Goal: Task Accomplishment & Management: Manage account settings

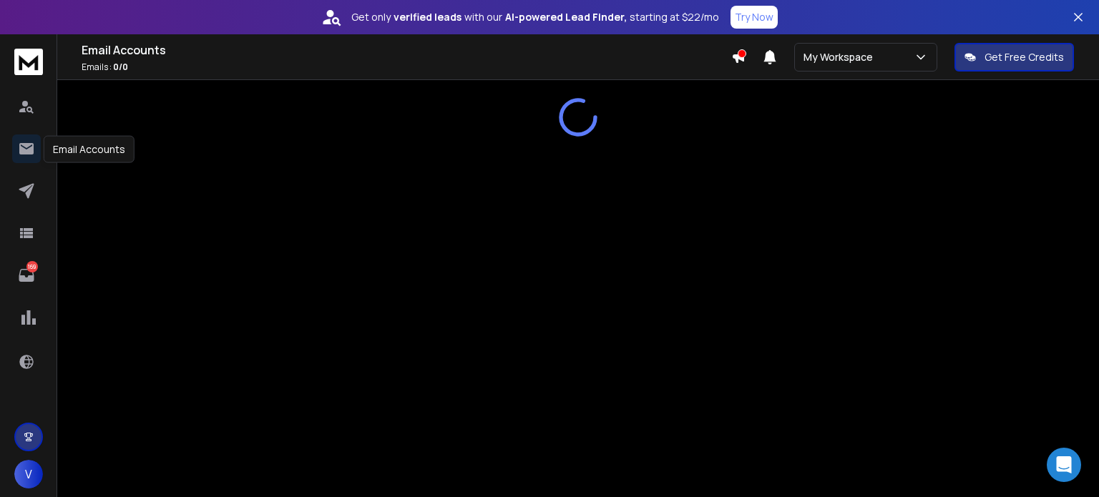
click at [32, 152] on icon at bounding box center [26, 148] width 14 height 11
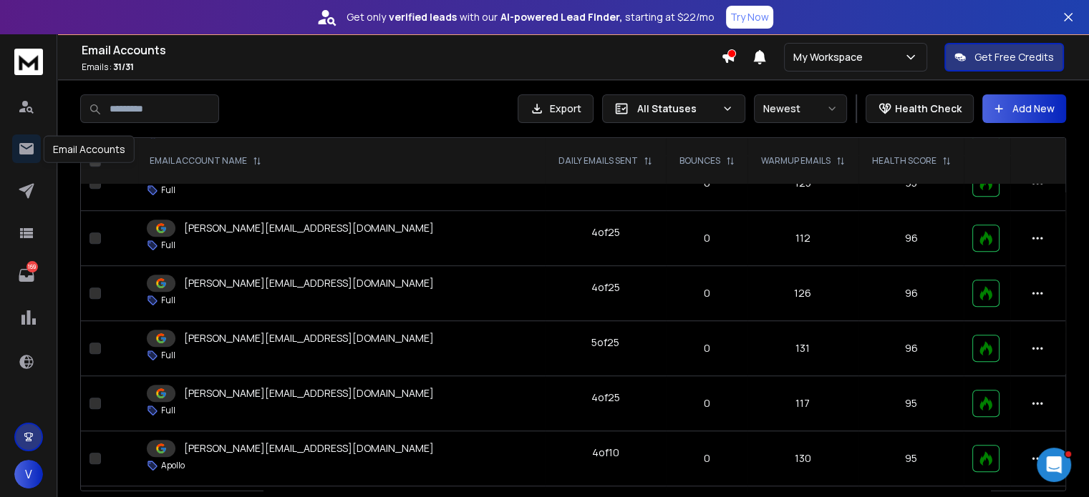
scroll to position [859, 0]
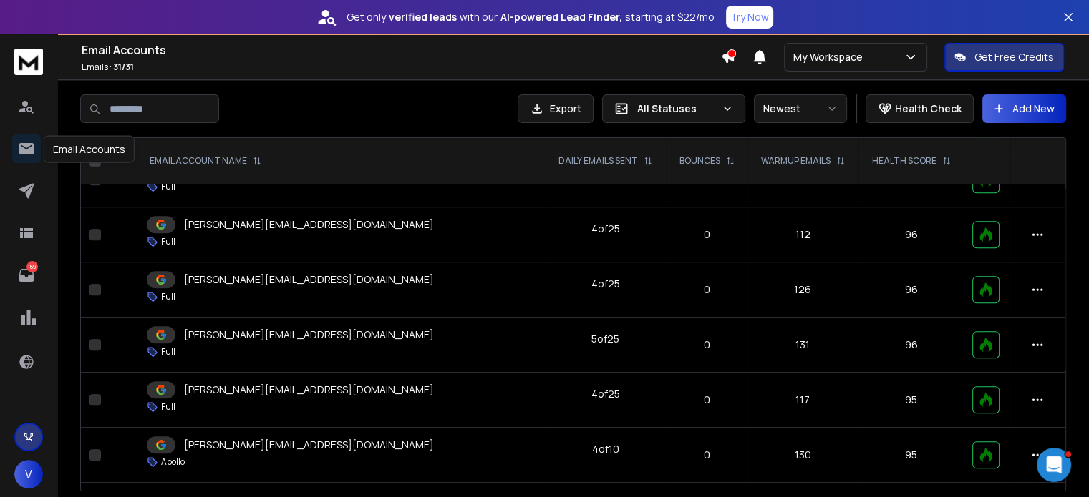
click at [195, 110] on input at bounding box center [149, 108] width 139 height 29
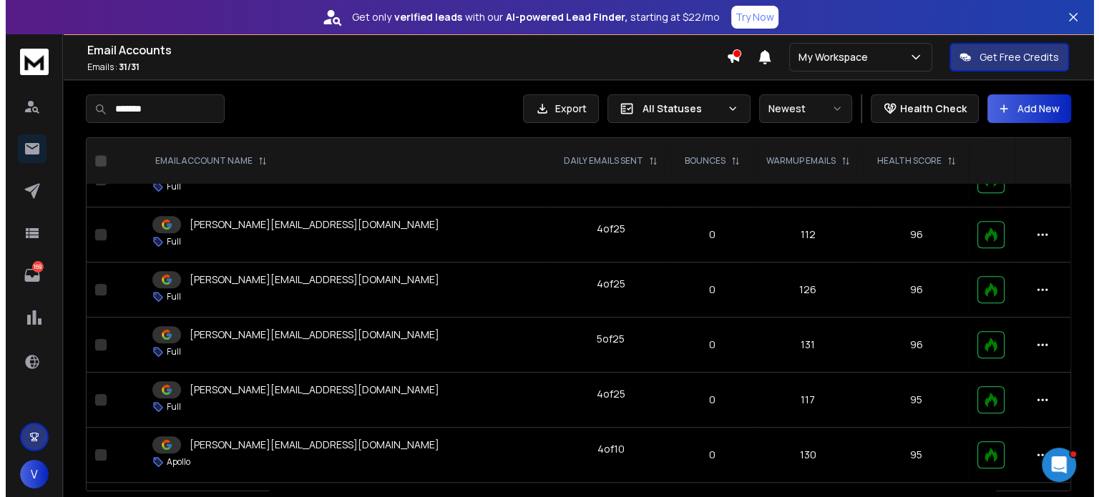
scroll to position [473, 0]
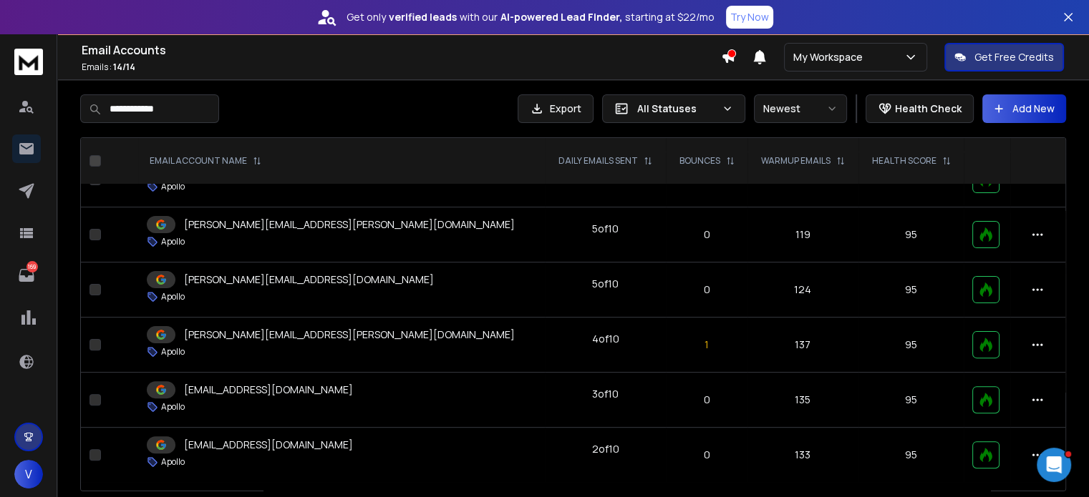
type input "**********"
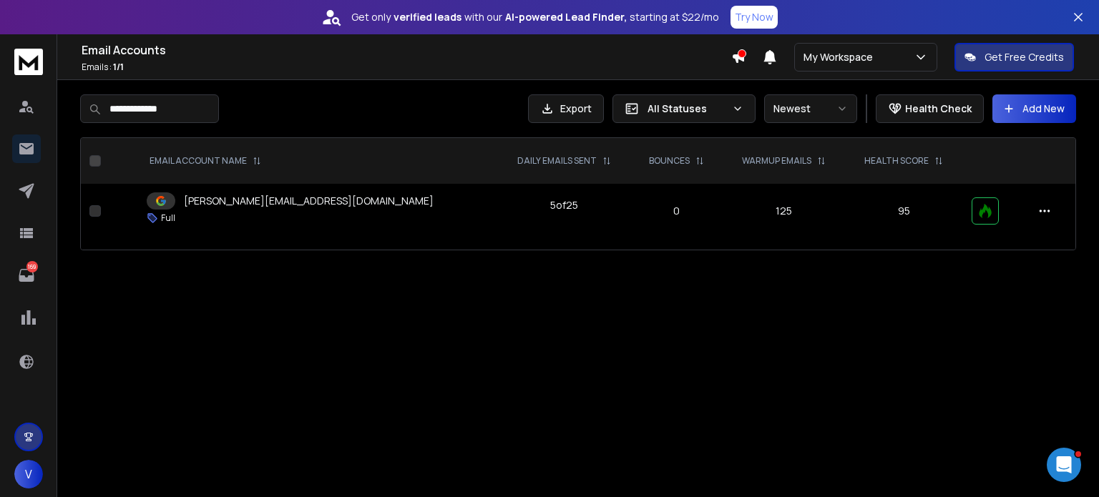
click at [94, 212] on button "button" at bounding box center [94, 210] width 11 height 11
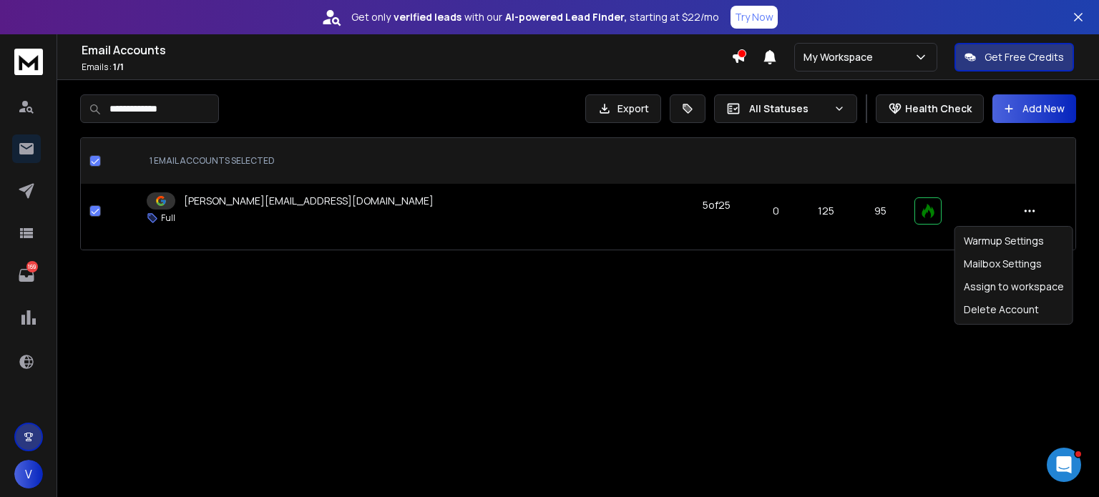
click at [1023, 208] on icon at bounding box center [1029, 211] width 13 height 13
click at [1022, 308] on div "Delete Account" at bounding box center [1014, 309] width 112 height 23
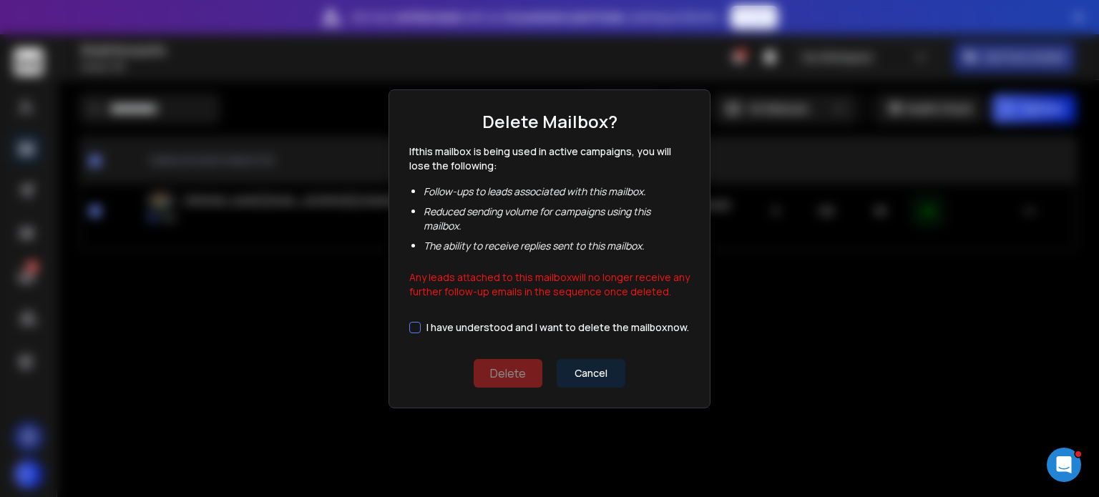
click at [414, 326] on button "I have understood and I want to delete the mailbox now." at bounding box center [414, 327] width 11 height 11
click at [410, 329] on button "I have understood and I want to delete the mailbox now." at bounding box center [414, 327] width 11 height 11
click at [632, 375] on div "Delete Mailbox? If this mailbox is being used in active campaigns, you will los…" at bounding box center [549, 249] width 281 height 278
click at [604, 373] on button "Cancel" at bounding box center [591, 373] width 69 height 29
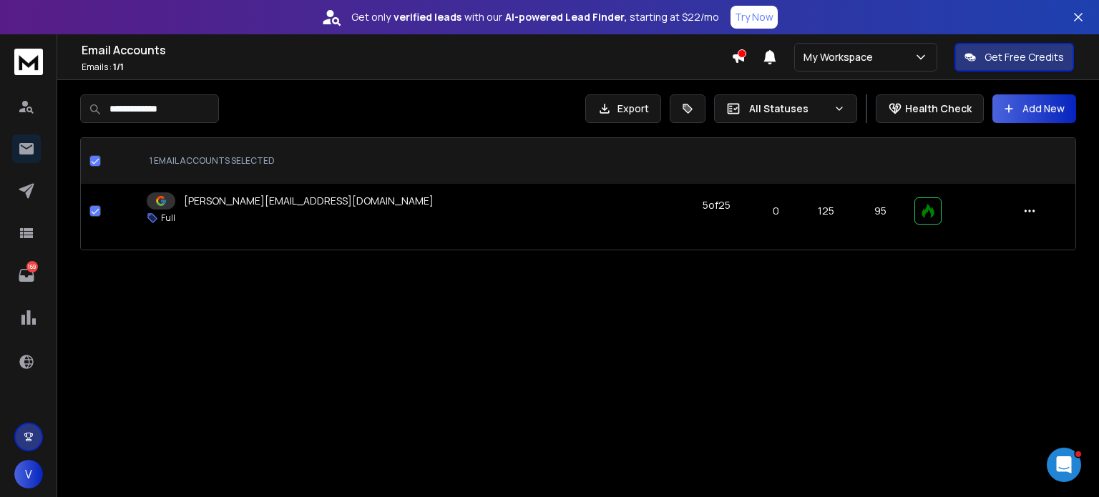
click at [94, 210] on button "button" at bounding box center [94, 210] width 11 height 11
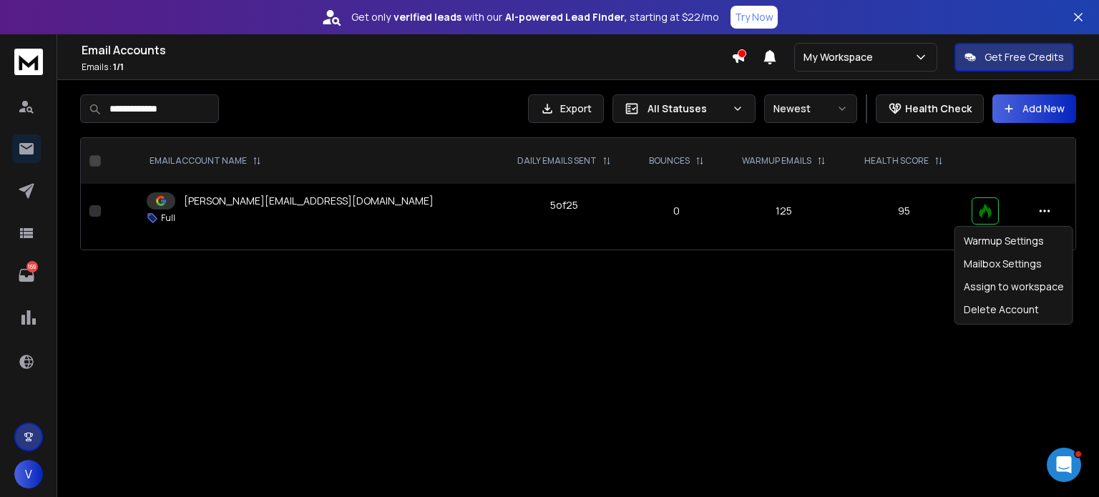
click at [1042, 208] on icon at bounding box center [1044, 211] width 13 height 13
drag, startPoint x: 660, startPoint y: 308, endPoint x: 636, endPoint y: 303, distance: 24.8
click at [659, 308] on div "**********" at bounding box center [549, 248] width 1099 height 497
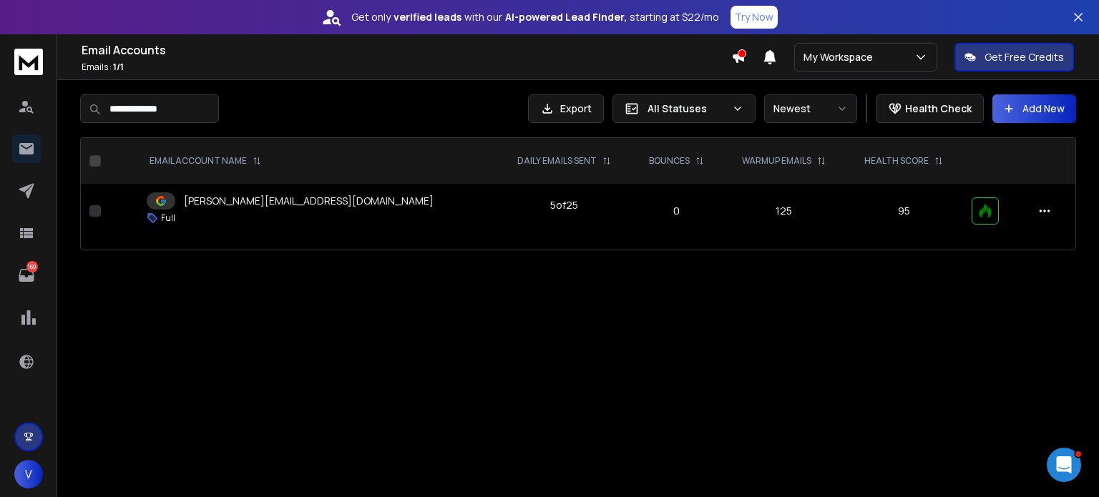
click at [235, 201] on p "v.roye@devenplus.com" at bounding box center [309, 201] width 250 height 14
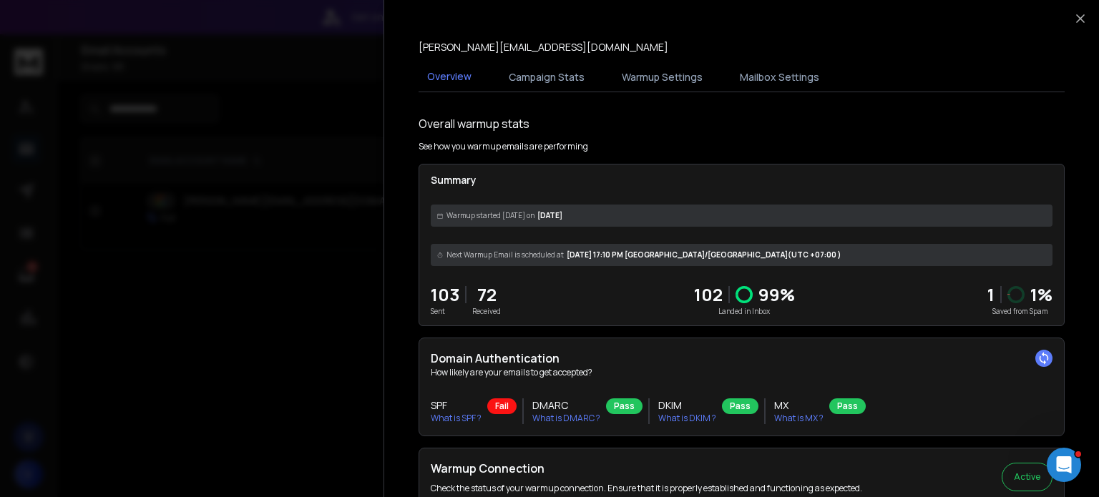
click at [790, 74] on button "Mailbox Settings" at bounding box center [779, 77] width 97 height 31
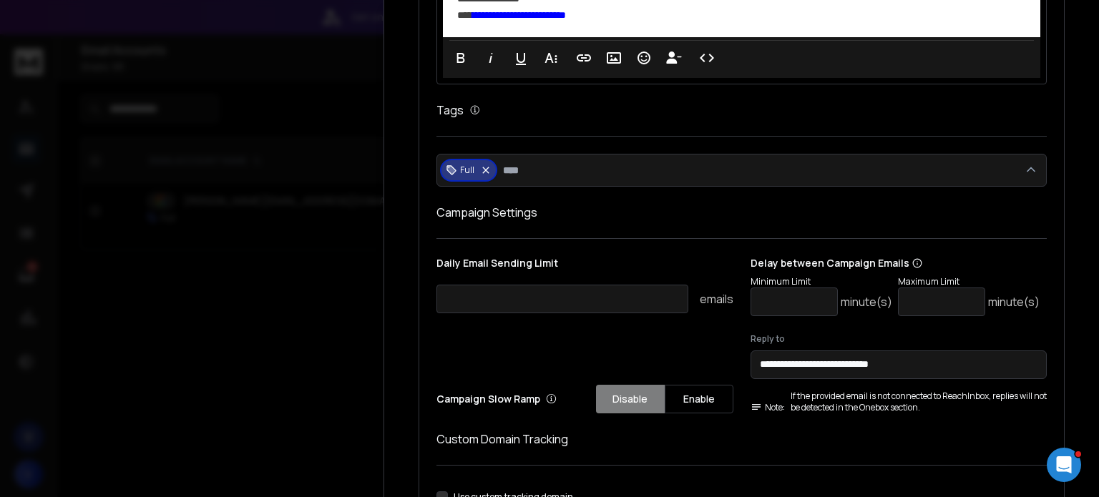
scroll to position [358, 0]
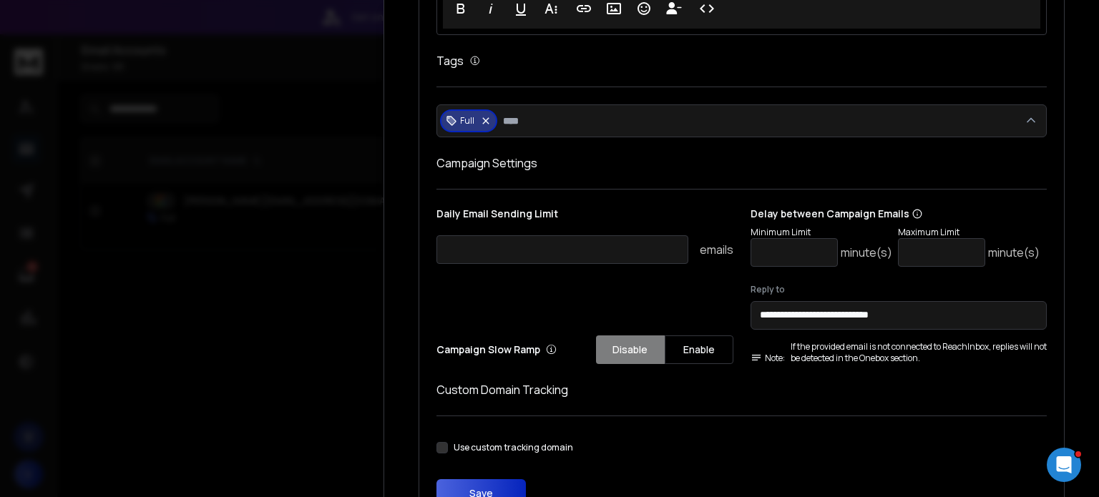
drag, startPoint x: 487, startPoint y: 255, endPoint x: 424, endPoint y: 250, distance: 63.2
click at [424, 250] on div "**********" at bounding box center [742, 136] width 646 height 780
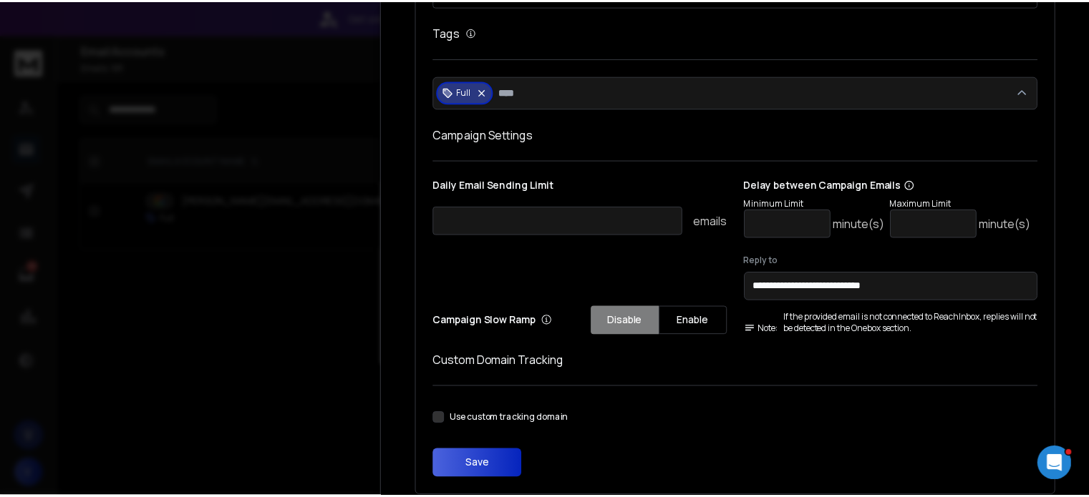
scroll to position [426, 0]
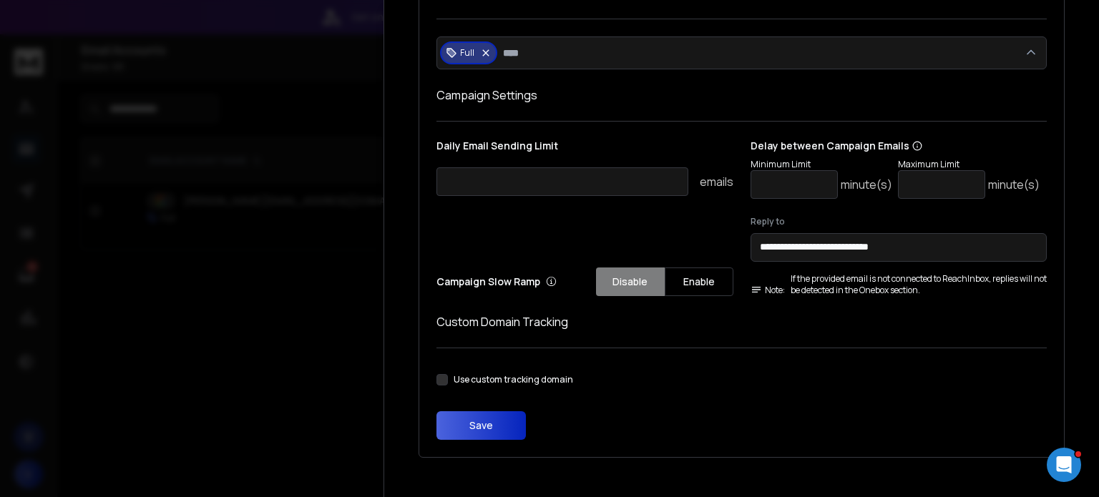
type input "*"
click at [491, 432] on button "Save" at bounding box center [481, 426] width 89 height 29
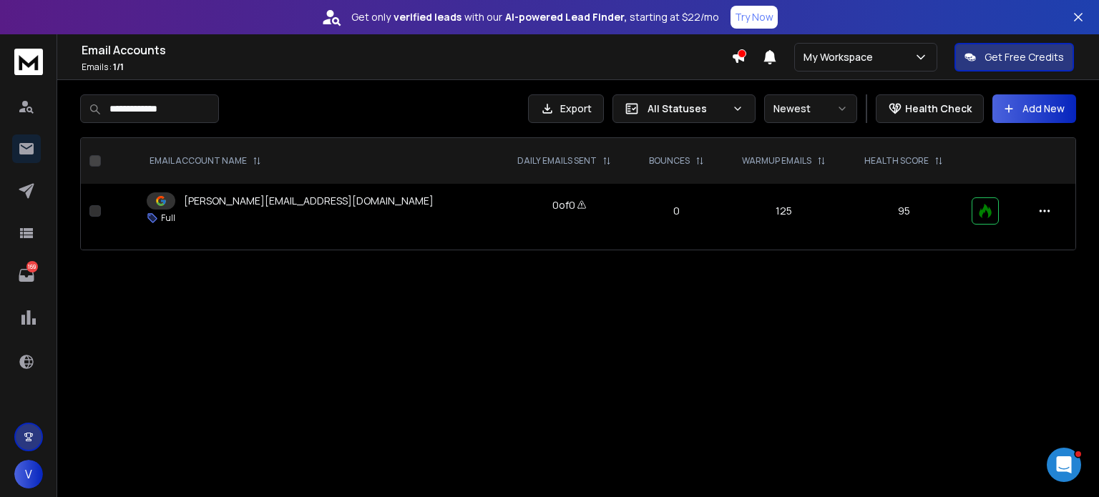
drag, startPoint x: 129, startPoint y: 109, endPoint x: 291, endPoint y: 117, distance: 161.9
click at [281, 128] on div "**********" at bounding box center [578, 172] width 996 height 156
type input "***"
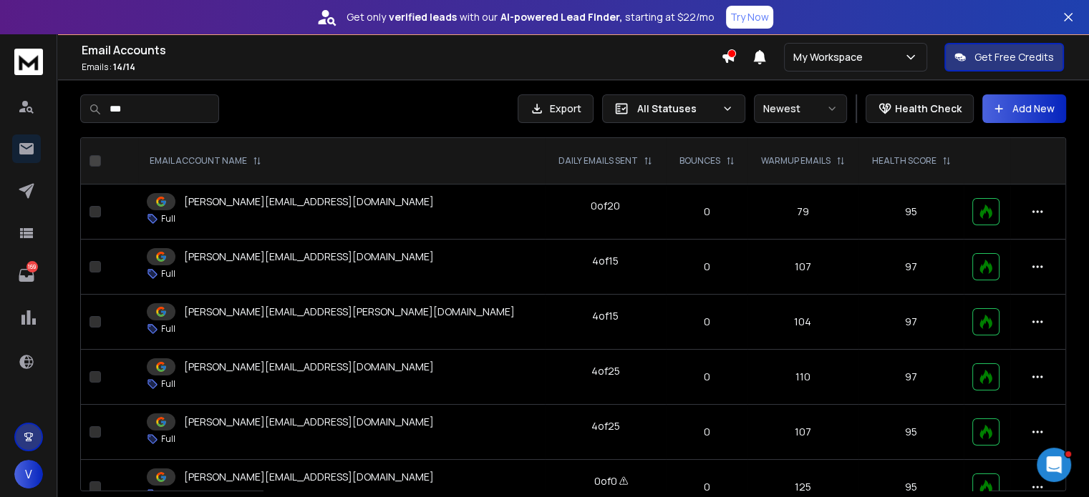
click at [179, 107] on input "***" at bounding box center [149, 108] width 139 height 29
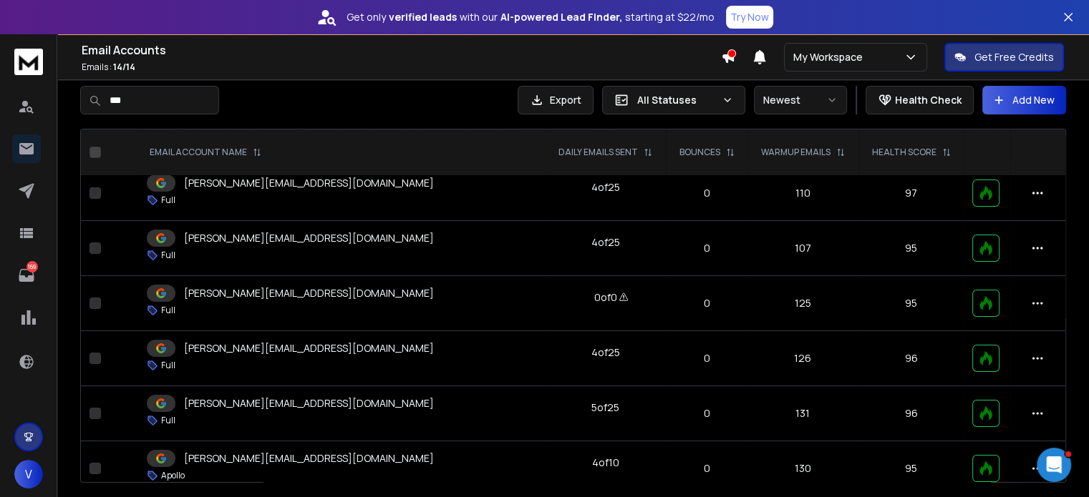
scroll to position [215, 0]
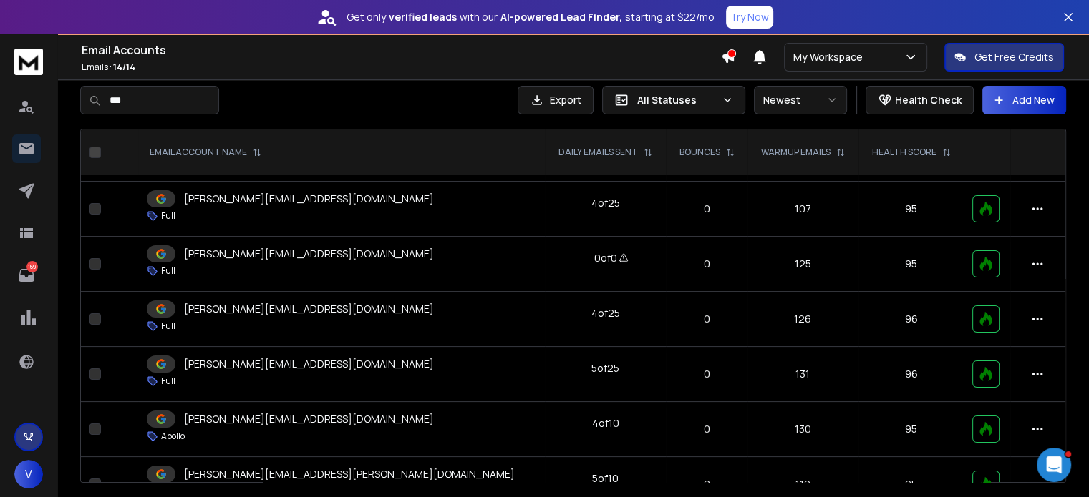
click at [93, 318] on button "button" at bounding box center [94, 318] width 11 height 11
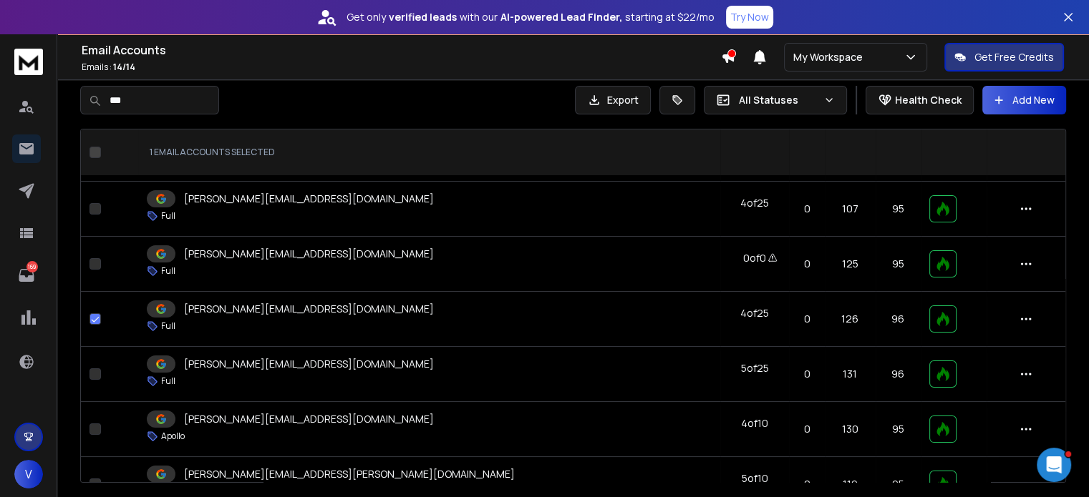
click at [90, 372] on button "button" at bounding box center [94, 374] width 11 height 11
drag, startPoint x: 92, startPoint y: 263, endPoint x: 102, endPoint y: 266, distance: 9.7
click at [92, 263] on button "button" at bounding box center [94, 263] width 11 height 11
click at [92, 209] on button "button" at bounding box center [94, 208] width 11 height 11
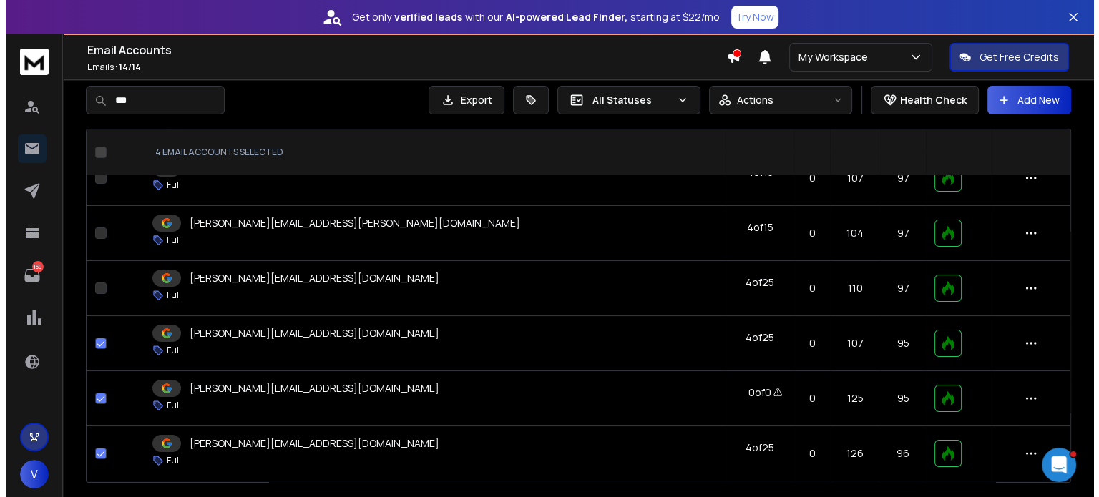
scroll to position [72, 0]
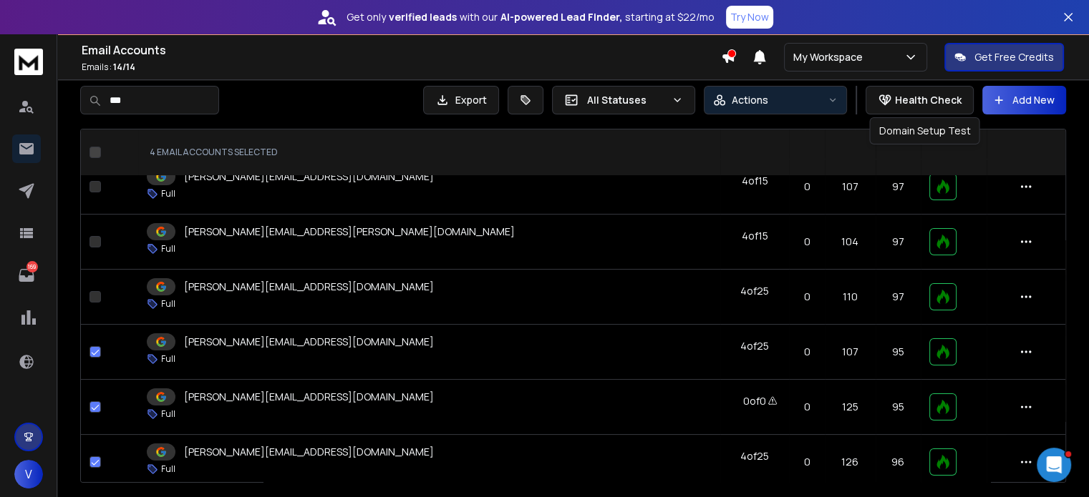
click at [797, 104] on div "Actions" at bounding box center [767, 100] width 109 height 14
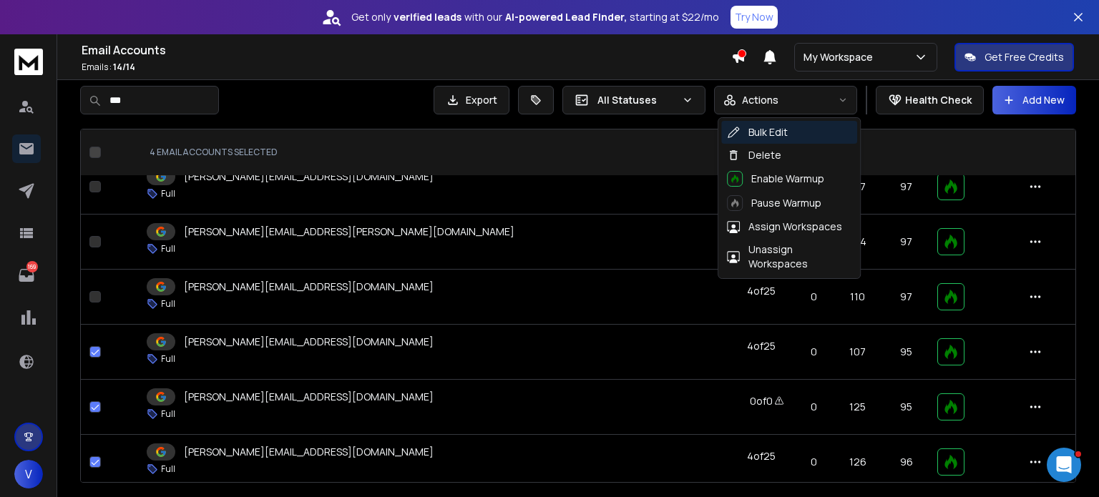
click at [795, 132] on div "Bulk Edit" at bounding box center [789, 132] width 136 height 23
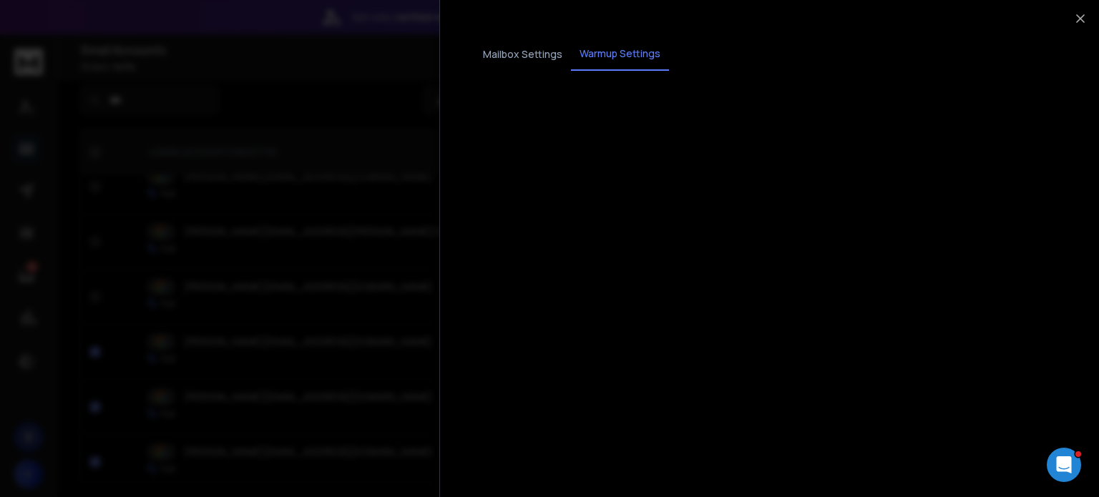
click at [617, 54] on button "Warmup Settings" at bounding box center [620, 54] width 98 height 33
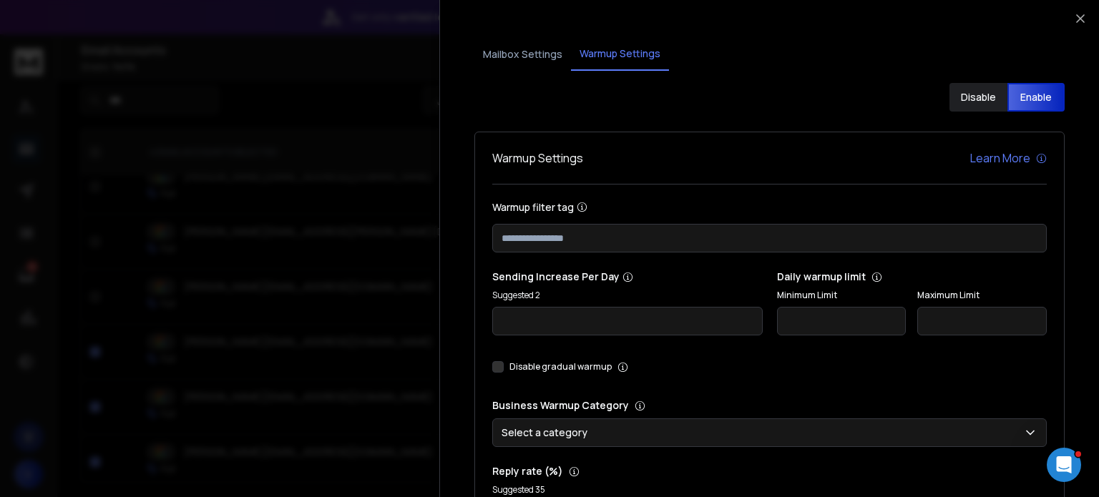
click at [508, 57] on button "Mailbox Settings" at bounding box center [522, 54] width 97 height 31
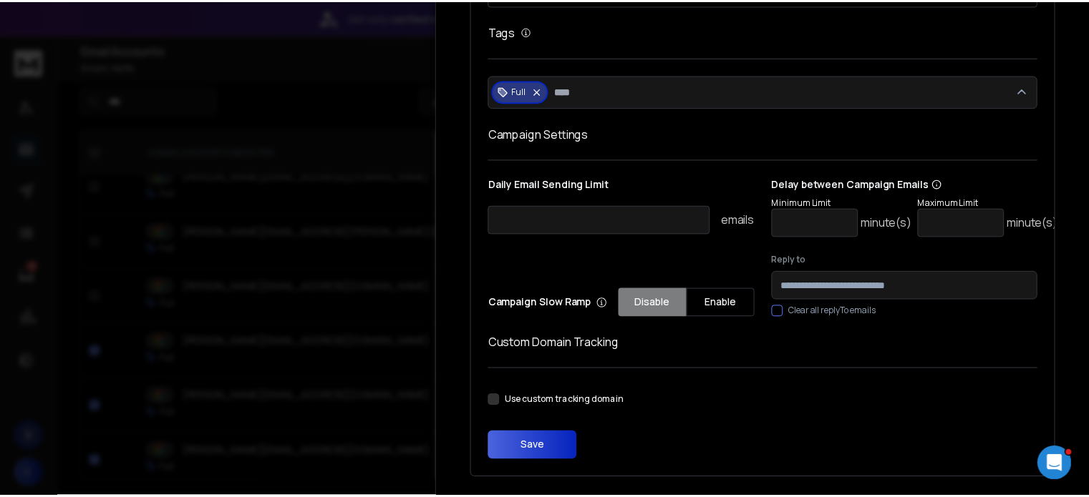
scroll to position [358, 0]
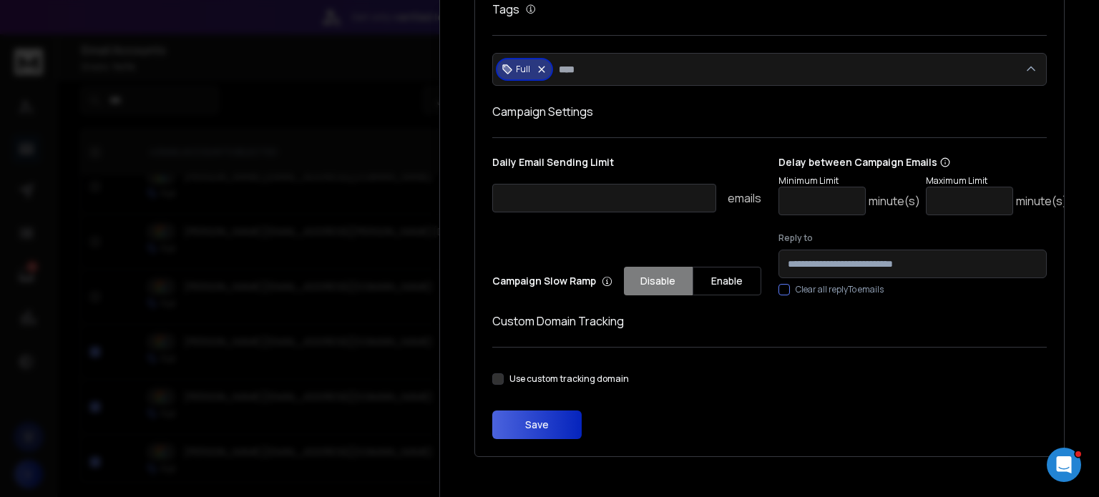
click at [606, 185] on input "number" at bounding box center [603, 198] width 223 height 29
type input "*"
click at [536, 414] on button "Save" at bounding box center [536, 425] width 89 height 29
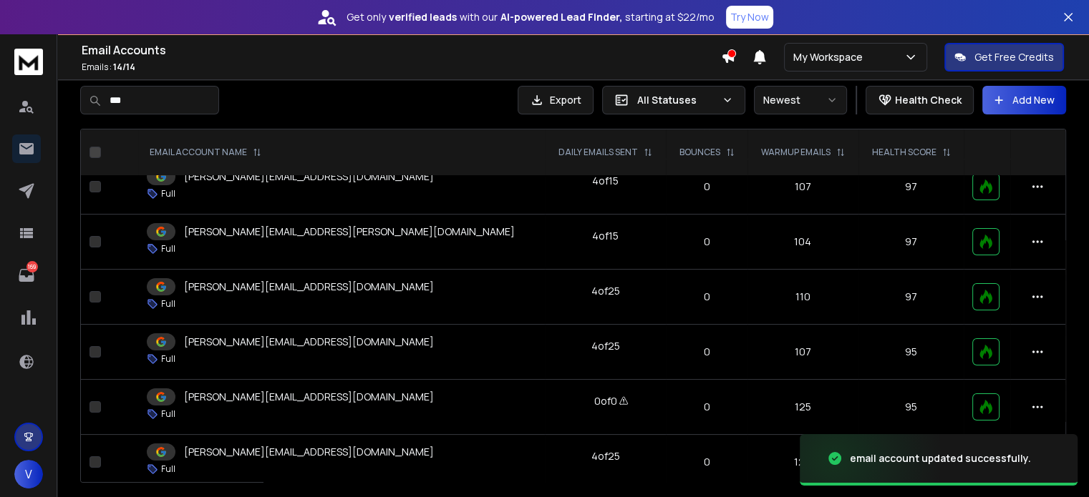
click at [166, 105] on input "***" at bounding box center [149, 100] width 139 height 29
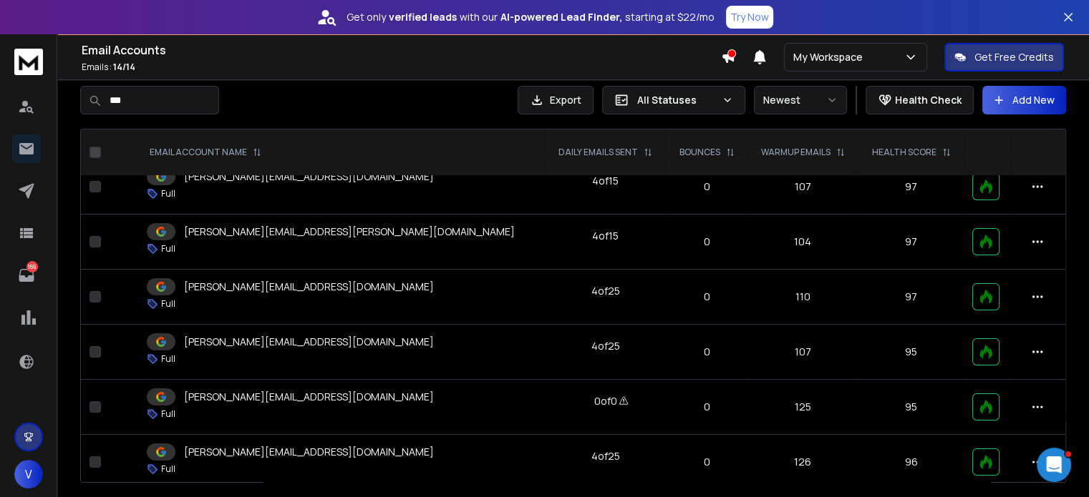
click at [165, 105] on input "***" at bounding box center [149, 100] width 139 height 29
paste input "**********"
type input "**********"
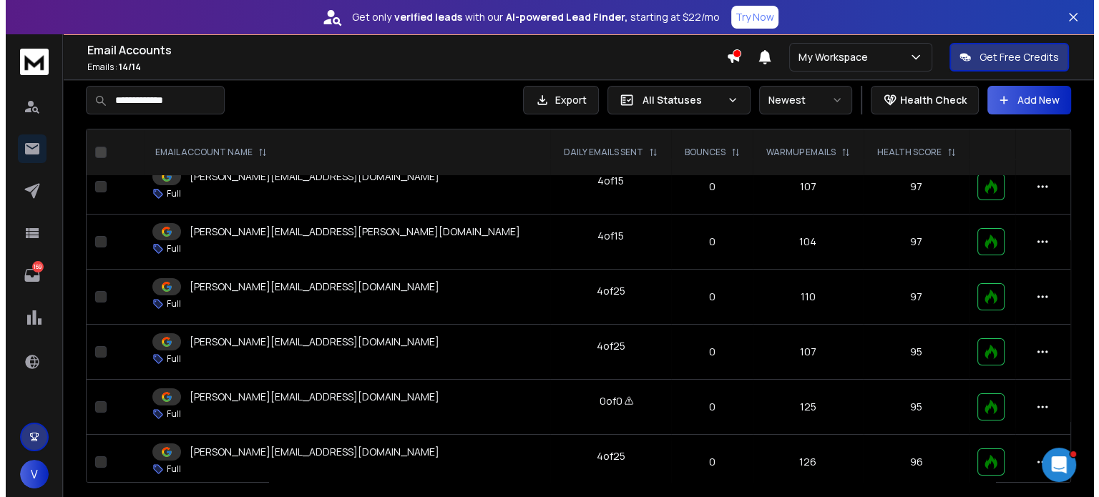
scroll to position [0, 0]
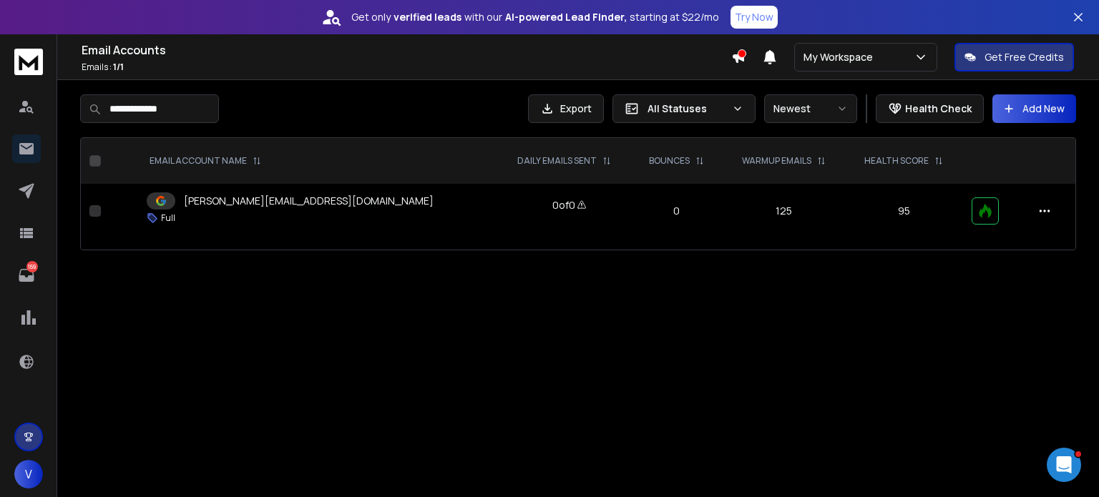
click at [1042, 213] on icon at bounding box center [1044, 211] width 13 height 13
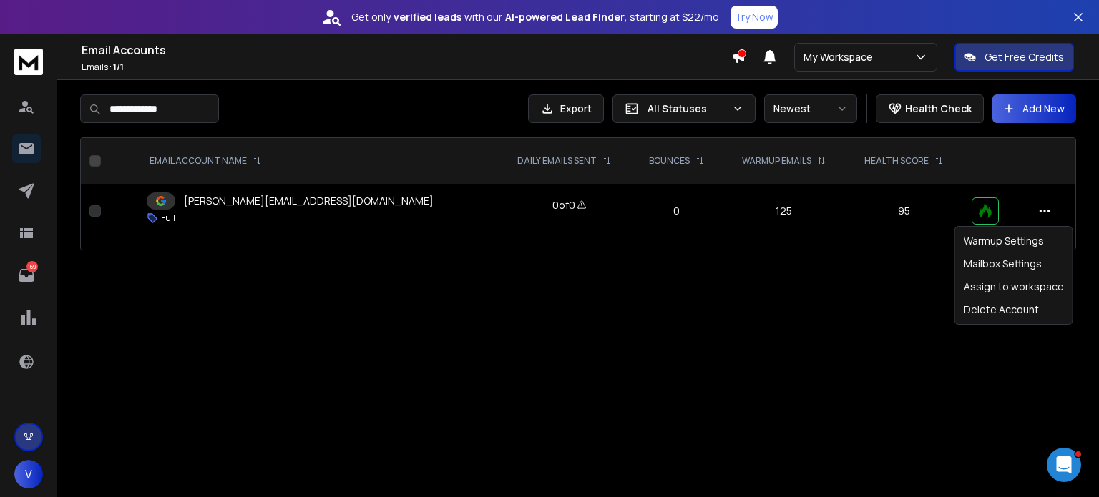
drag, startPoint x: 609, startPoint y: 326, endPoint x: 570, endPoint y: 312, distance: 41.9
click at [601, 328] on div "**********" at bounding box center [549, 248] width 1099 height 497
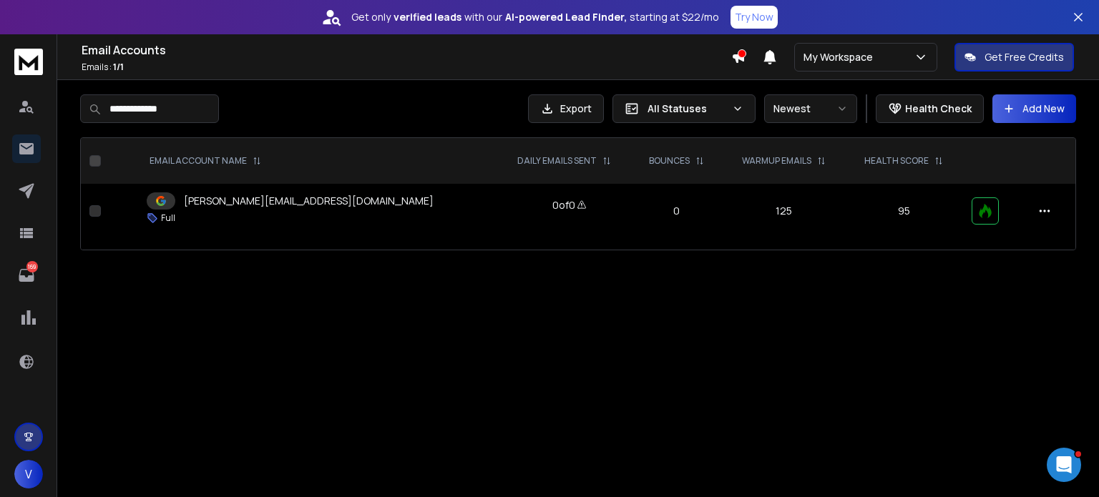
click at [154, 222] on icon at bounding box center [151, 217] width 9 height 9
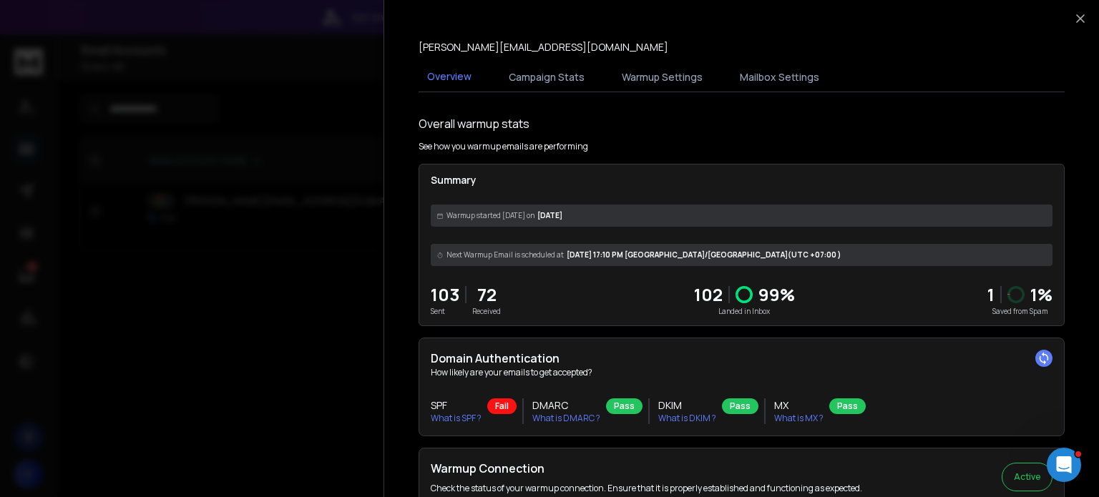
click at [794, 69] on button "Mailbox Settings" at bounding box center [779, 77] width 97 height 31
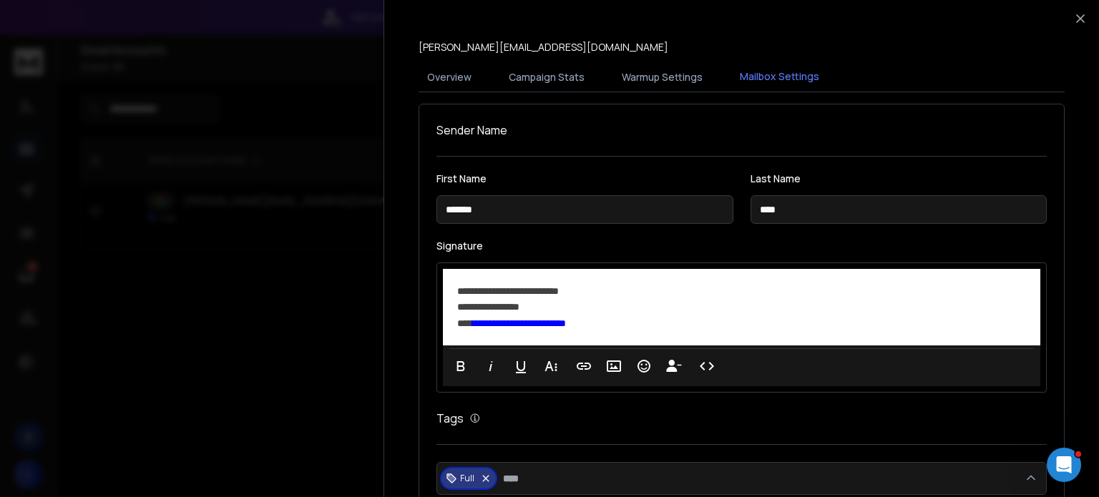
click at [664, 74] on button "Warmup Settings" at bounding box center [662, 77] width 98 height 31
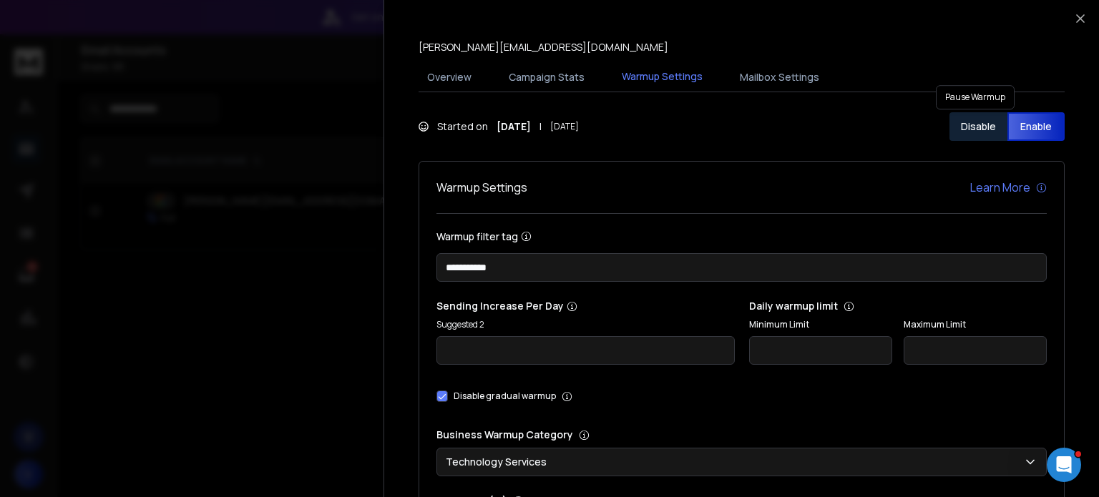
click at [985, 128] on button "Disable" at bounding box center [979, 126] width 58 height 29
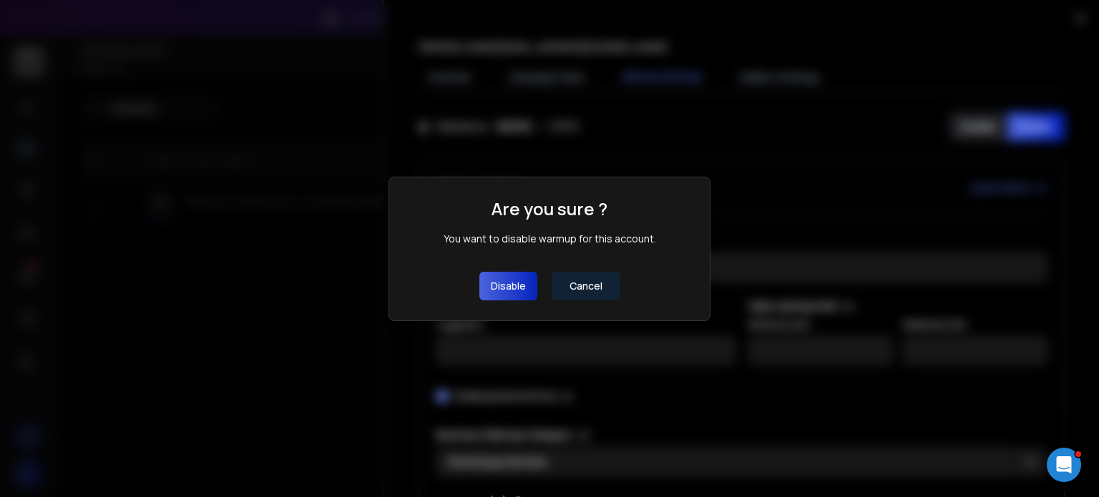
click at [526, 283] on button "Disable" at bounding box center [508, 286] width 58 height 29
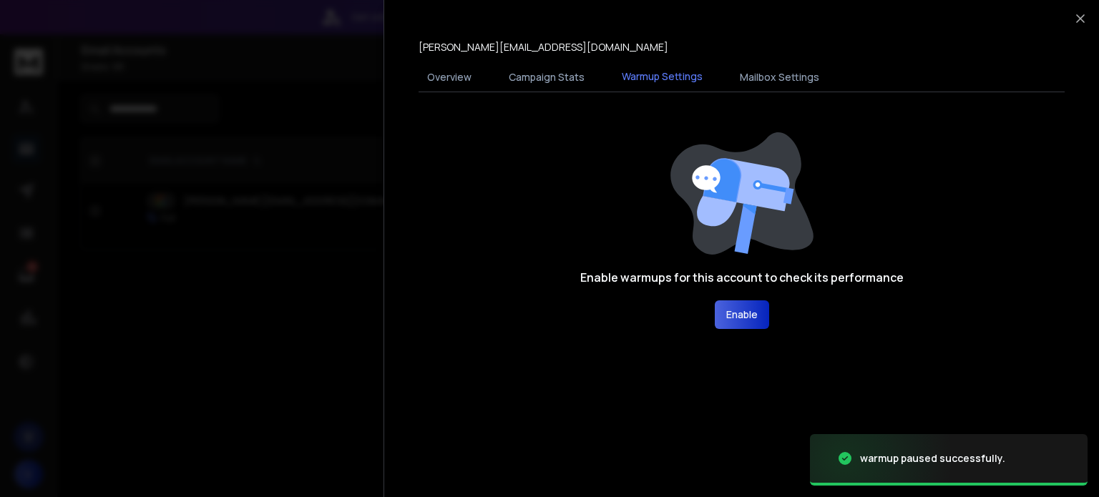
click at [441, 72] on button "Overview" at bounding box center [450, 77] width 62 height 31
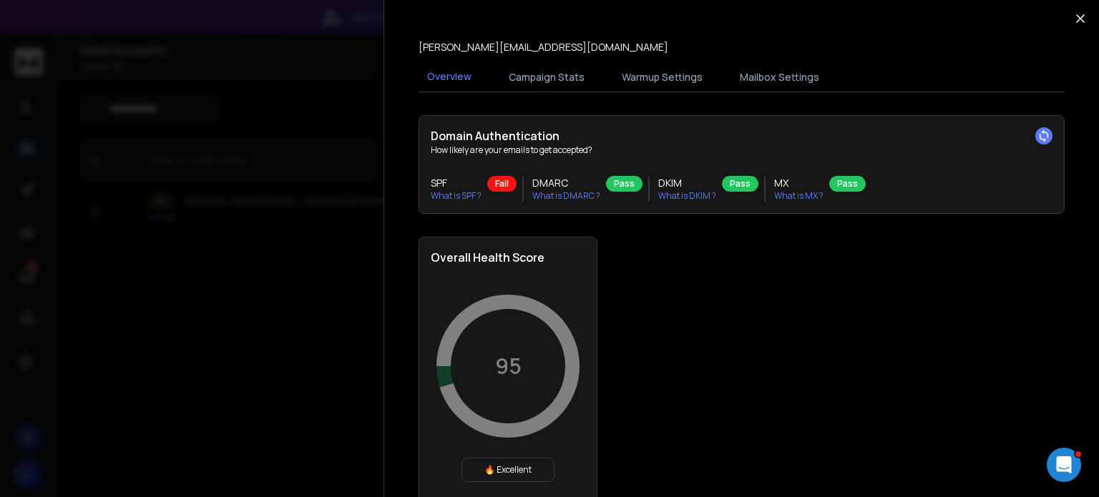
click at [1079, 16] on icon "button" at bounding box center [1080, 18] width 7 height 7
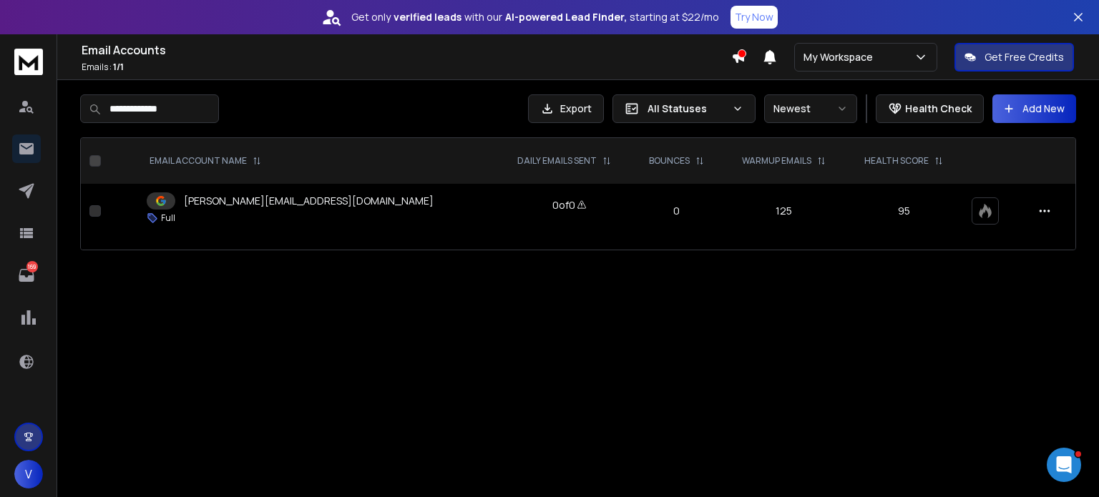
click at [96, 214] on button "button" at bounding box center [94, 210] width 11 height 11
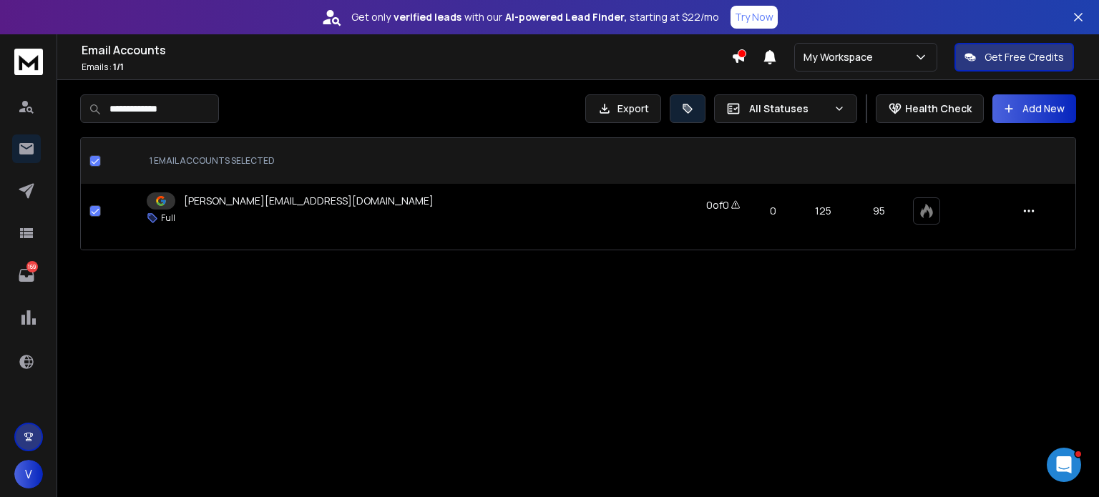
click at [701, 106] on button at bounding box center [688, 108] width 36 height 29
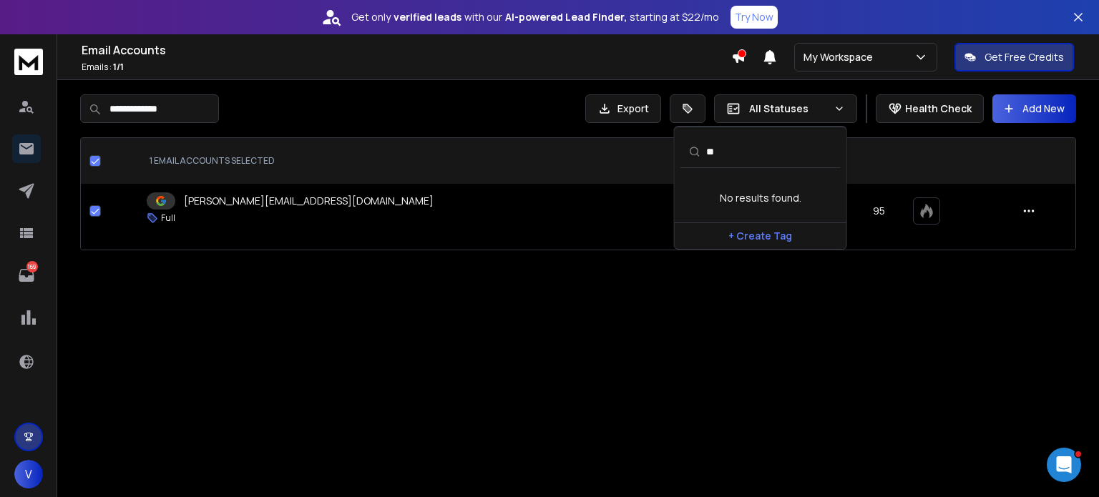
type input "*"
type input "**********"
click at [744, 237] on p "+ Create Tag" at bounding box center [761, 236] width 64 height 14
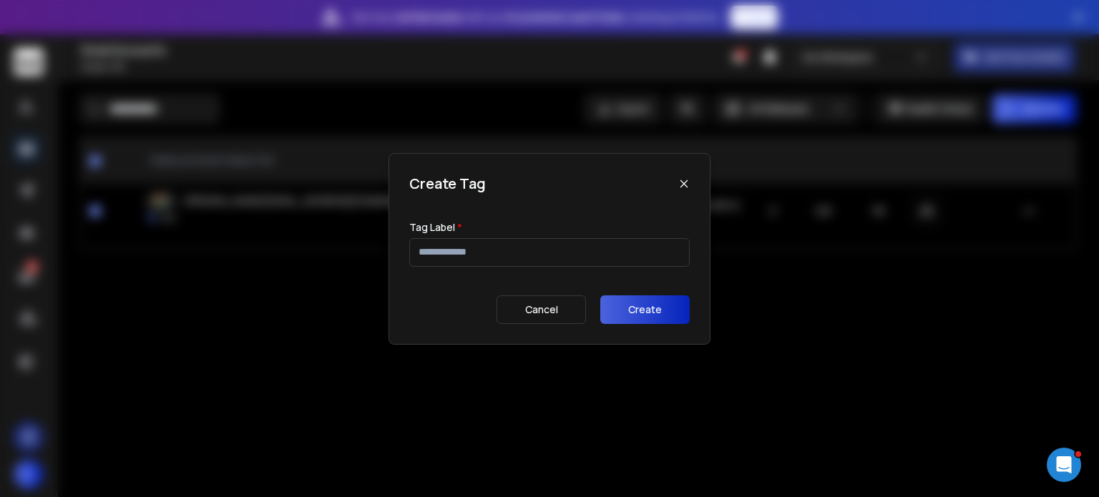
click at [558, 256] on input "text" at bounding box center [549, 252] width 281 height 29
click at [600, 296] on button "Create" at bounding box center [644, 310] width 89 height 29
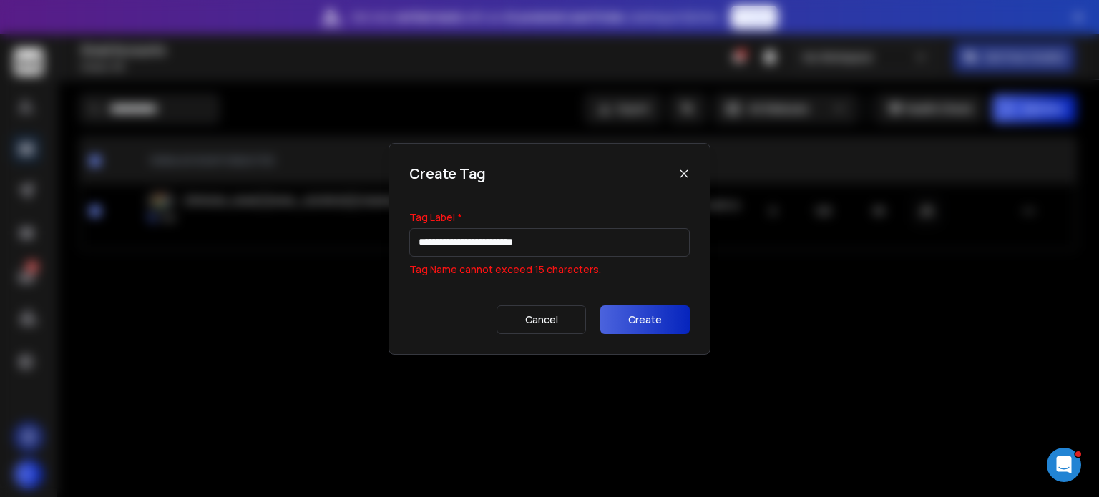
drag, startPoint x: 464, startPoint y: 243, endPoint x: 596, endPoint y: 237, distance: 131.8
click at [596, 237] on input "**********" at bounding box center [549, 242] width 281 height 29
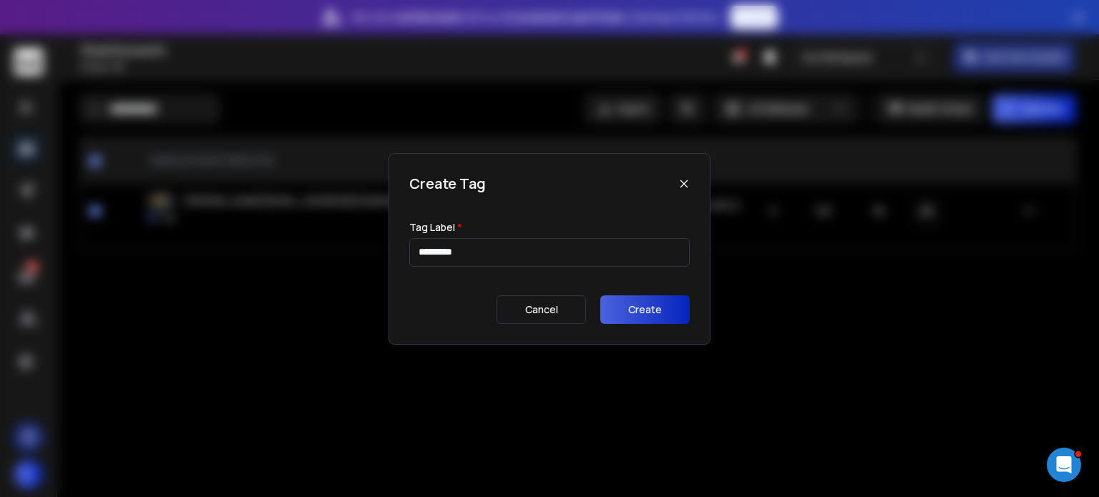
type input "*********"
click at [643, 311] on button "Create" at bounding box center [644, 310] width 89 height 29
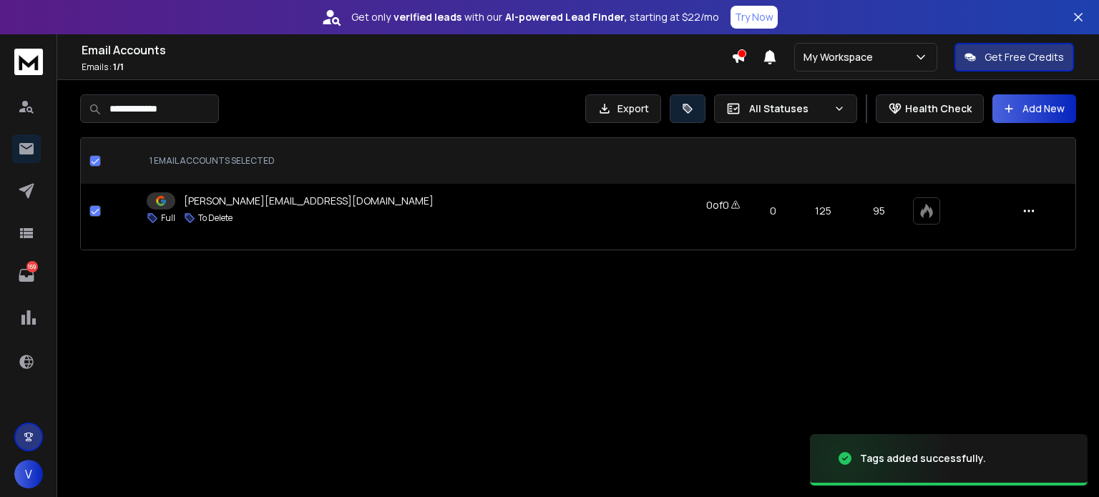
click at [693, 112] on icon at bounding box center [687, 108] width 11 height 11
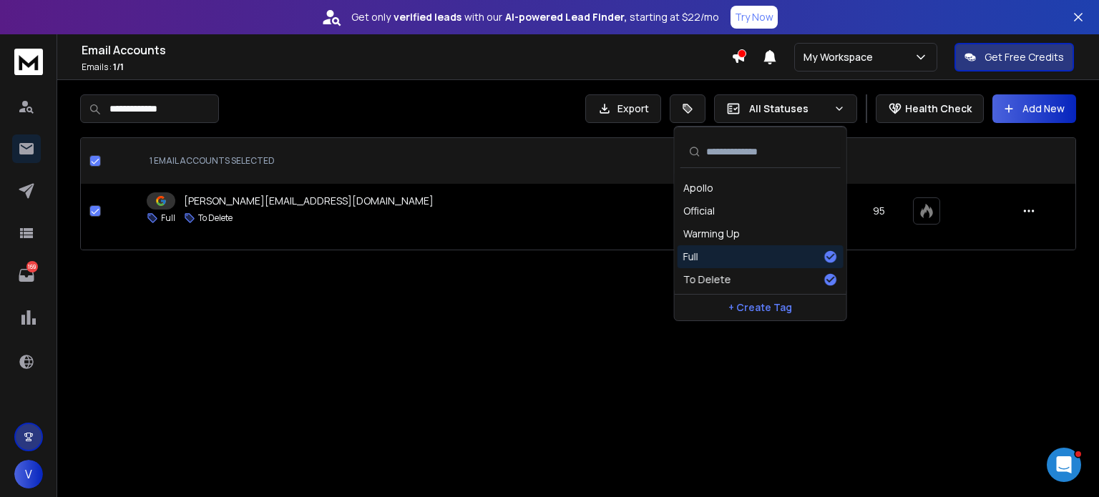
click at [833, 256] on icon at bounding box center [830, 257] width 12 height 12
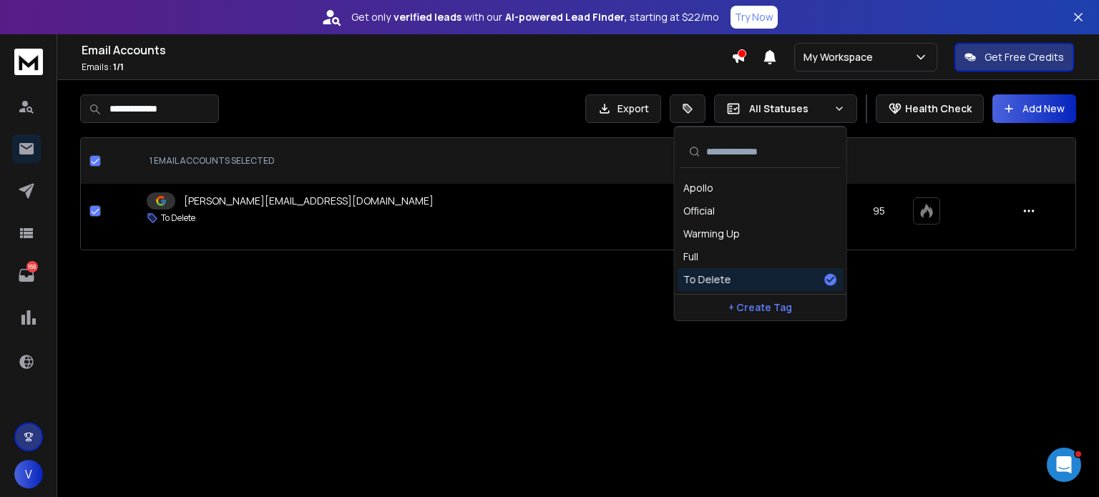
click at [522, 317] on div "**********" at bounding box center [549, 248] width 1099 height 497
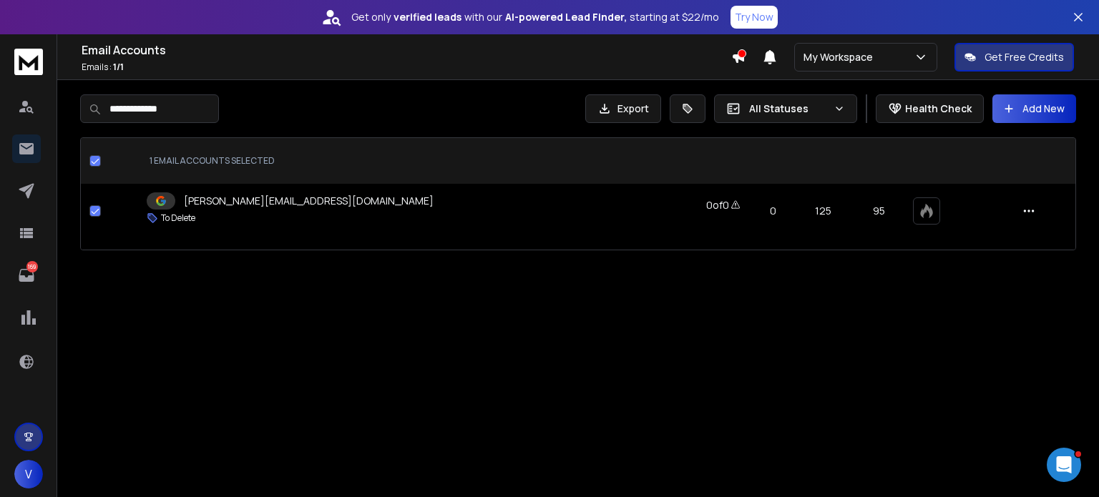
click at [162, 114] on input "**********" at bounding box center [149, 108] width 139 height 29
paste input "***"
type input "**********"
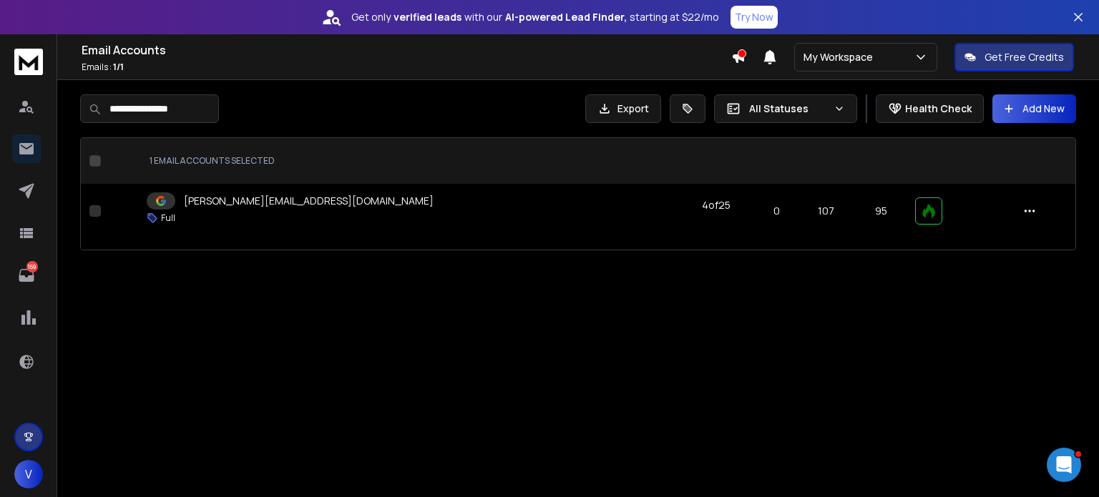
click at [1023, 212] on icon at bounding box center [1029, 211] width 13 height 13
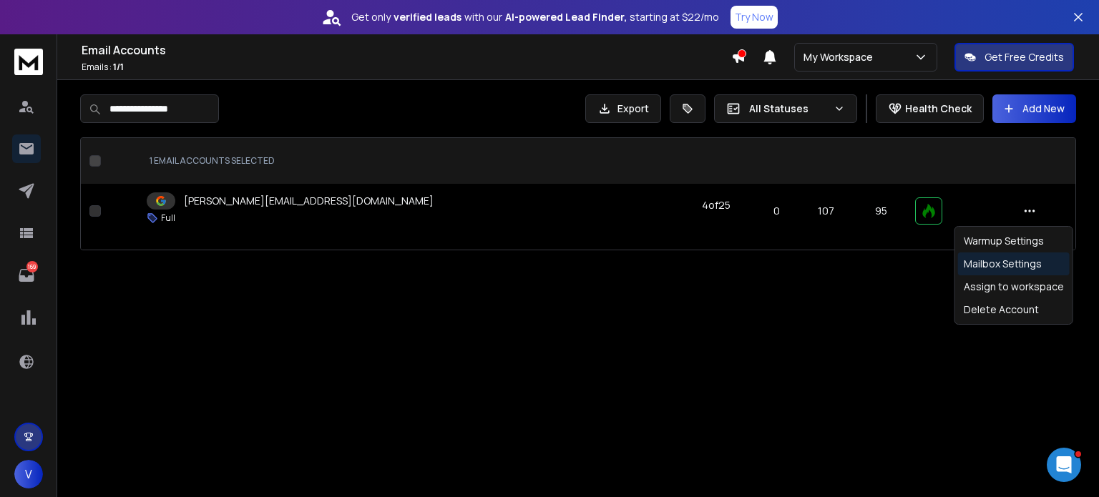
click at [1025, 266] on div "Mailbox Settings" at bounding box center [1014, 264] width 112 height 23
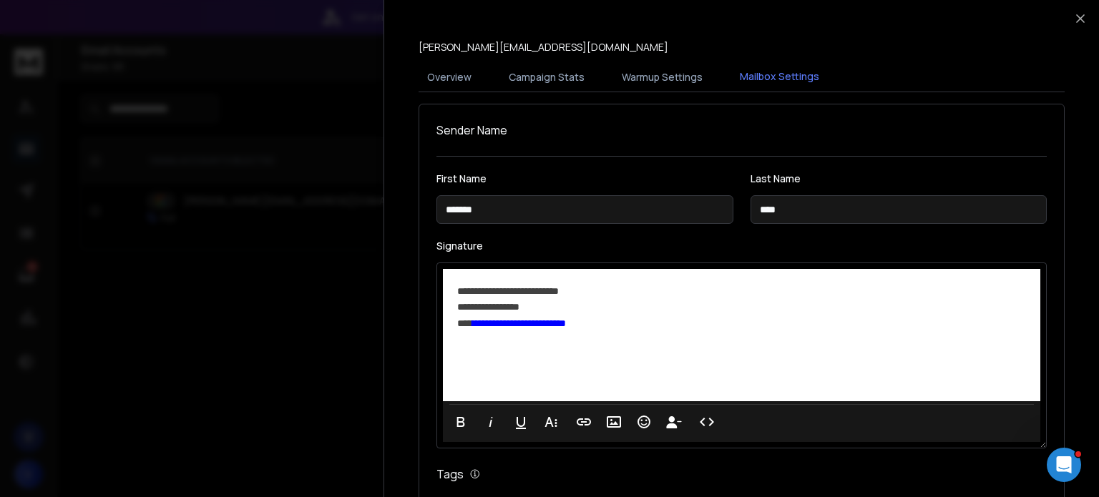
click at [662, 74] on button "Warmup Settings" at bounding box center [662, 77] width 98 height 31
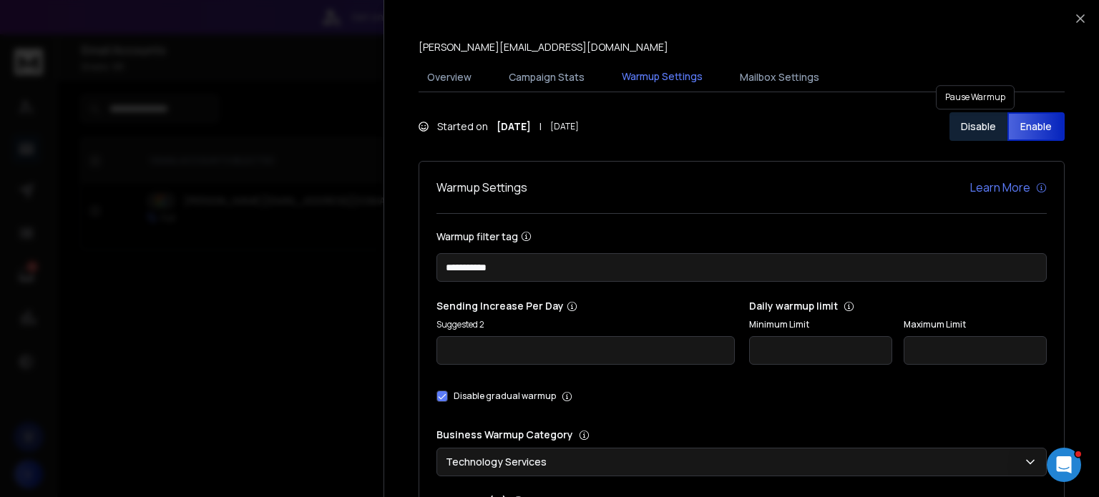
click at [972, 132] on button "Disable" at bounding box center [979, 126] width 58 height 29
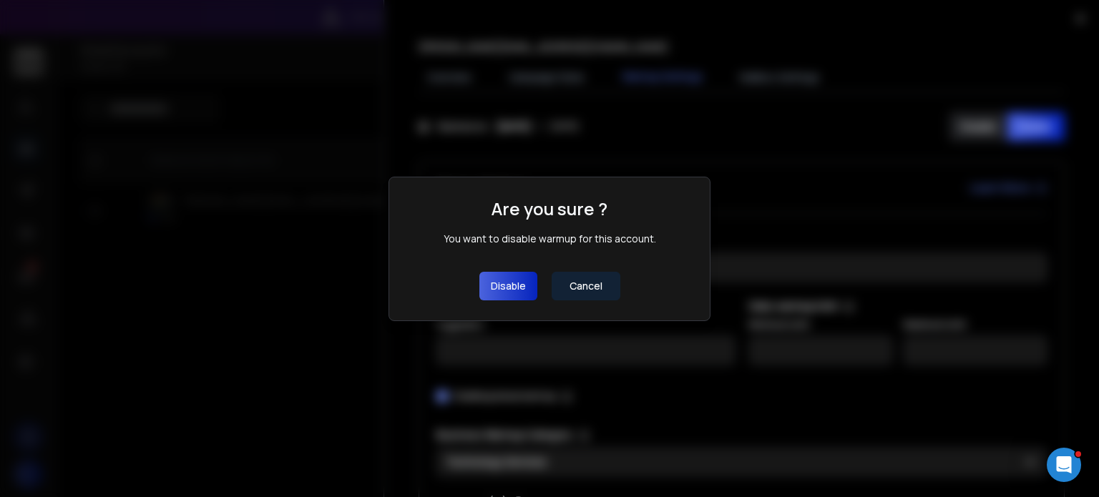
click at [517, 281] on button "Disable" at bounding box center [508, 286] width 58 height 29
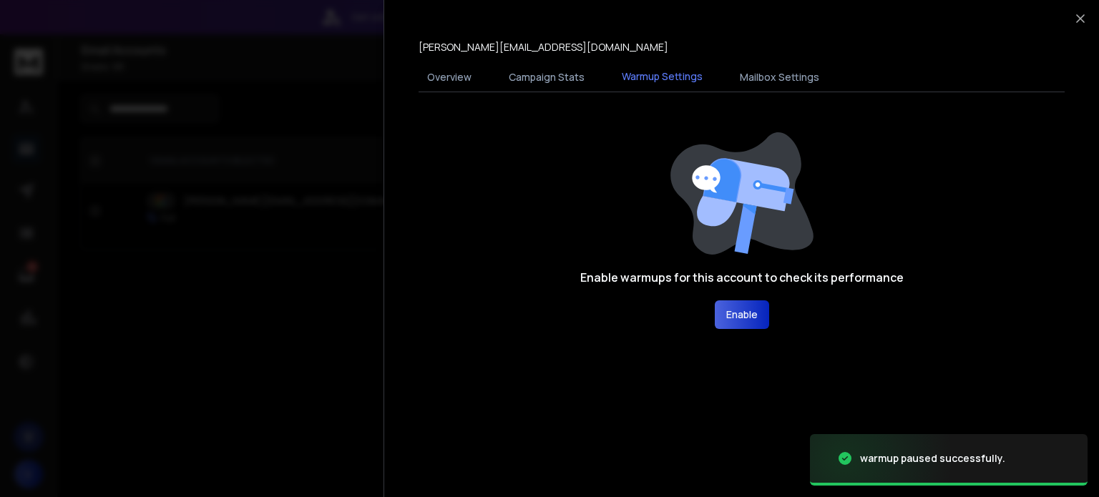
click at [776, 74] on button "Mailbox Settings" at bounding box center [779, 77] width 97 height 31
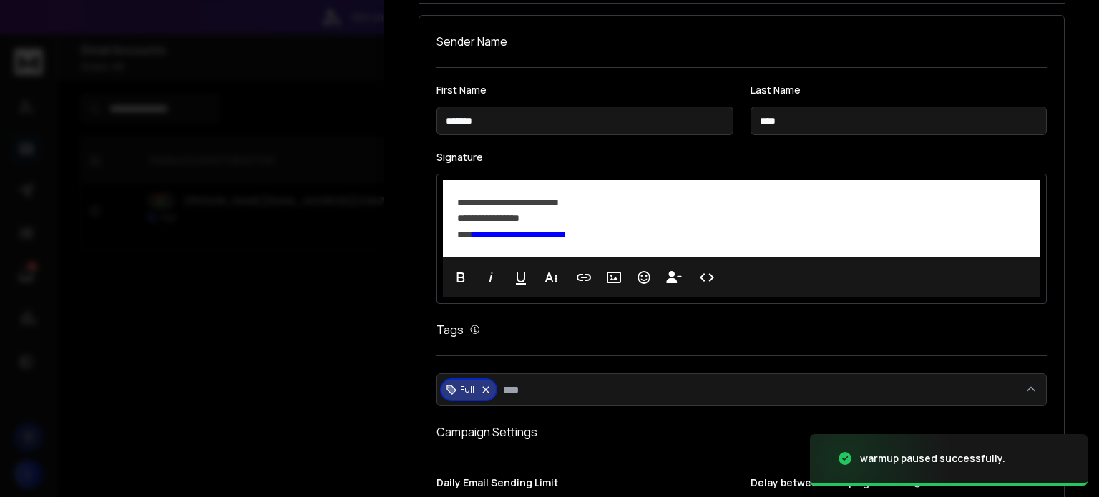
scroll to position [215, 0]
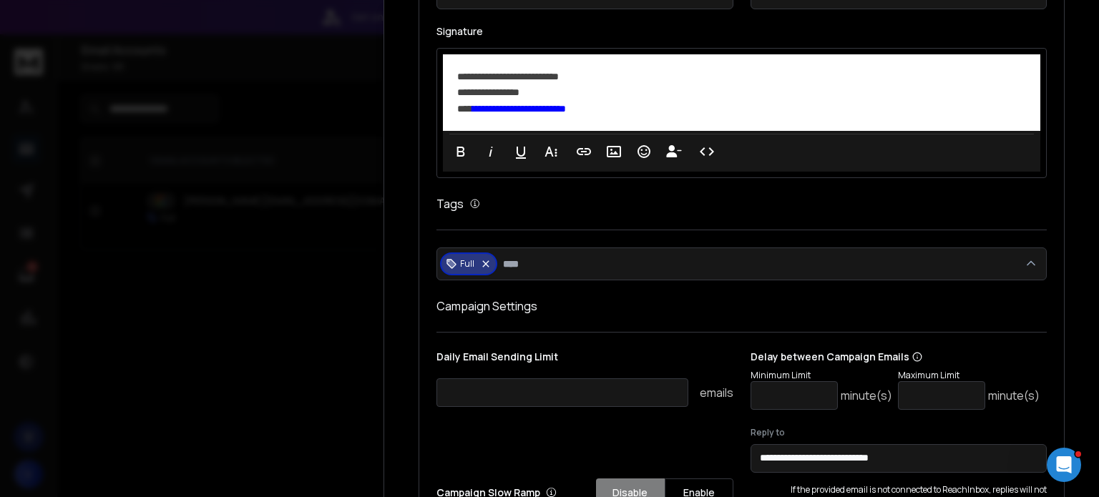
drag, startPoint x: 483, startPoint y: 386, endPoint x: 407, endPoint y: 389, distance: 76.6
click at [407, 389] on div "**********" at bounding box center [741, 247] width 681 height 890
type input "*"
click at [533, 271] on input at bounding box center [553, 264] width 112 height 26
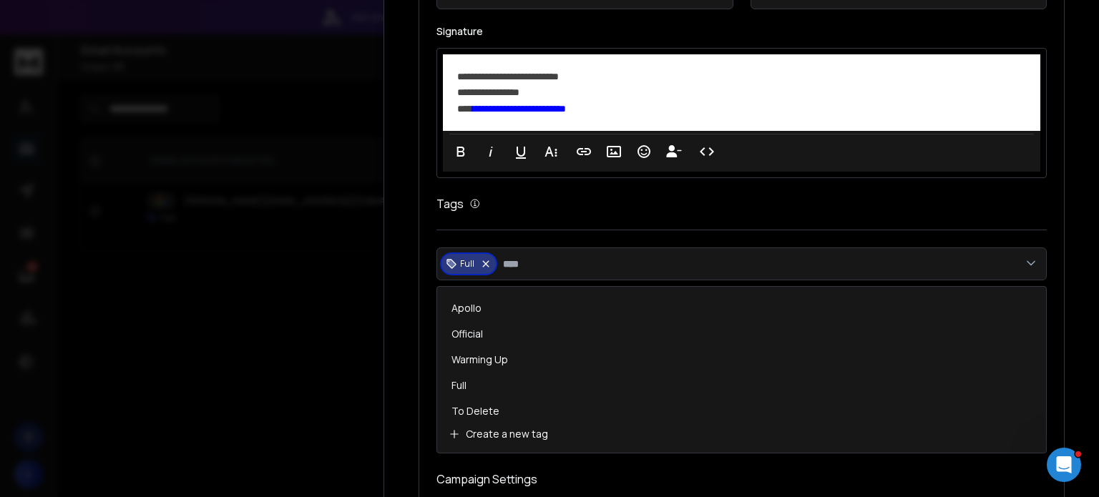
click at [487, 264] on icon at bounding box center [485, 263] width 11 height 11
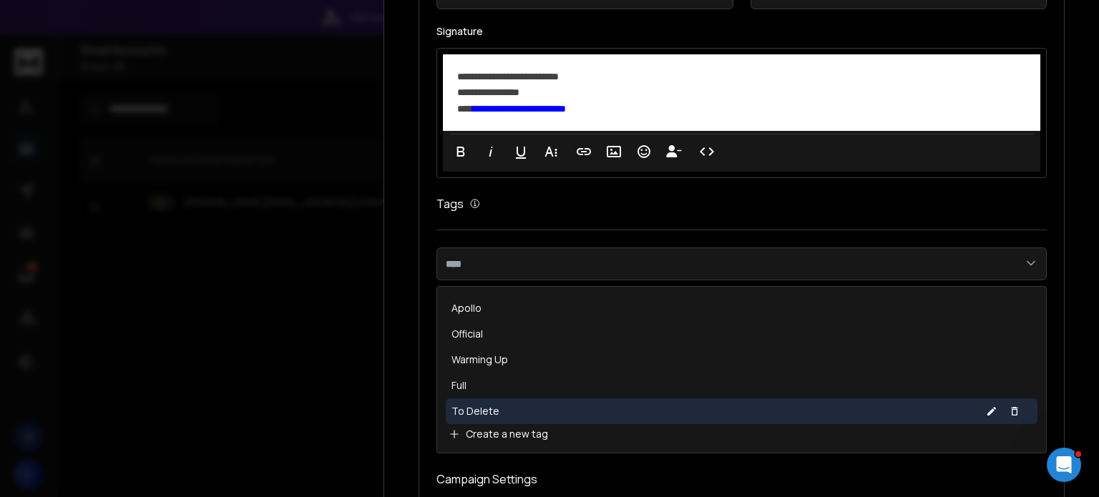
click at [507, 405] on div "To Delete" at bounding box center [742, 412] width 592 height 26
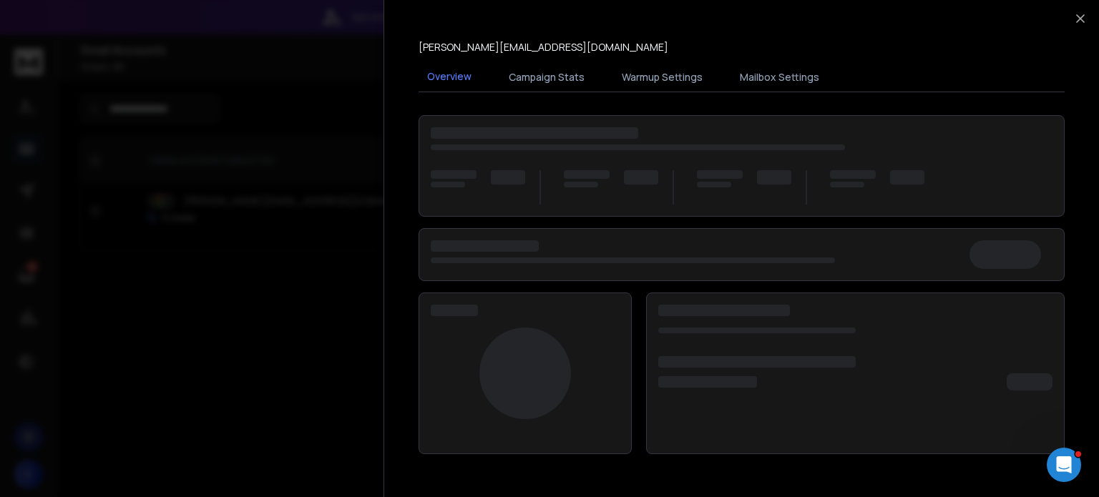
scroll to position [0, 0]
click at [372, 326] on div at bounding box center [549, 248] width 1099 height 497
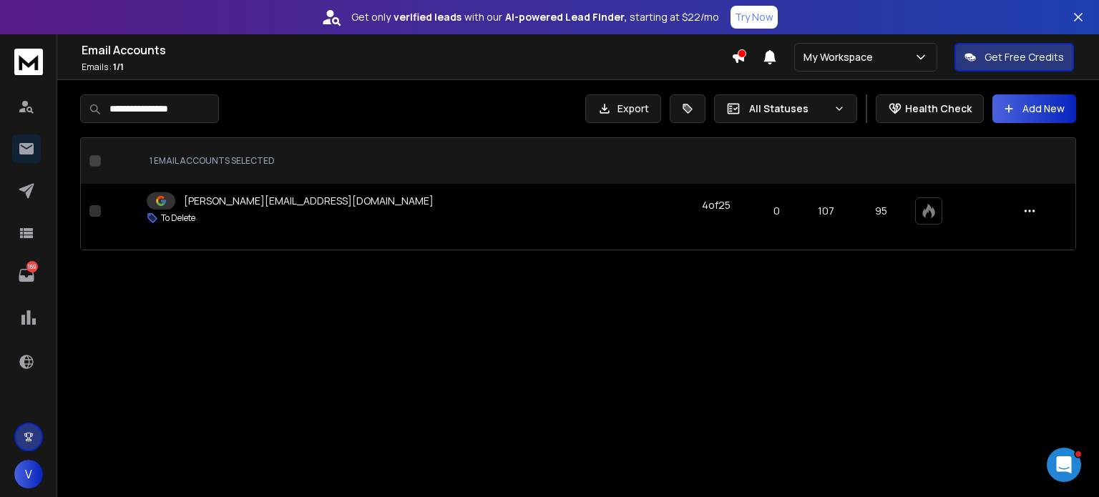
click at [1023, 208] on icon at bounding box center [1029, 211] width 13 height 13
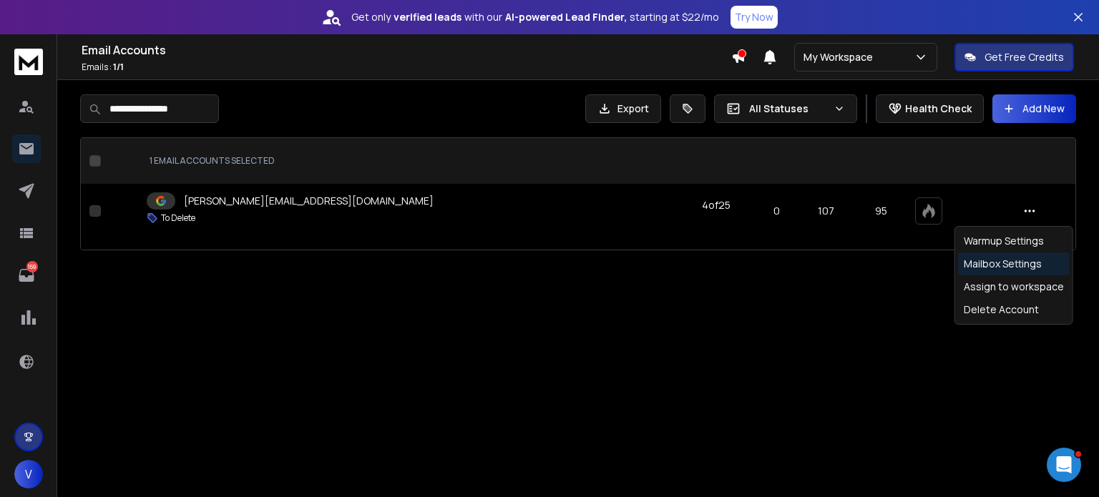
click at [1004, 266] on div "Mailbox Settings" at bounding box center [1014, 264] width 112 height 23
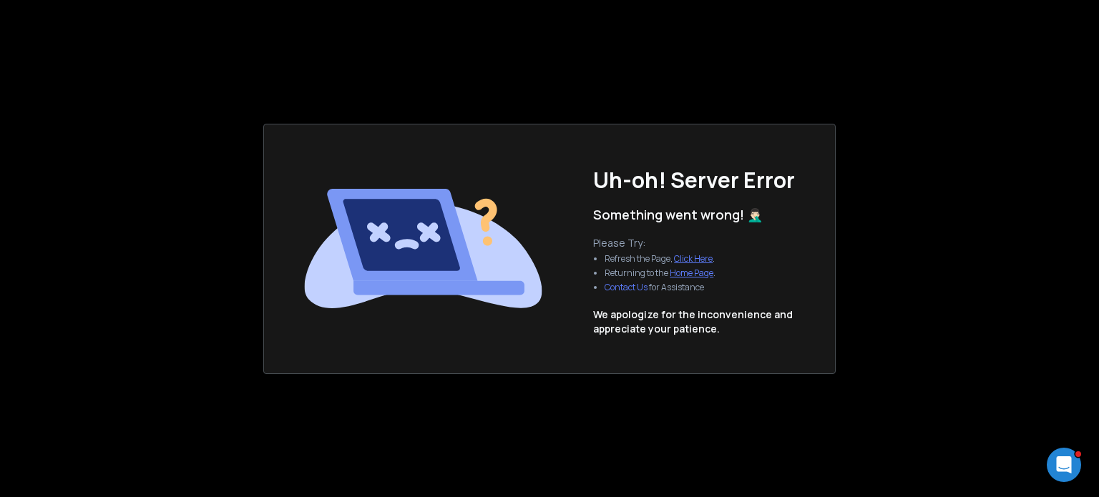
drag, startPoint x: 946, startPoint y: 124, endPoint x: 880, endPoint y: 143, distance: 68.6
click at [945, 125] on div "Uh-oh! Server Error Something went wrong! 🤦🏻‍♂️ Please Try: Refresh the Page, C…" at bounding box center [549, 248] width 1099 height 497
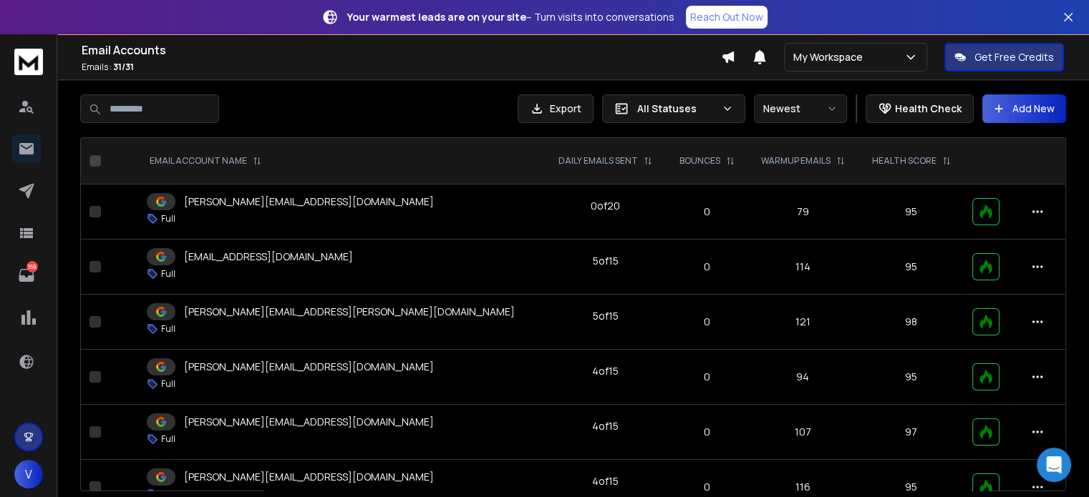
drag, startPoint x: 162, startPoint y: 123, endPoint x: 159, endPoint y: 115, distance: 8.6
click at [162, 122] on div "Export All Statuses Newest Health Check Add New EMAIL ACCOUNT NAME DAILY EMAILS…" at bounding box center [572, 292] width 985 height 397
click at [159, 115] on input at bounding box center [149, 108] width 139 height 29
click at [673, 108] on p "All Statuses" at bounding box center [676, 109] width 79 height 14
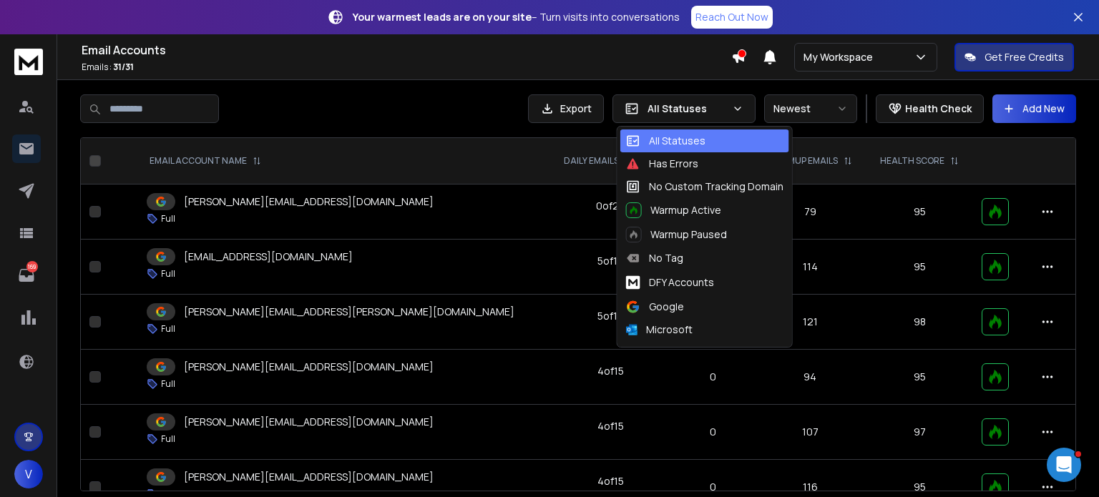
click at [673, 108] on p "All Statuses" at bounding box center [687, 109] width 79 height 14
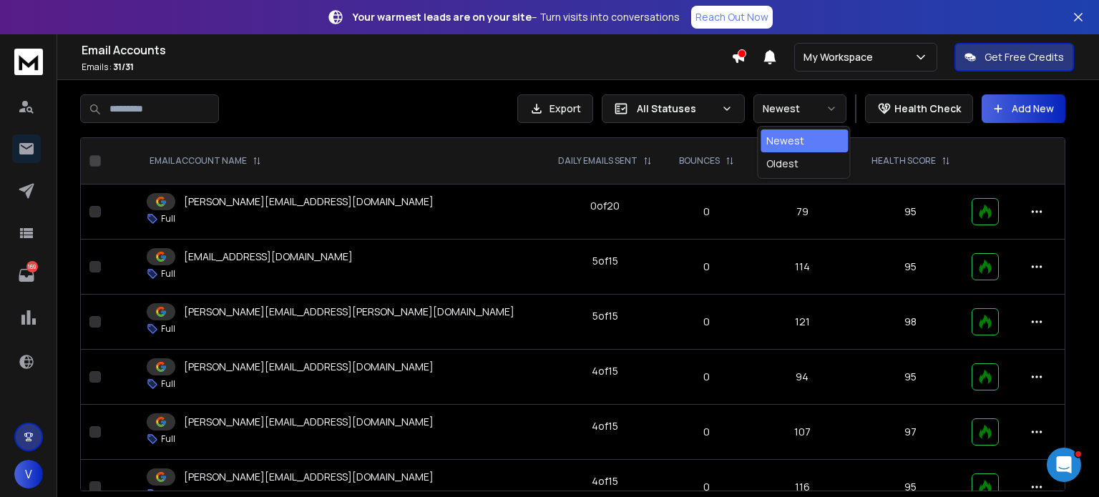
click at [778, 111] on button "Newest" at bounding box center [800, 108] width 93 height 29
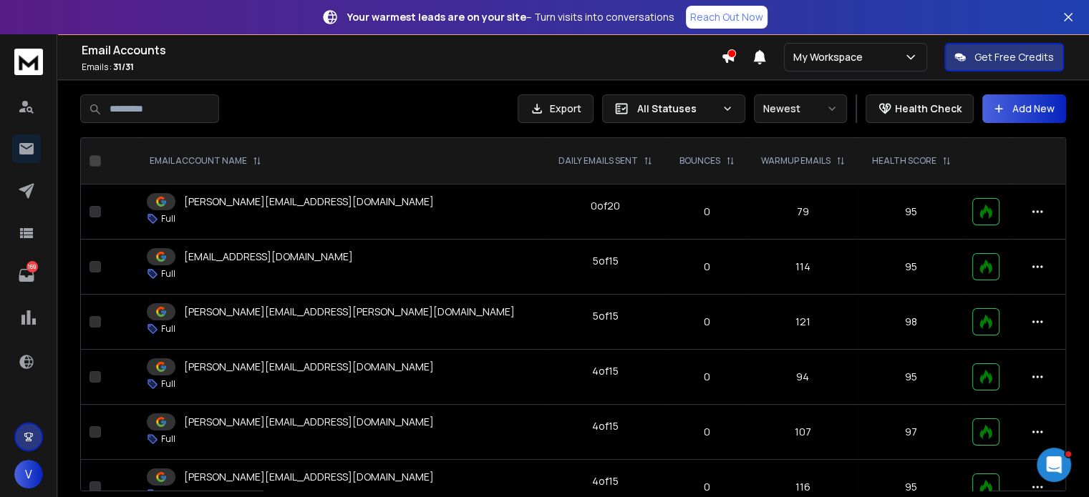
click at [652, 103] on p "All Statuses" at bounding box center [676, 109] width 79 height 14
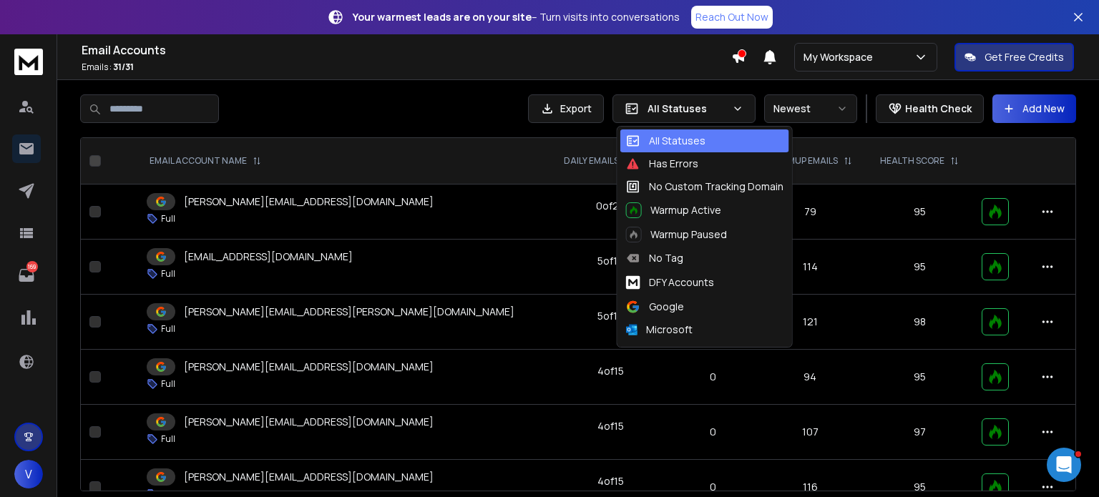
click at [652, 103] on p "All Statuses" at bounding box center [687, 109] width 79 height 14
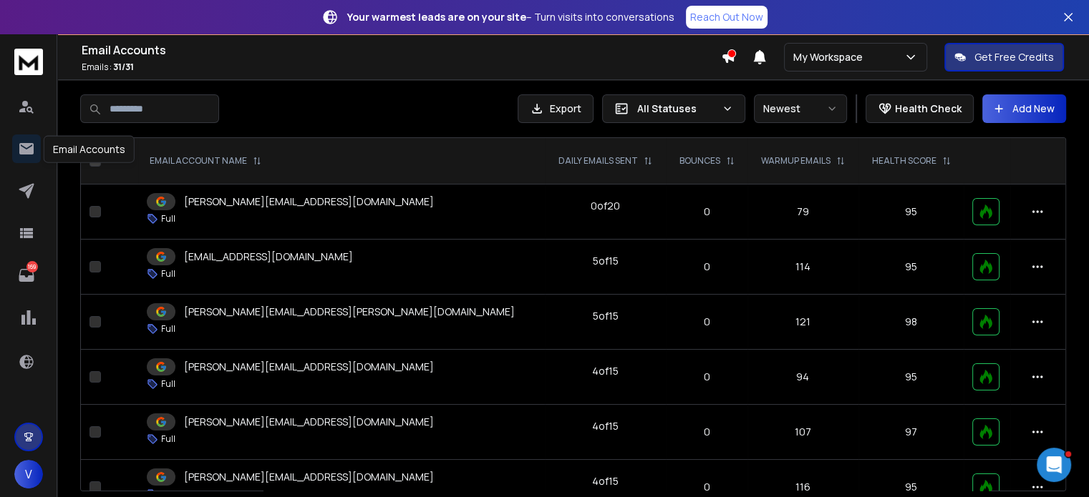
click at [19, 147] on icon at bounding box center [26, 148] width 17 height 17
click at [180, 109] on input at bounding box center [149, 108] width 139 height 29
paste input "**********"
type input "**********"
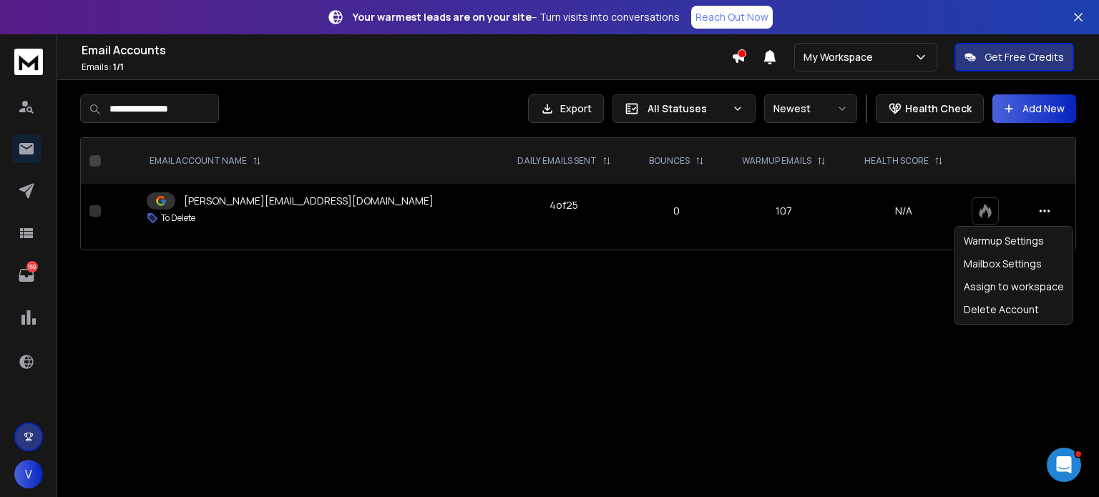
click at [1038, 209] on icon at bounding box center [1044, 211] width 13 height 13
click at [1012, 258] on div "Mailbox Settings" at bounding box center [1014, 264] width 112 height 23
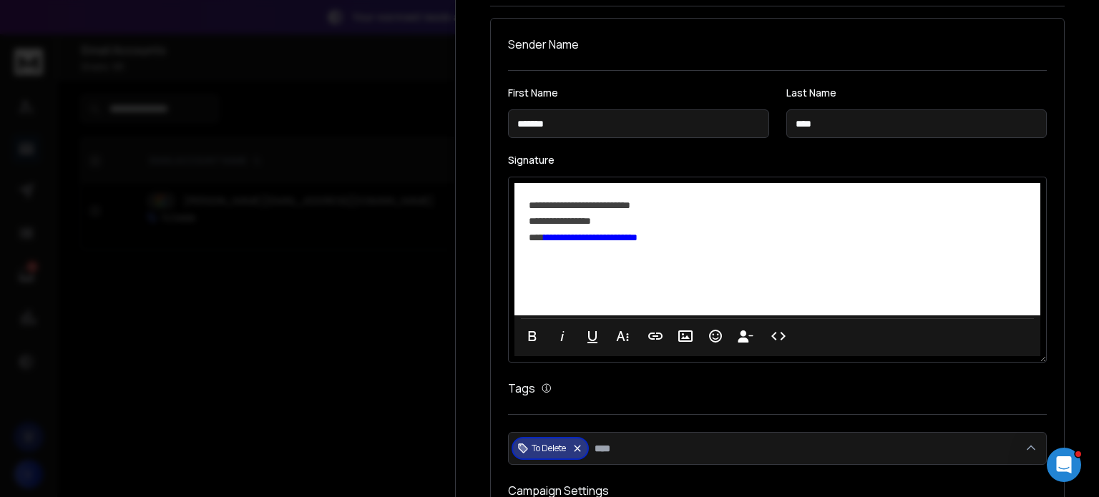
scroll to position [286, 0]
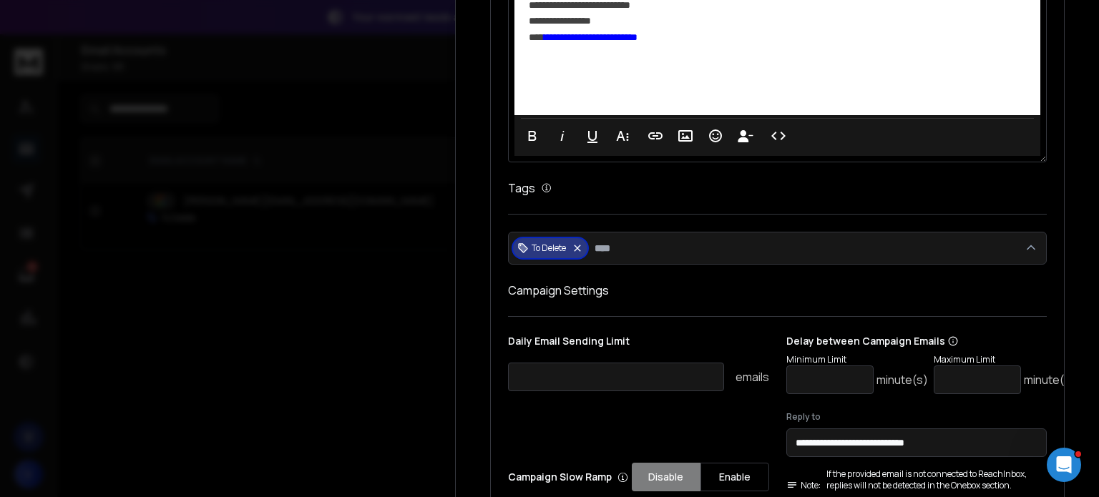
click at [605, 374] on input "**" at bounding box center [616, 377] width 216 height 29
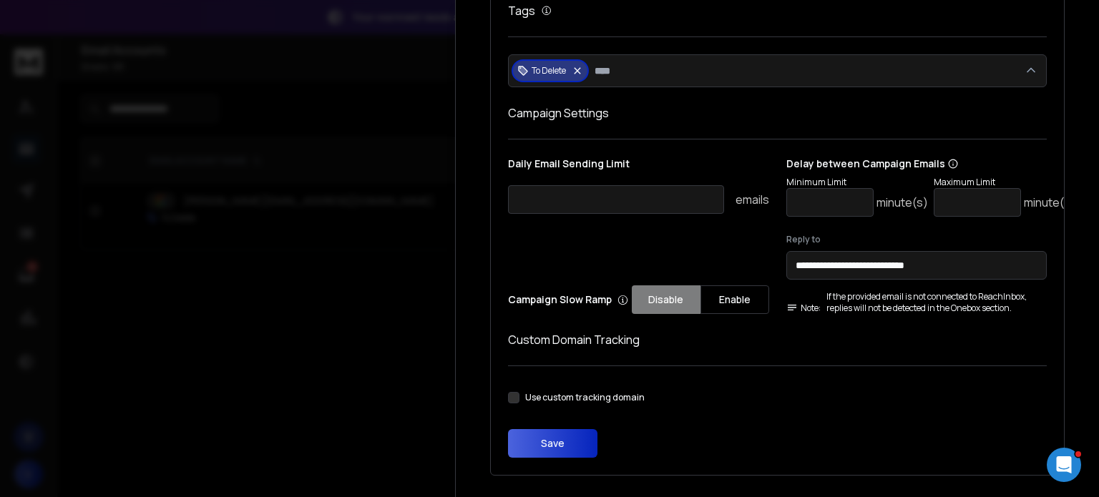
scroll to position [492, 0]
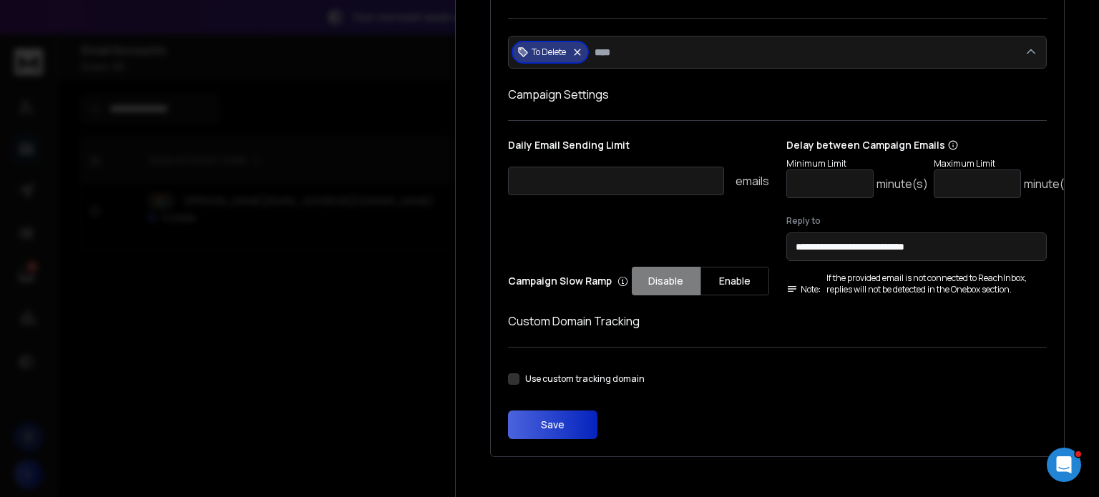
type input "*"
click at [575, 412] on button "Save" at bounding box center [552, 425] width 89 height 29
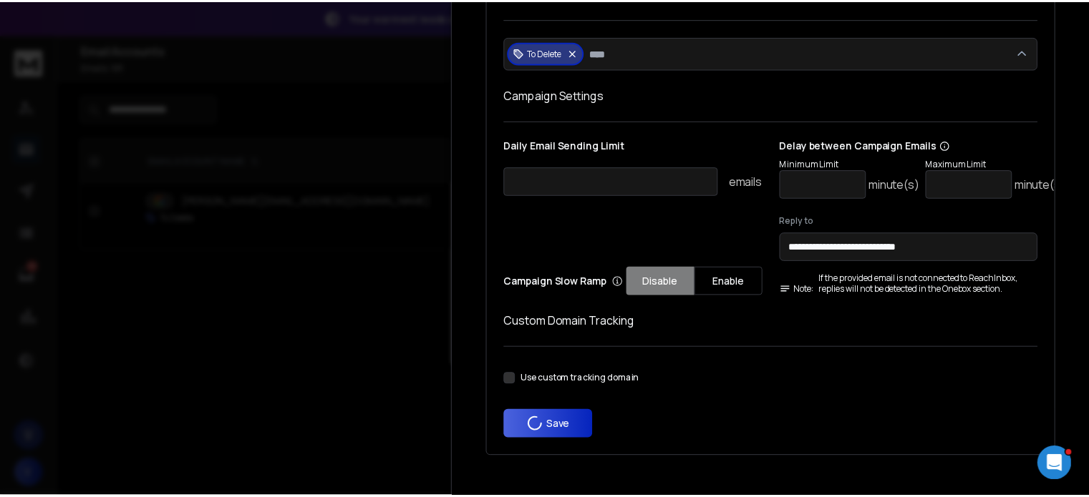
scroll to position [0, 0]
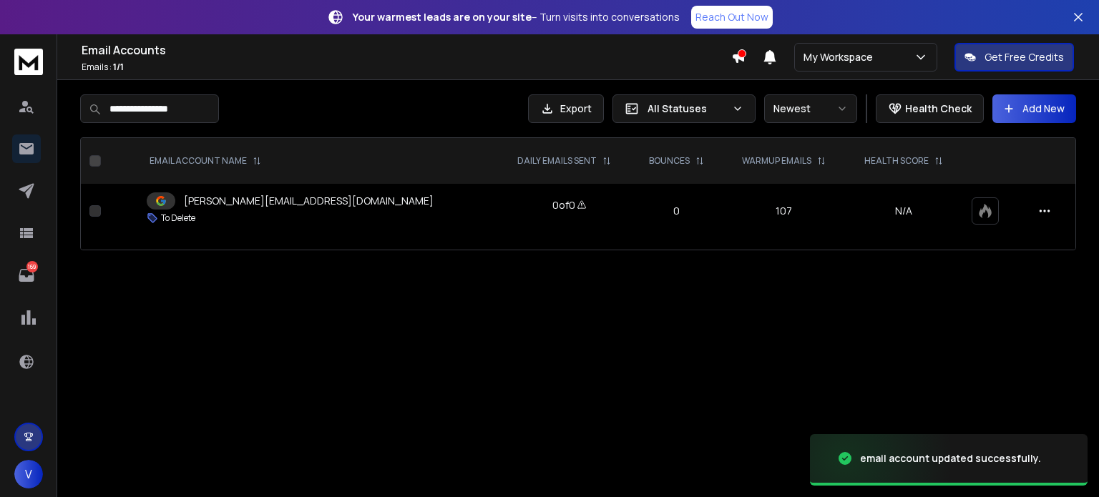
click at [251, 306] on div "**********" at bounding box center [549, 248] width 1099 height 497
click at [658, 106] on p "All Statuses" at bounding box center [687, 109] width 79 height 14
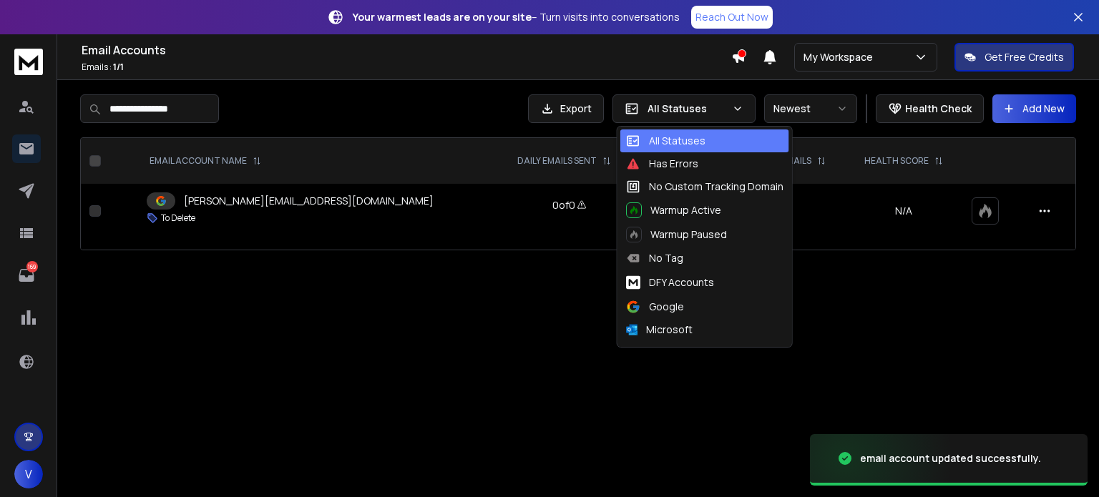
click at [658, 106] on p "All Statuses" at bounding box center [687, 109] width 79 height 14
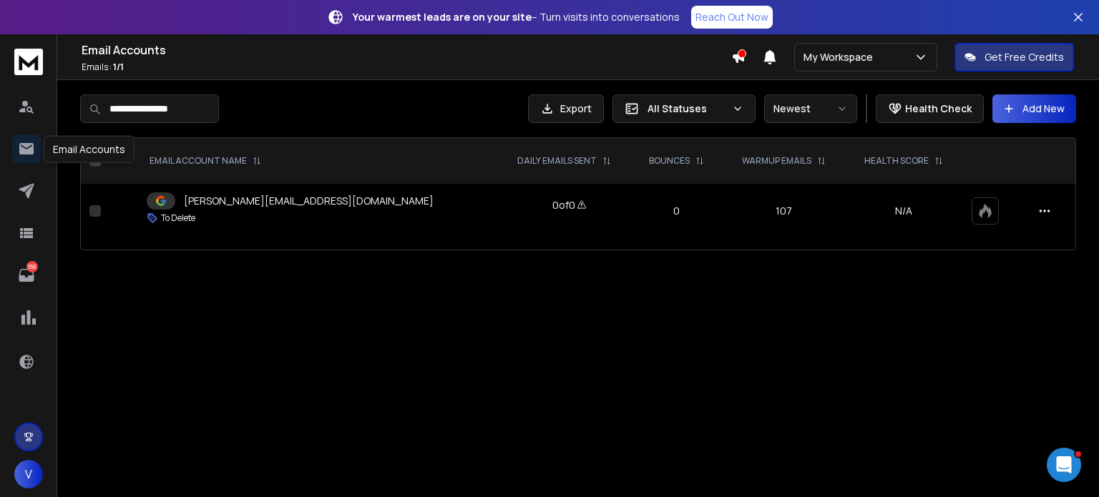
click at [33, 148] on icon at bounding box center [26, 148] width 14 height 11
click at [26, 145] on icon at bounding box center [26, 148] width 14 height 11
click at [29, 108] on icon at bounding box center [26, 110] width 14 height 7
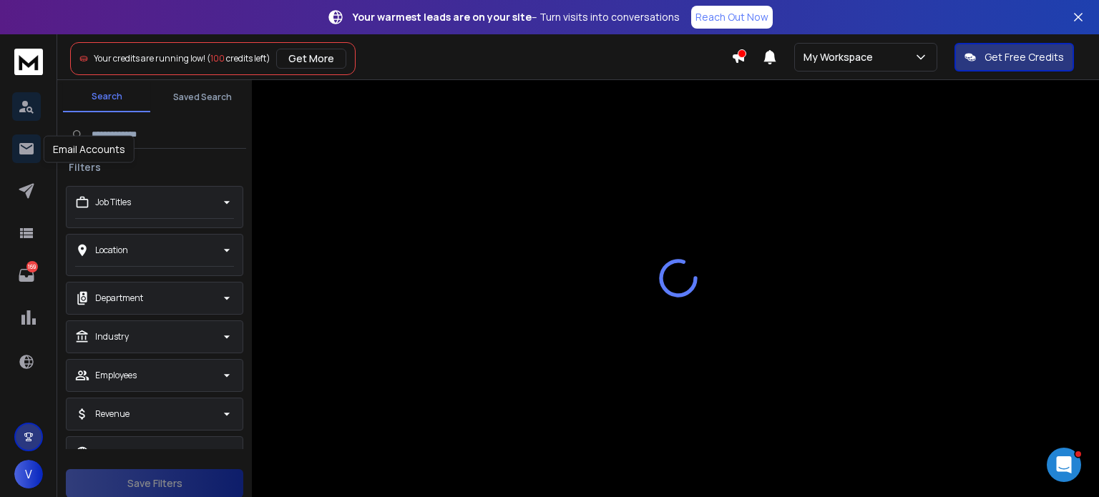
click at [25, 145] on icon at bounding box center [26, 148] width 14 height 11
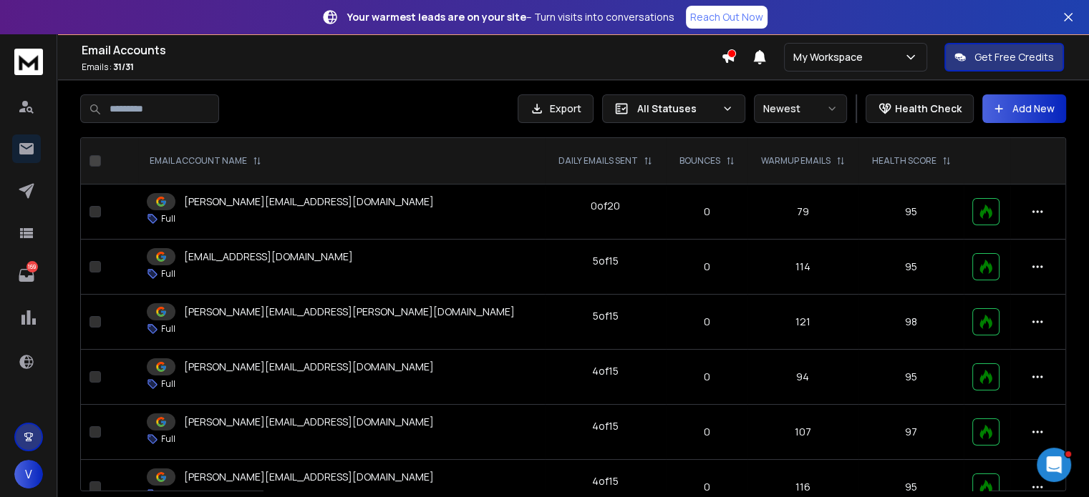
click at [658, 109] on p "All Statuses" at bounding box center [676, 109] width 79 height 14
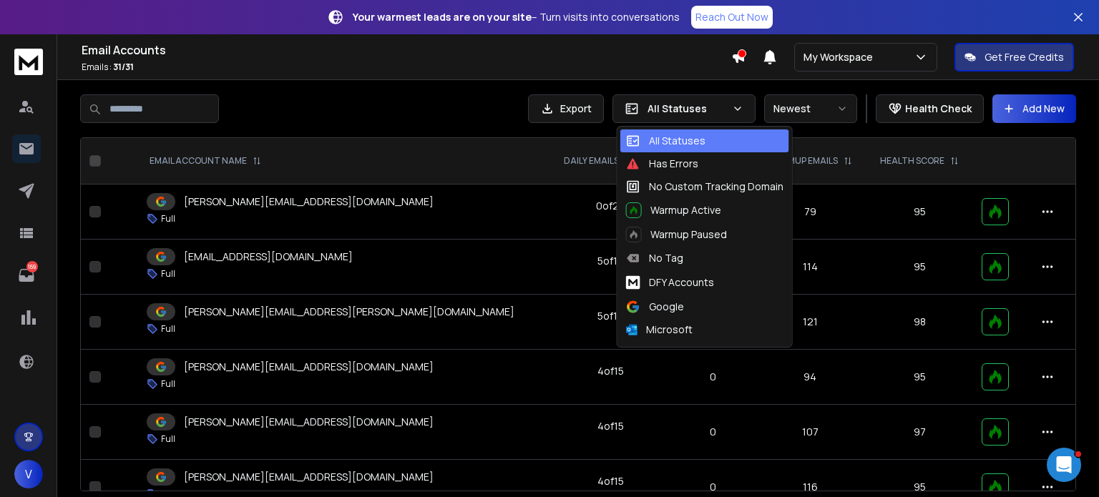
click at [667, 109] on p "All Statuses" at bounding box center [687, 109] width 79 height 14
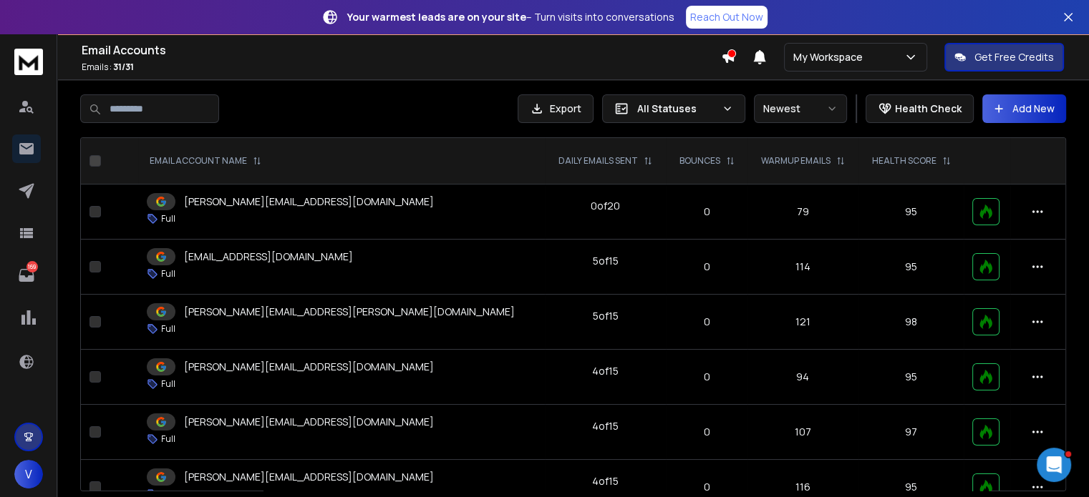
click at [778, 112] on button "Newest" at bounding box center [800, 108] width 93 height 29
click at [792, 109] on button "Newest" at bounding box center [800, 108] width 93 height 29
click at [170, 115] on input at bounding box center [149, 108] width 139 height 29
paste input "**********"
type input "**********"
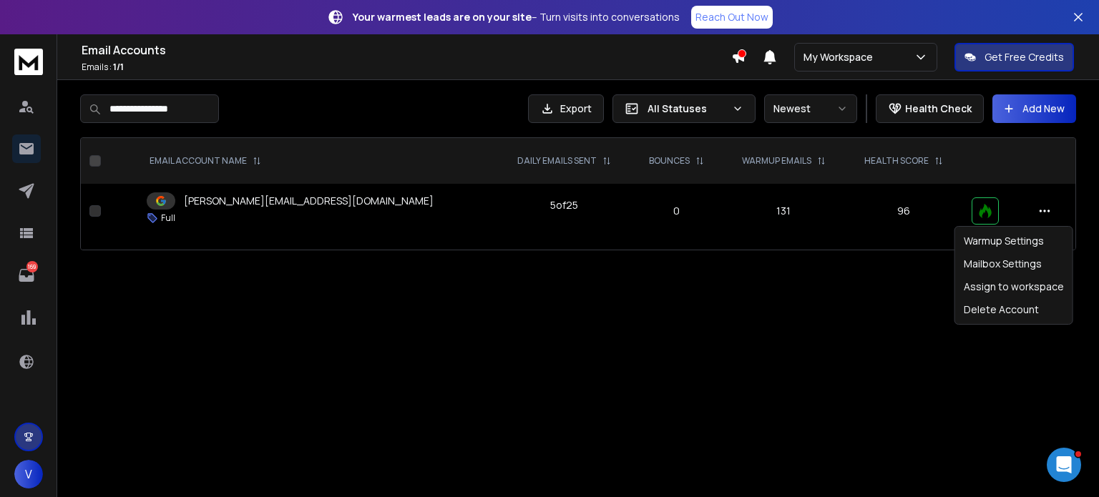
click at [1043, 205] on icon at bounding box center [1044, 211] width 13 height 13
click at [1010, 257] on div "Mailbox Settings" at bounding box center [1014, 264] width 112 height 23
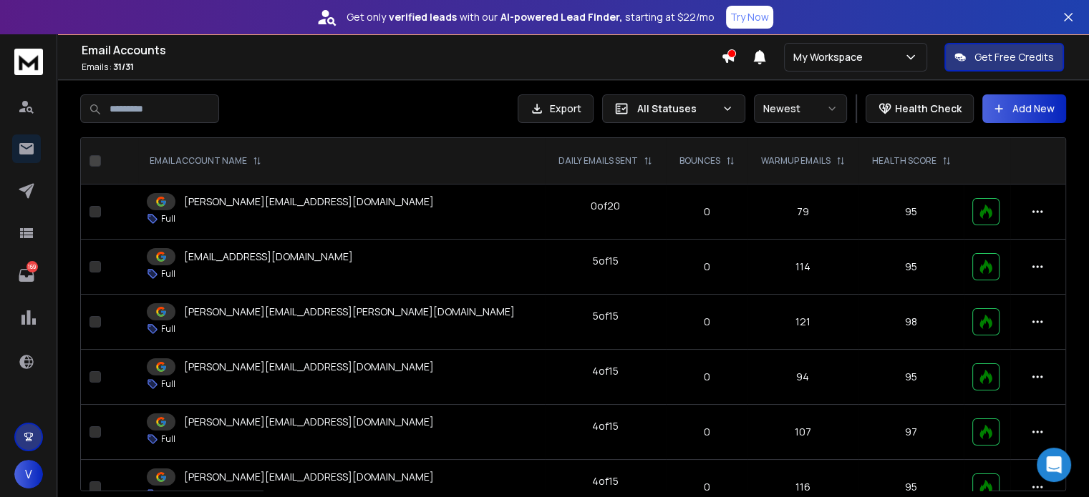
click at [149, 108] on input at bounding box center [149, 108] width 139 height 29
paste input "**********"
type input "**********"
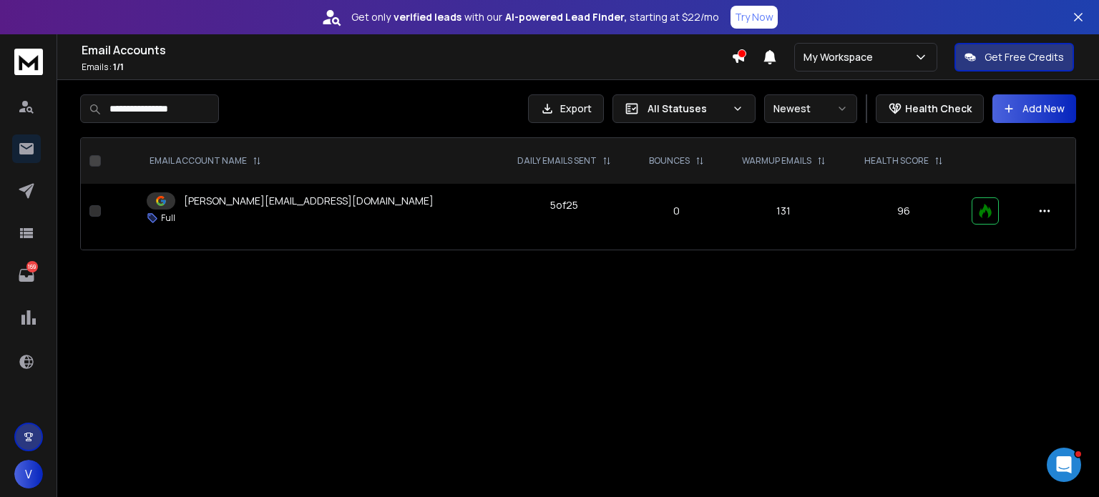
click at [1041, 209] on icon at bounding box center [1044, 211] width 13 height 13
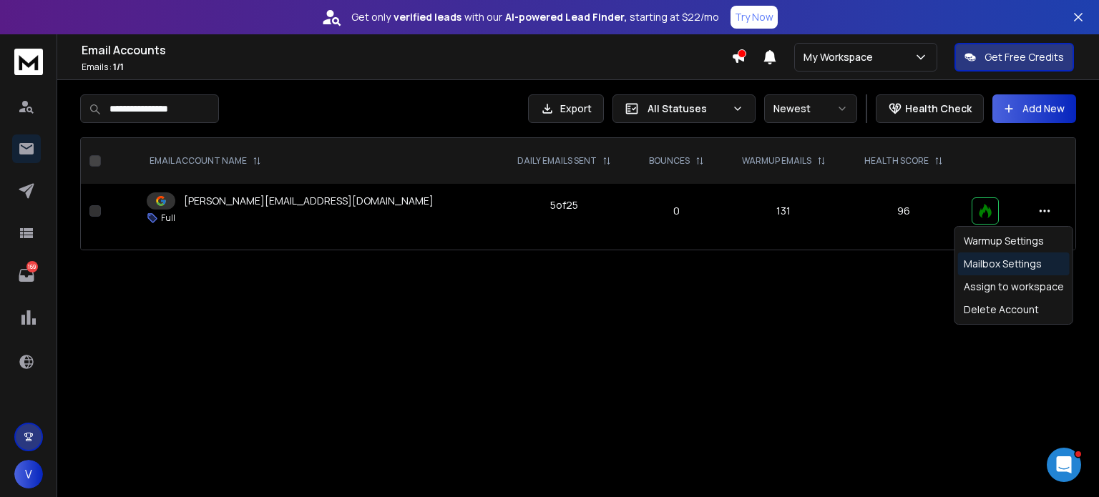
click at [1008, 261] on div "Mailbox Settings" at bounding box center [1014, 264] width 112 height 23
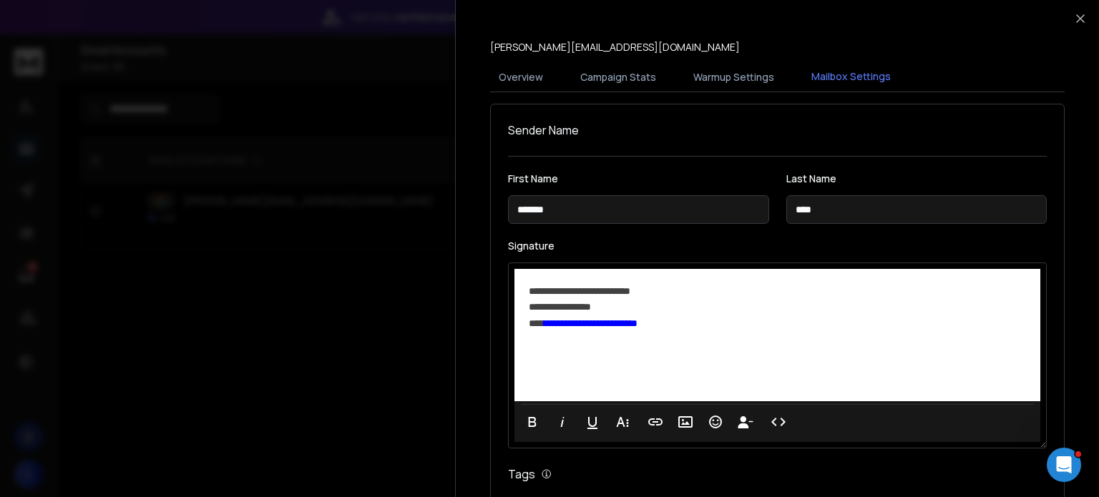
click at [731, 68] on button "Warmup Settings" at bounding box center [734, 77] width 98 height 31
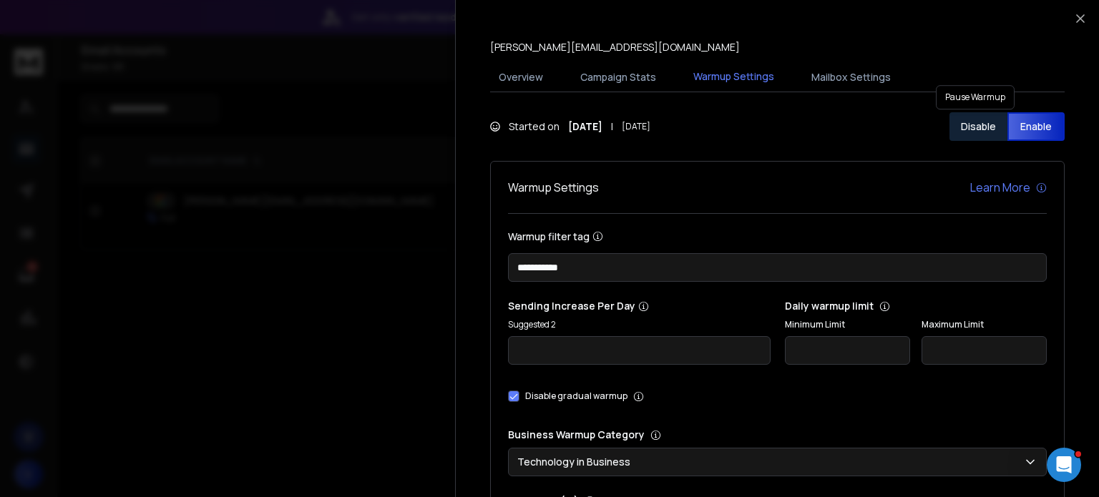
click at [976, 130] on button "Disable" at bounding box center [979, 126] width 58 height 29
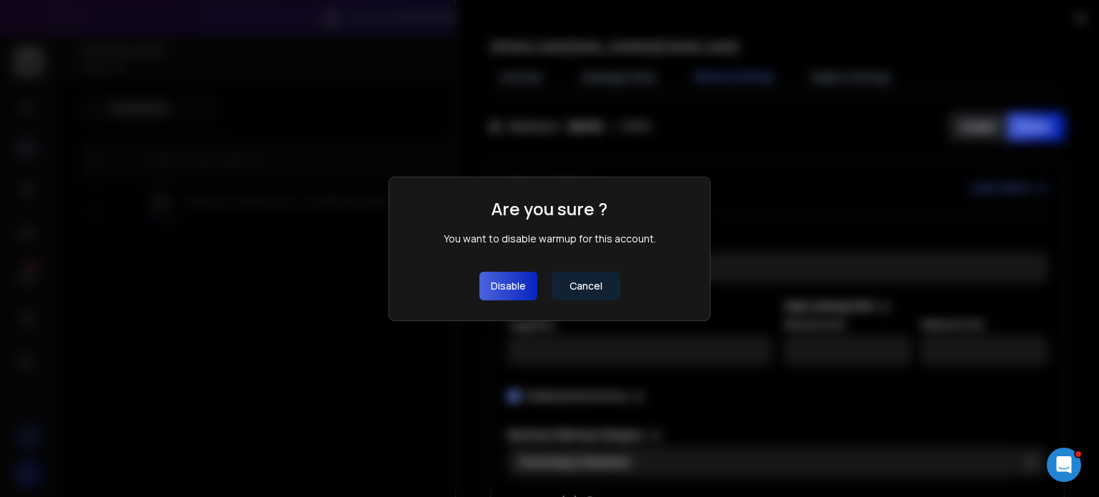
click at [514, 282] on button "Disable" at bounding box center [508, 286] width 58 height 29
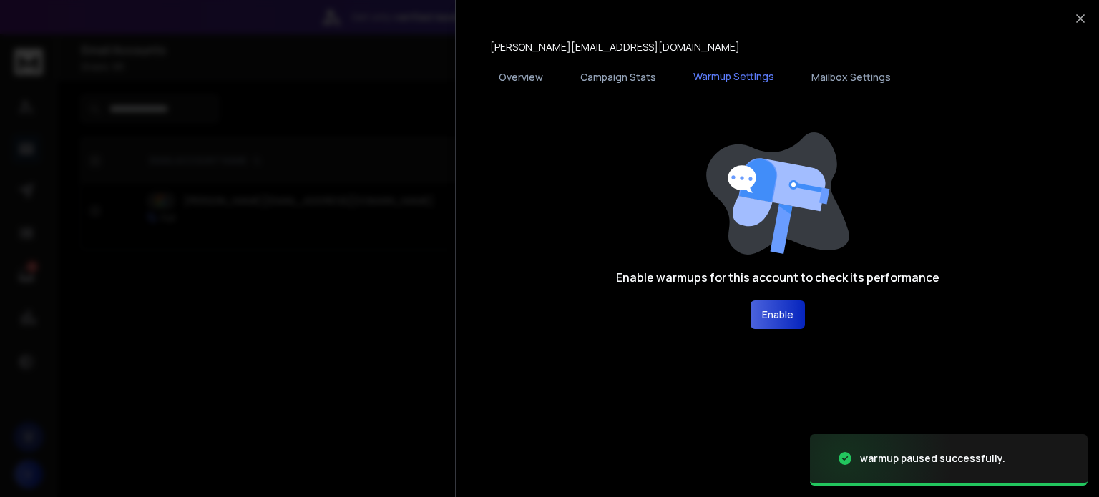
click at [834, 72] on button "Mailbox Settings" at bounding box center [851, 77] width 97 height 31
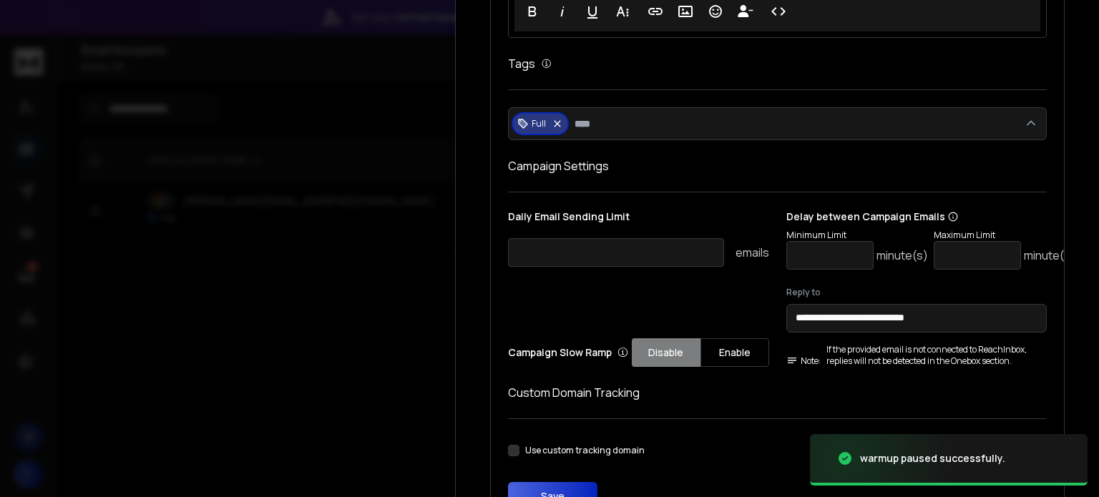
scroll to position [358, 0]
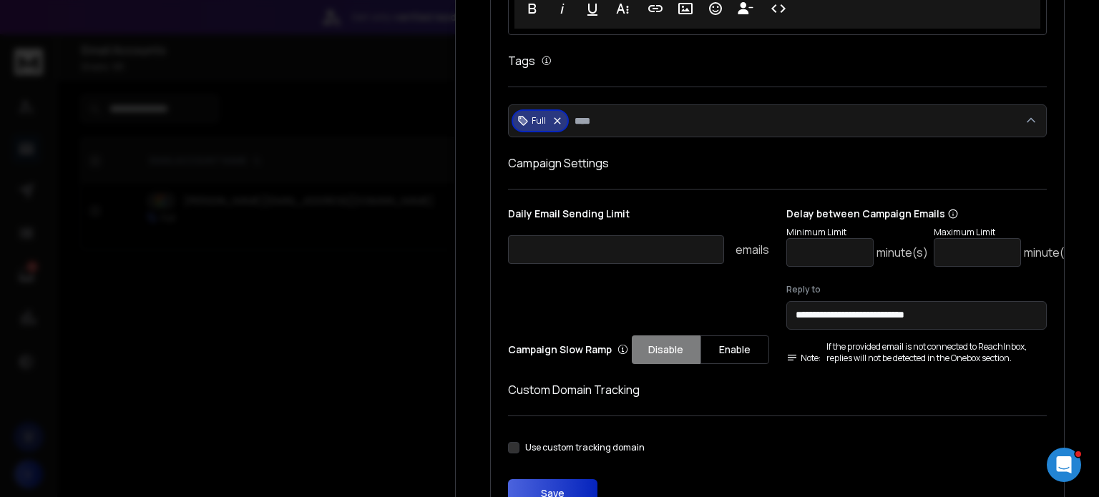
click at [608, 248] on input "**" at bounding box center [616, 249] width 216 height 29
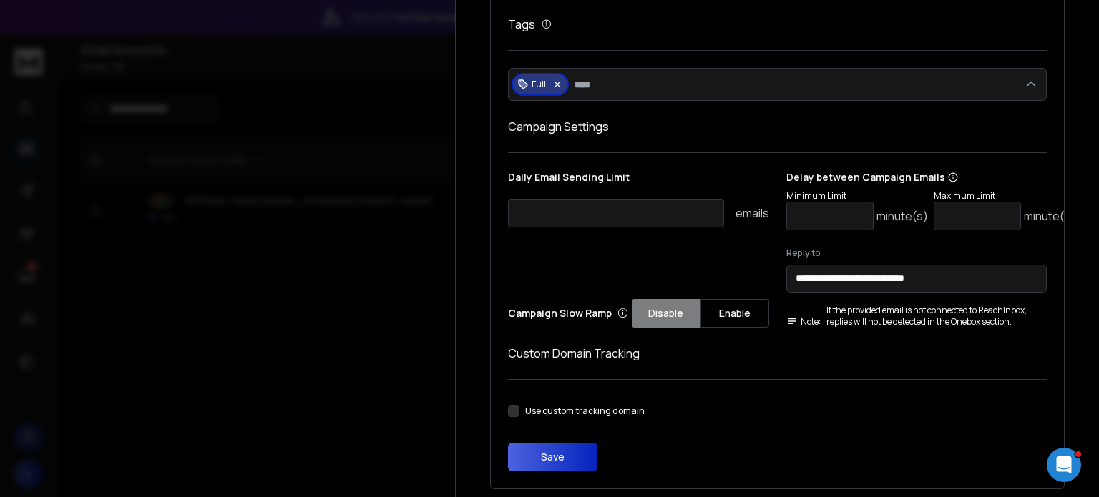
scroll to position [429, 0]
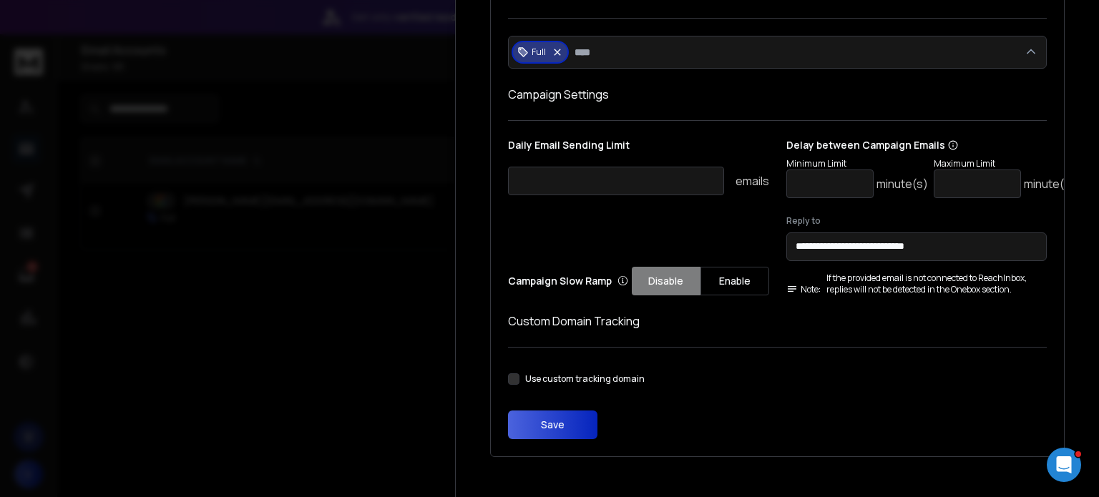
type input "*"
click at [561, 417] on button "Save" at bounding box center [552, 425] width 89 height 29
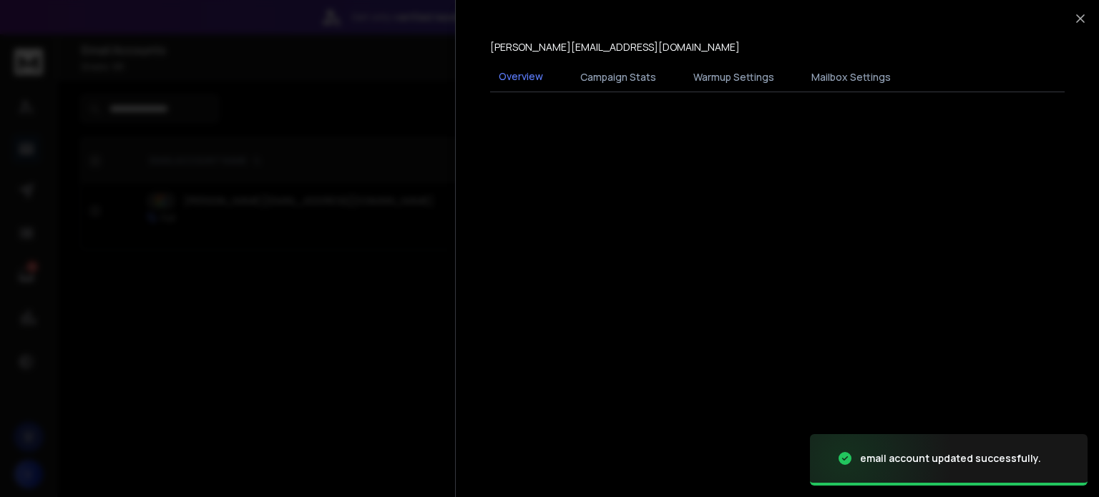
scroll to position [0, 0]
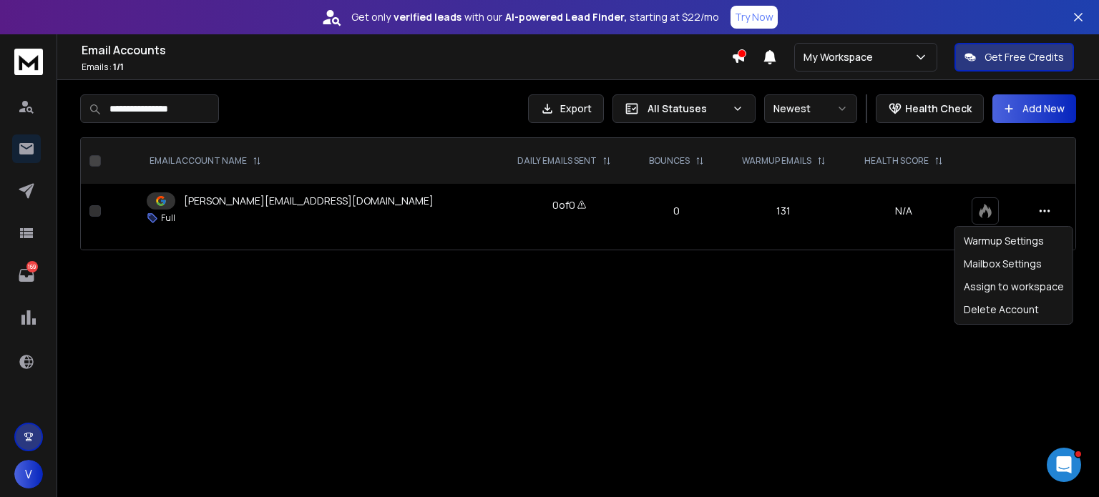
click at [1048, 205] on button at bounding box center [1045, 211] width 44 height 24
drag, startPoint x: 797, startPoint y: 304, endPoint x: 793, endPoint y: 286, distance: 18.9
click at [799, 301] on div "**********" at bounding box center [549, 248] width 1099 height 497
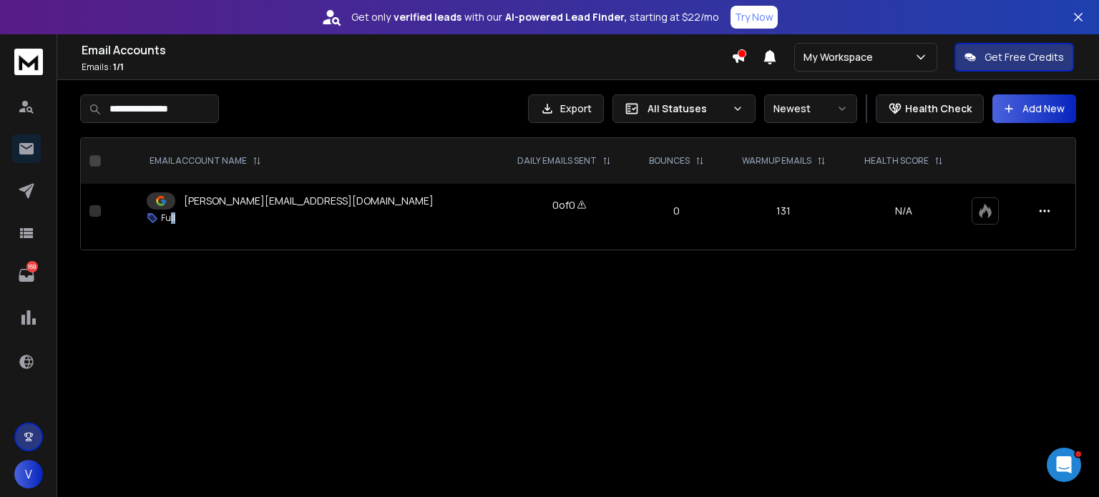
click at [170, 212] on td "v.roye@devauvietnam.com Full" at bounding box center [317, 211] width 359 height 54
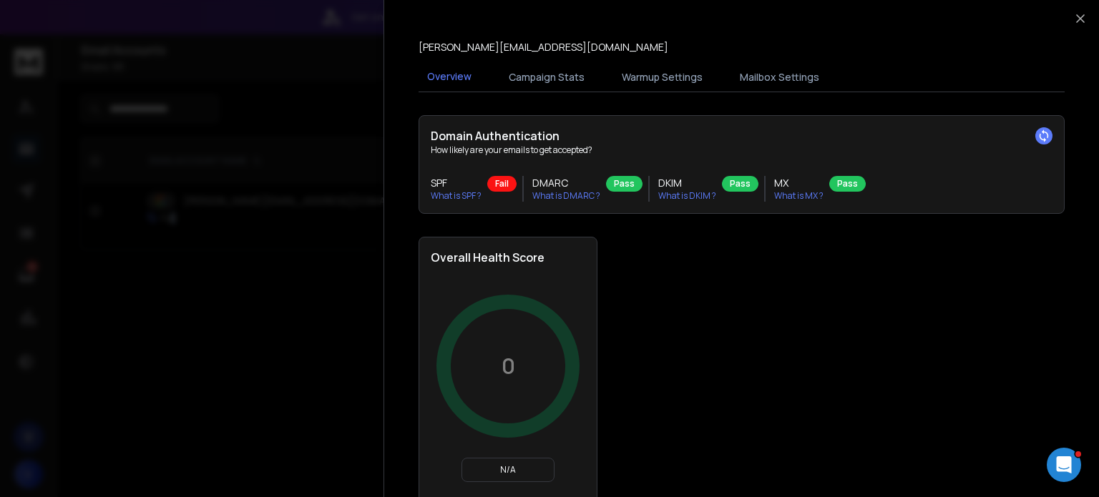
click at [769, 69] on button "Mailbox Settings" at bounding box center [779, 77] width 97 height 31
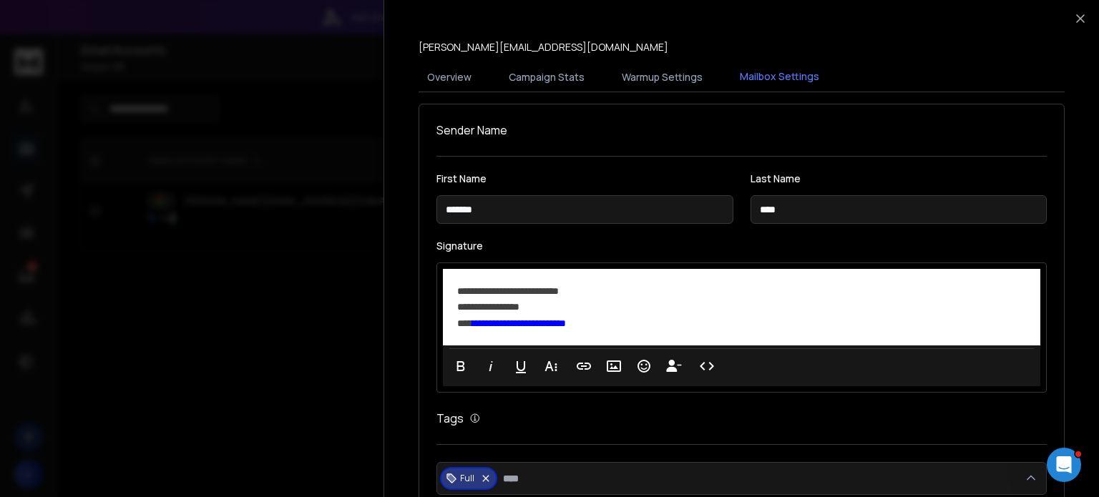
scroll to position [215, 0]
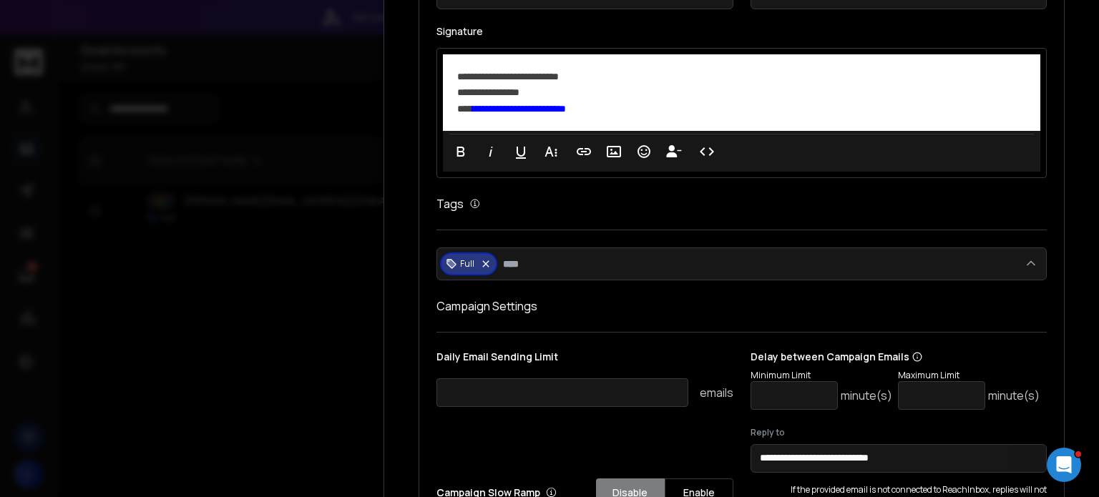
click at [481, 259] on icon at bounding box center [485, 263] width 11 height 11
click at [504, 263] on input at bounding box center [496, 264] width 112 height 26
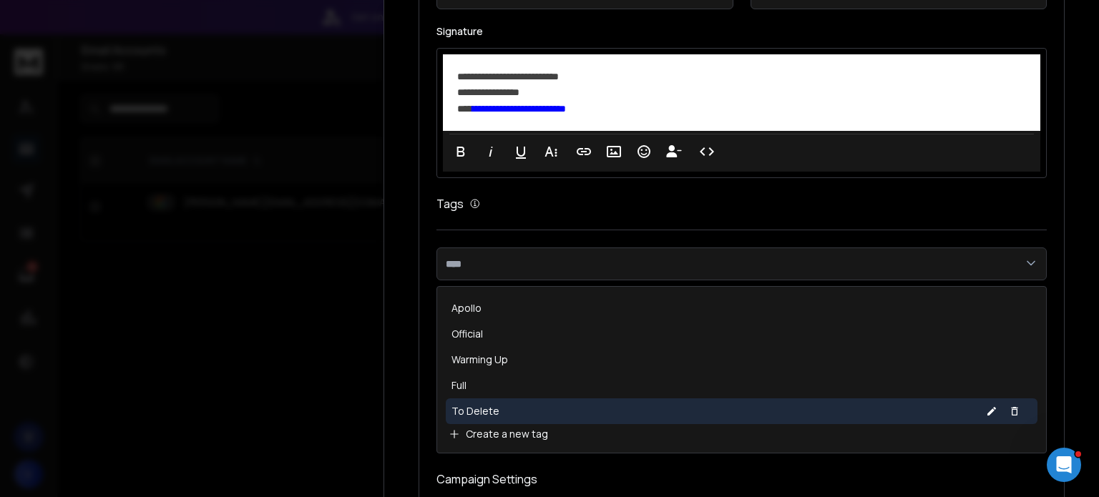
click at [545, 401] on div "To Delete" at bounding box center [742, 412] width 592 height 26
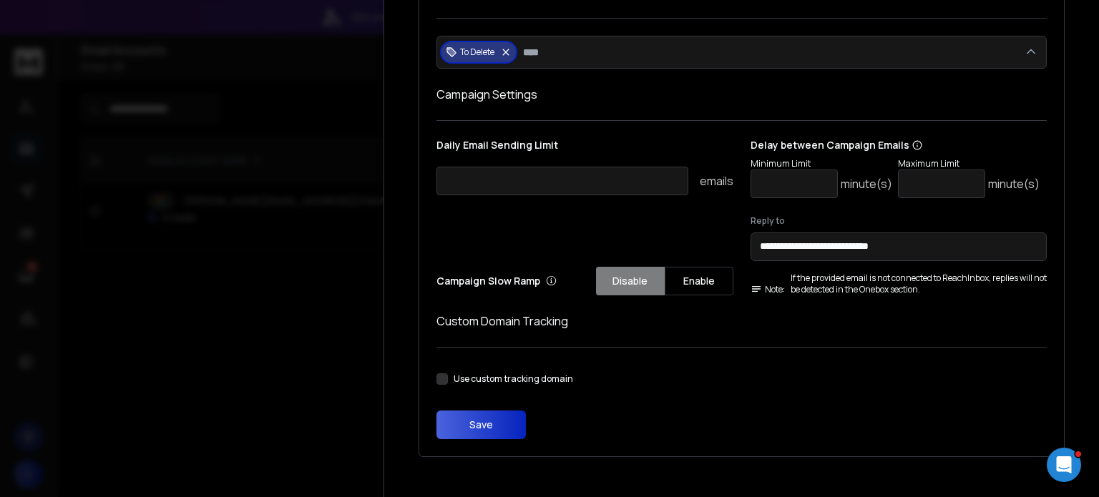
scroll to position [426, 0]
click at [467, 452] on div "**********" at bounding box center [742, 68] width 646 height 780
click at [505, 422] on button "Save" at bounding box center [481, 426] width 89 height 29
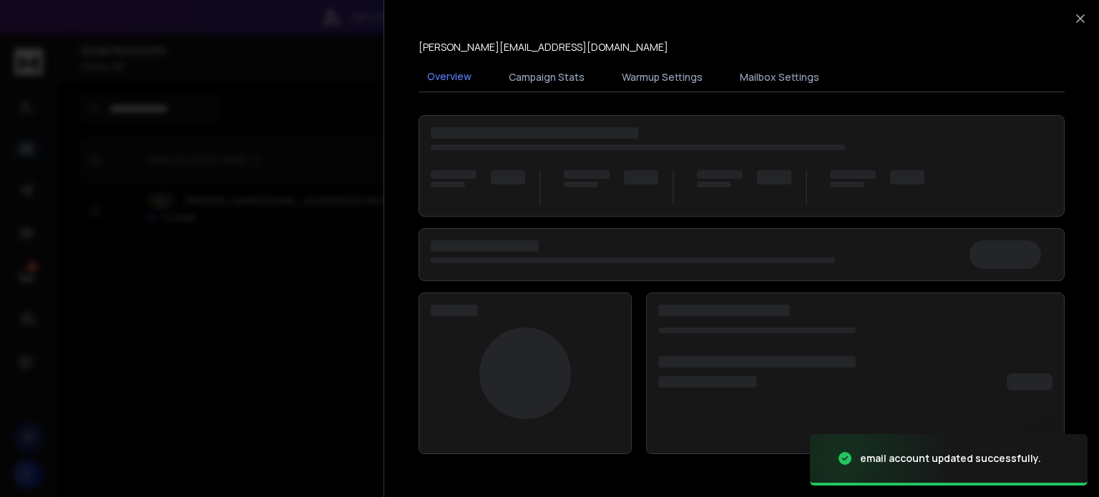
scroll to position [0, 0]
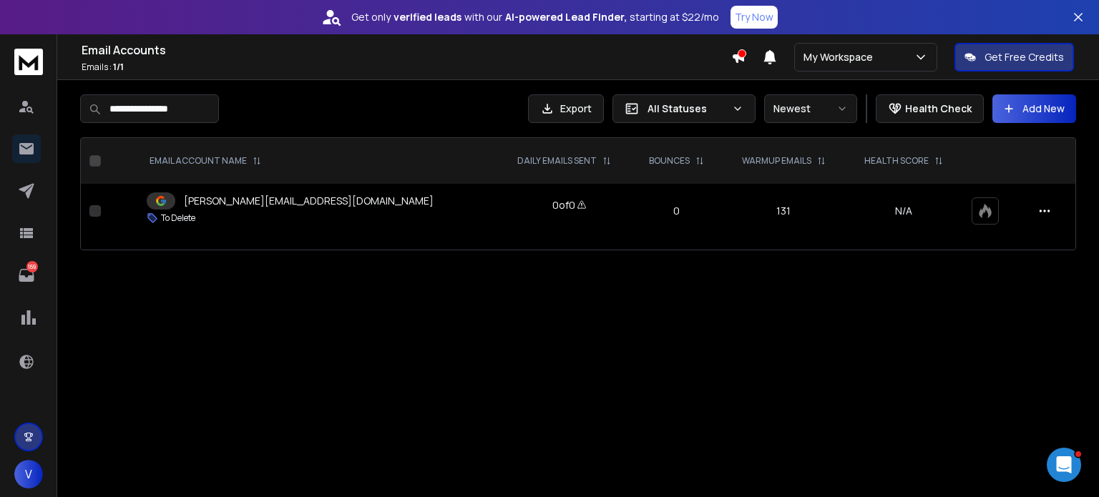
click at [172, 108] on input "**********" at bounding box center [149, 108] width 139 height 29
paste input
type input "**********"
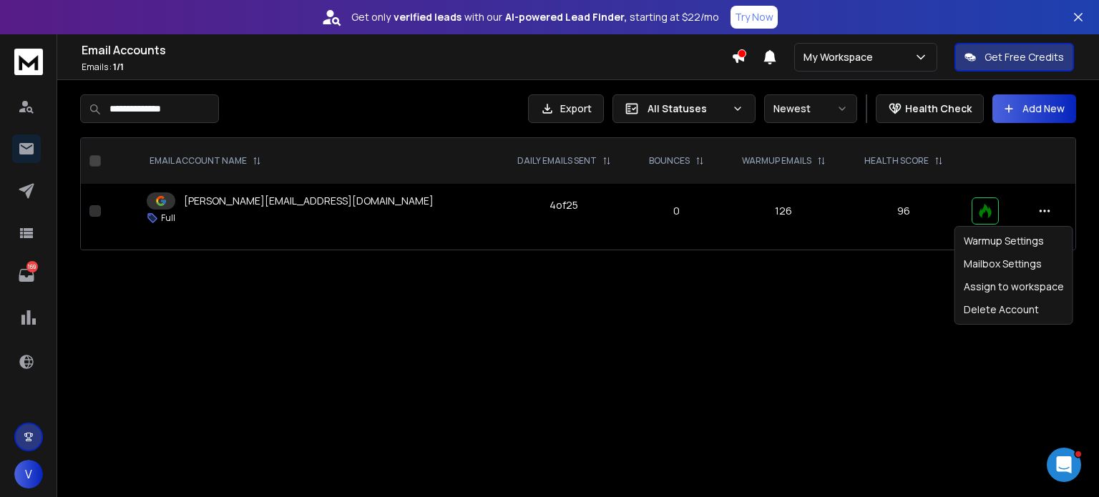
click at [1038, 213] on icon at bounding box center [1044, 211] width 13 height 13
click at [1018, 260] on div "Mailbox Settings" at bounding box center [1014, 264] width 112 height 23
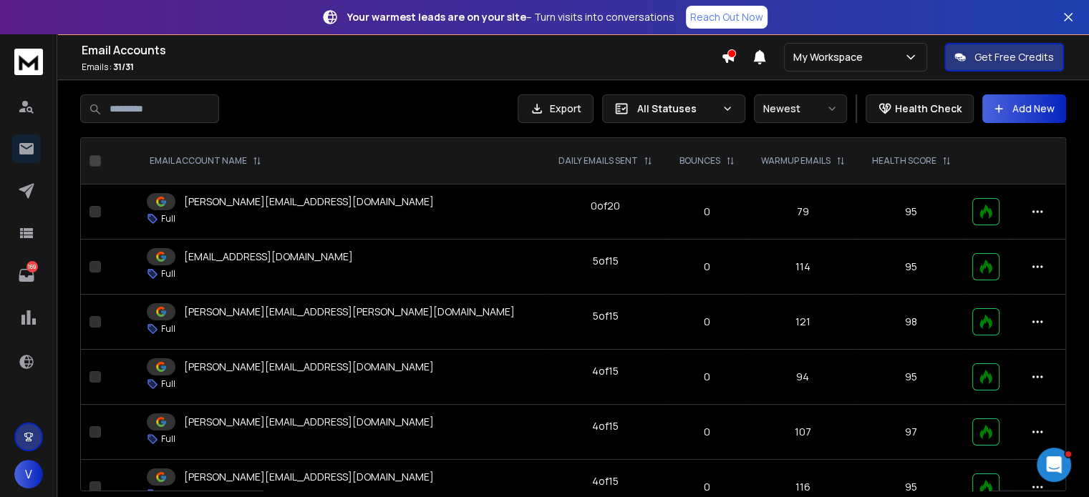
click at [206, 109] on input at bounding box center [149, 108] width 139 height 29
paste input "**********"
type input "**********"
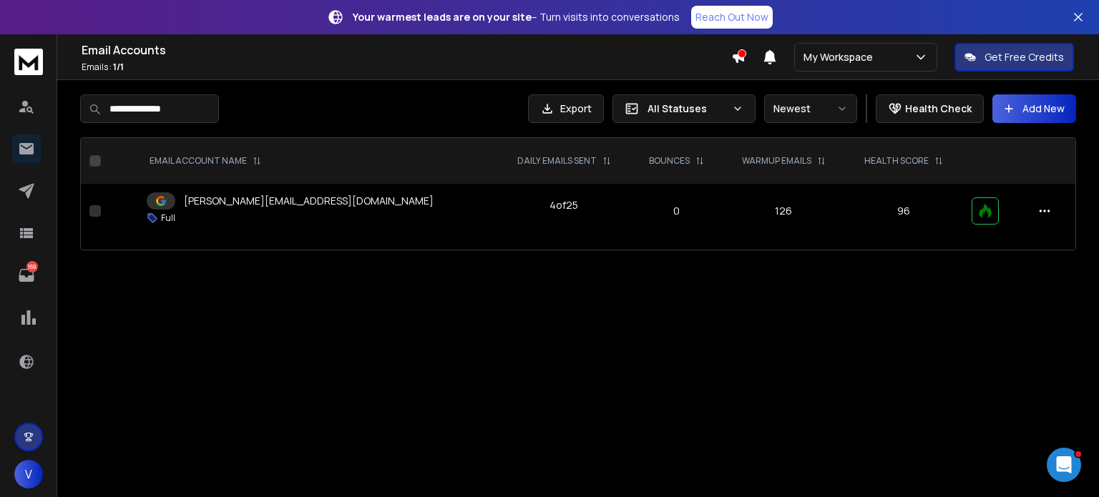
click at [1044, 211] on icon at bounding box center [1044, 211] width 13 height 13
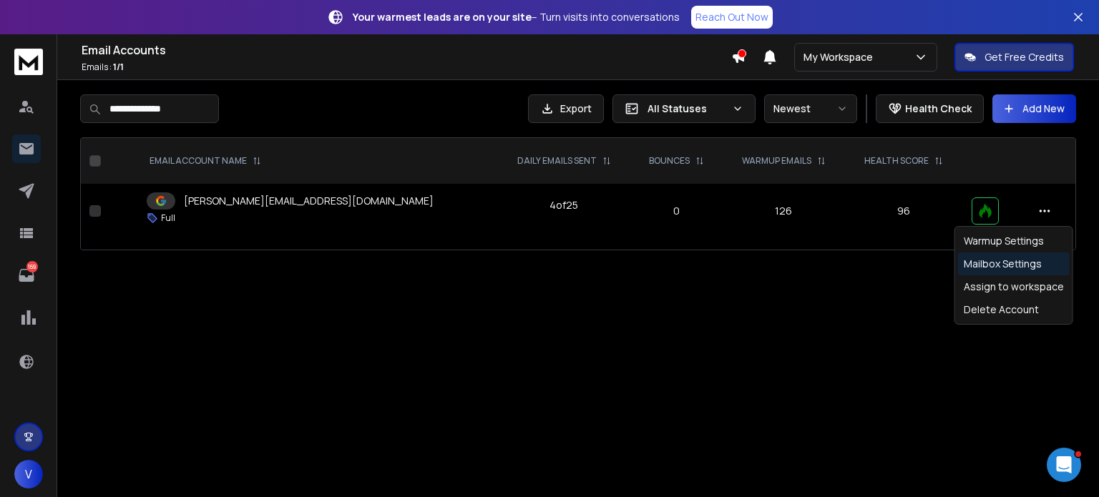
click at [1021, 260] on div "Mailbox Settings" at bounding box center [1014, 264] width 112 height 23
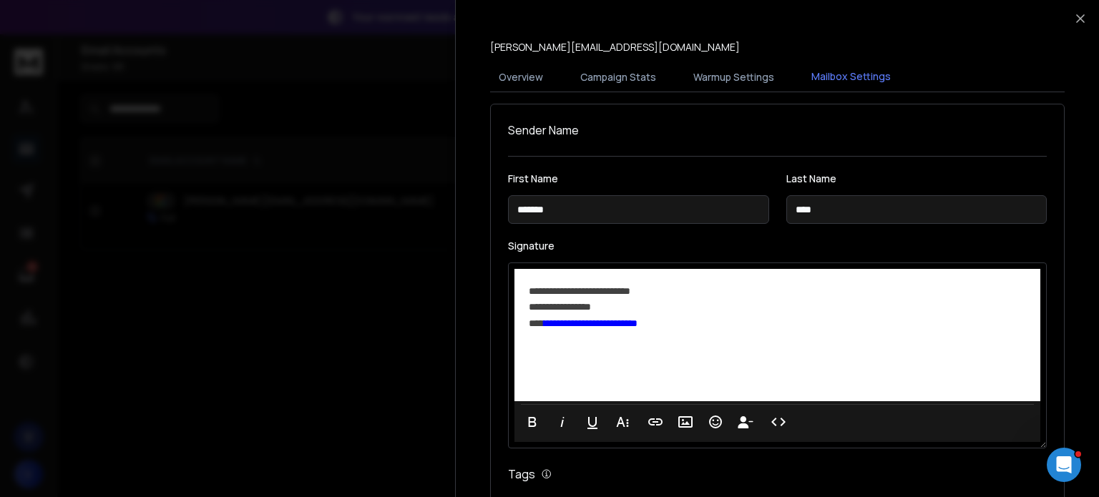
click at [741, 67] on button "Warmup Settings" at bounding box center [734, 77] width 98 height 31
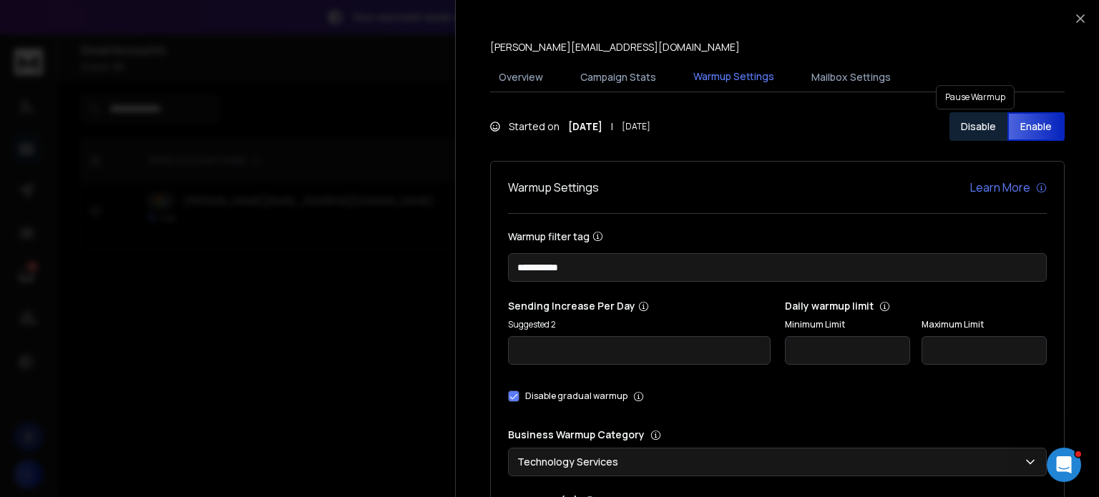
click at [970, 135] on button "Disable" at bounding box center [979, 126] width 58 height 29
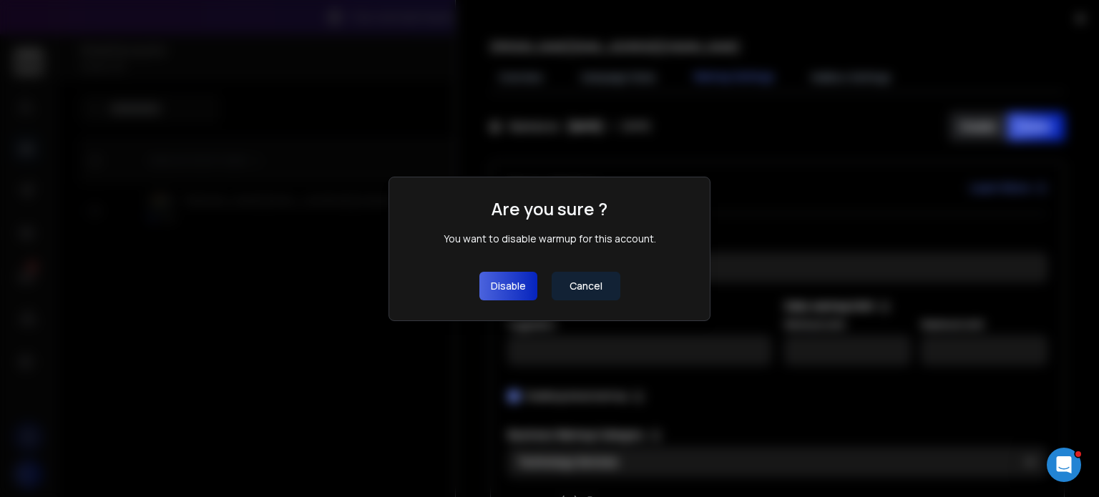
click at [502, 281] on button "Disable" at bounding box center [508, 286] width 58 height 29
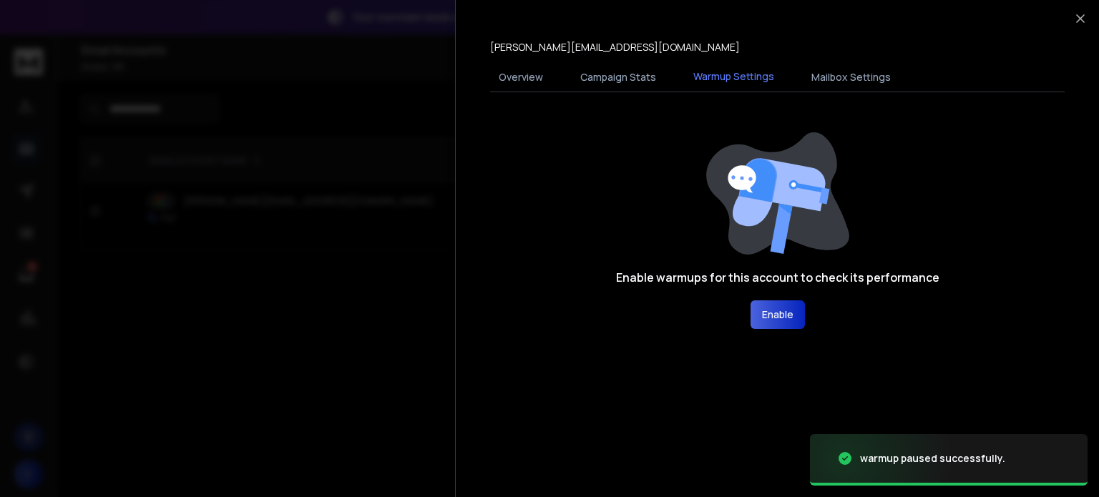
click at [832, 71] on button "Mailbox Settings" at bounding box center [851, 77] width 97 height 31
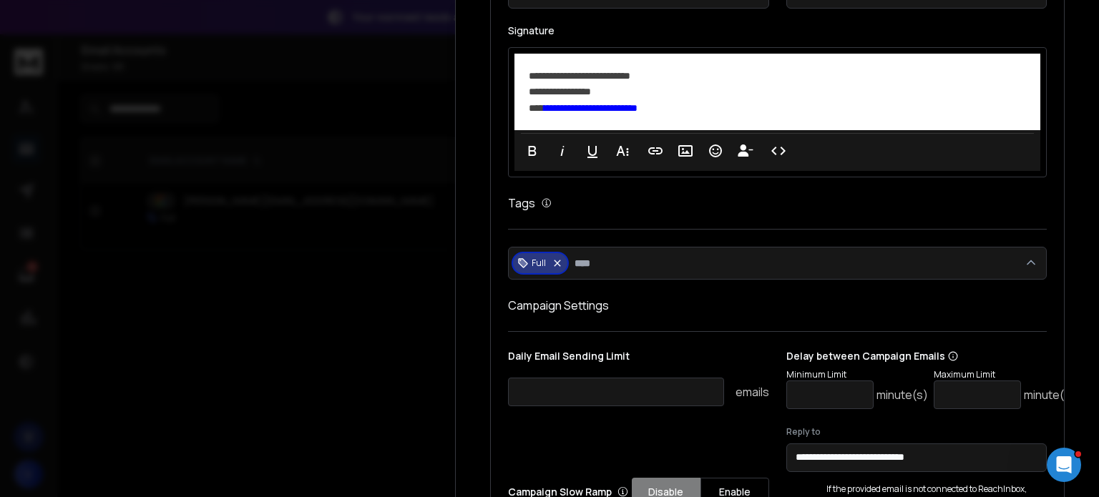
scroll to position [286, 0]
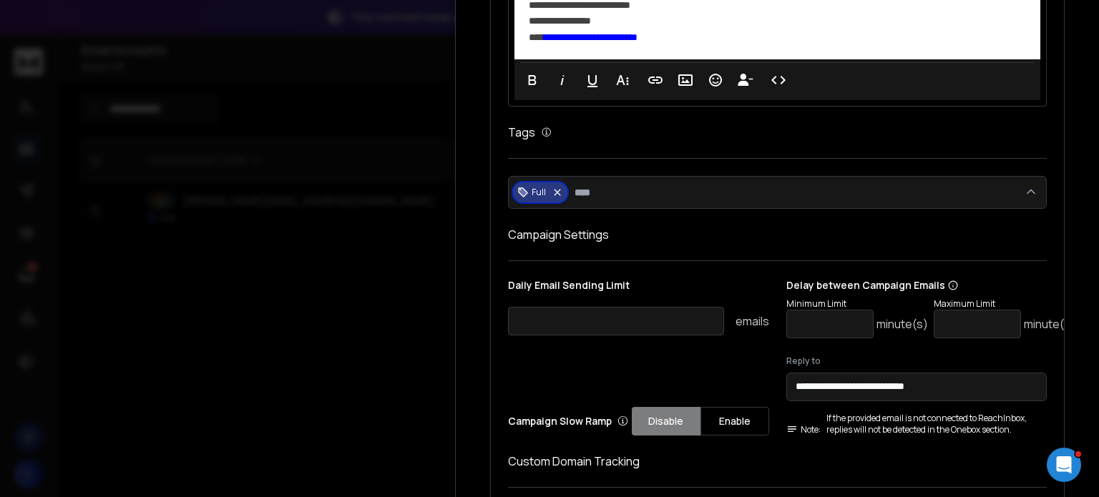
click at [552, 328] on input "**" at bounding box center [616, 321] width 216 height 29
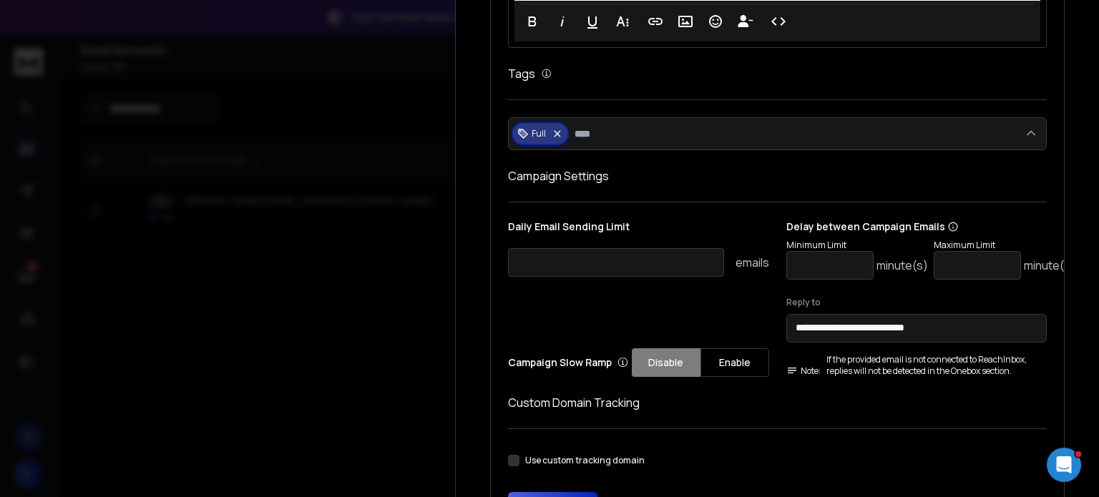
scroll to position [437, 0]
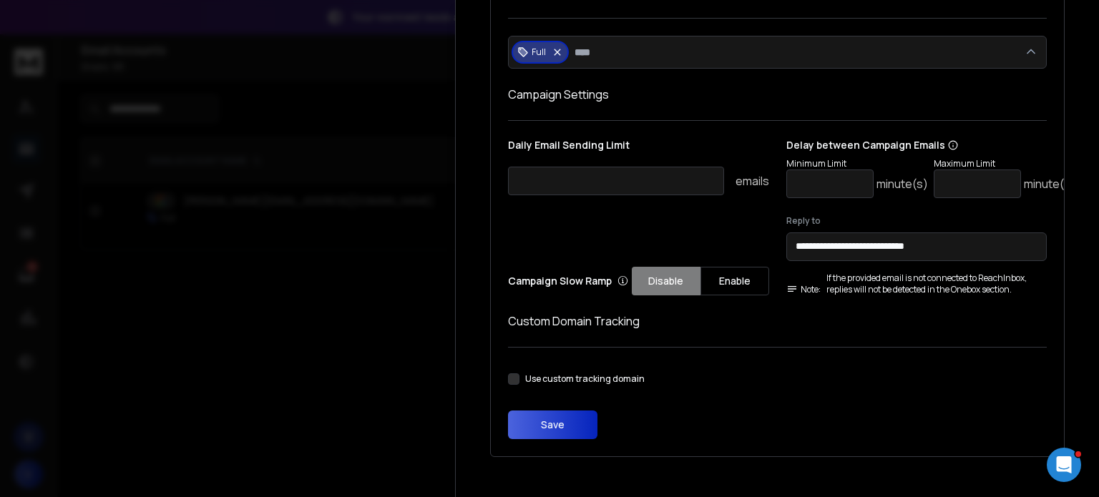
type input "*"
click at [558, 412] on button "Save" at bounding box center [552, 425] width 89 height 29
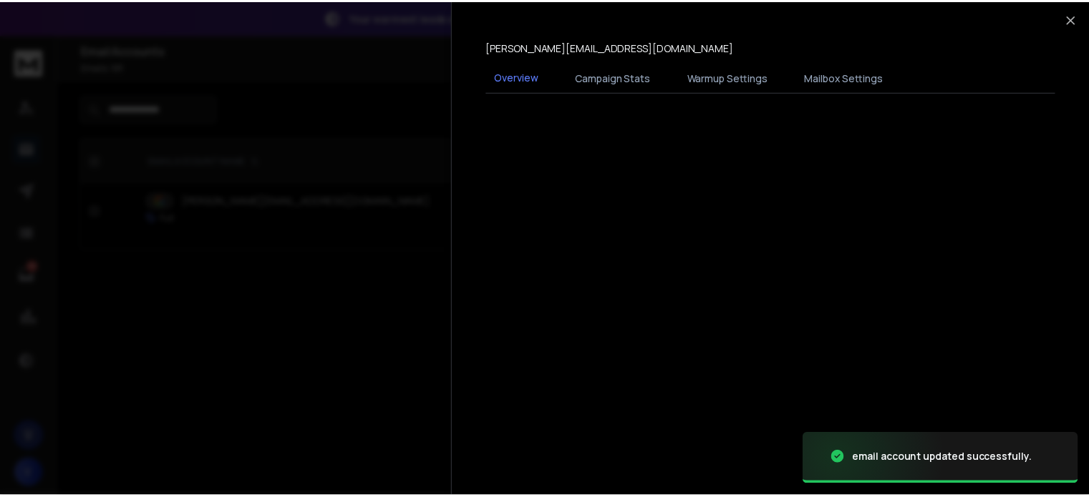
scroll to position [0, 0]
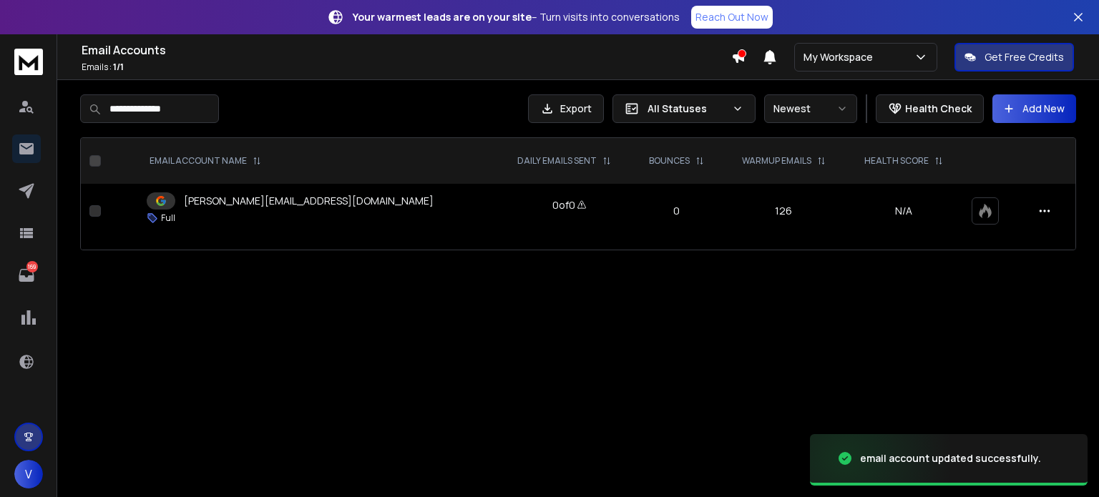
click at [459, 323] on div "**********" at bounding box center [549, 248] width 1099 height 497
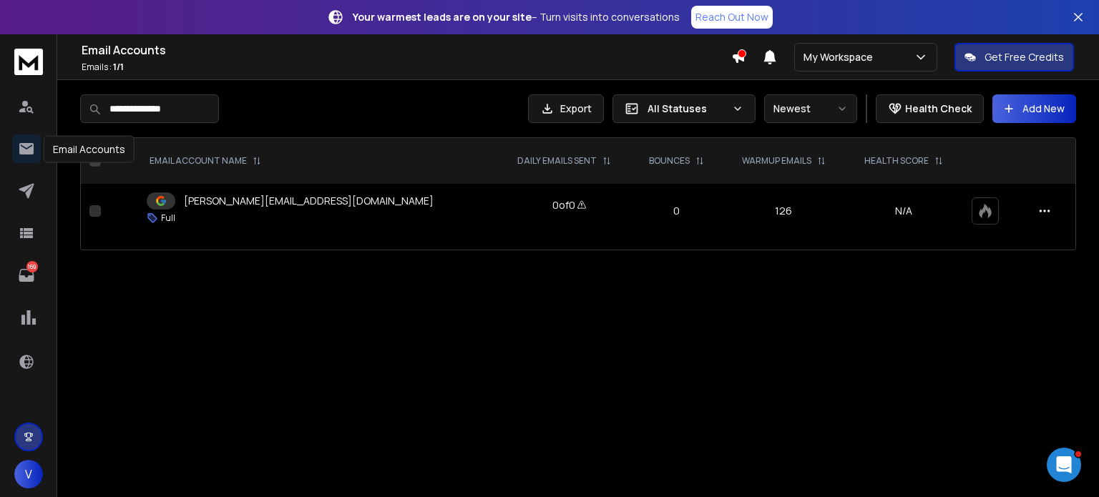
click at [31, 155] on icon at bounding box center [26, 148] width 17 height 17
click at [7, 149] on div "169 V" at bounding box center [28, 268] width 57 height 469
click at [19, 148] on icon at bounding box center [26, 148] width 17 height 17
click at [20, 148] on icon at bounding box center [26, 148] width 14 height 11
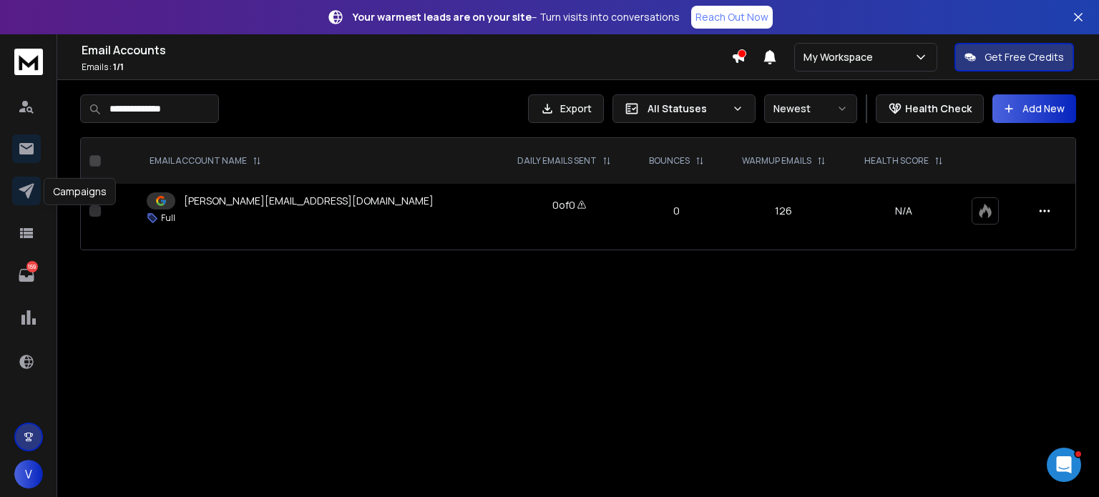
click at [23, 182] on icon at bounding box center [26, 190] width 17 height 17
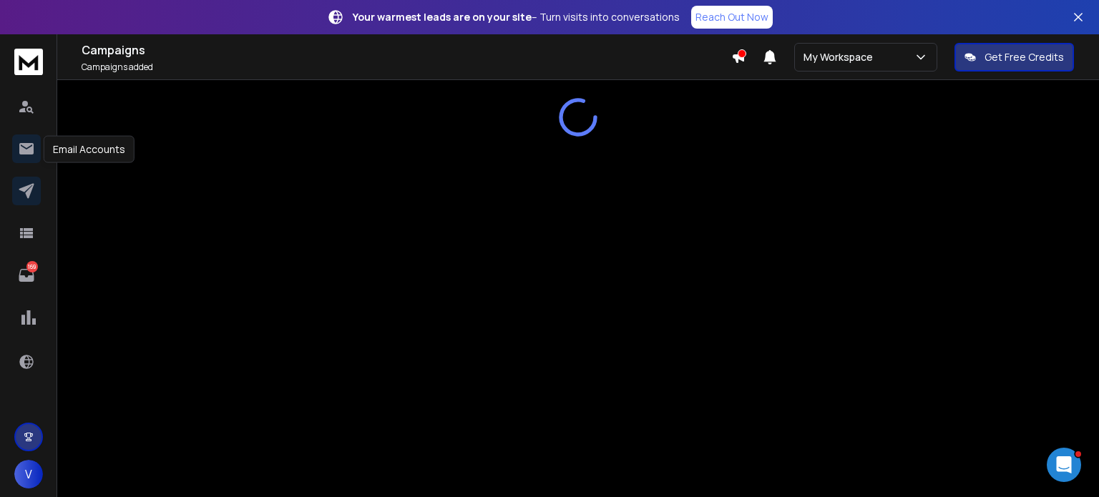
click at [24, 154] on icon at bounding box center [26, 148] width 14 height 11
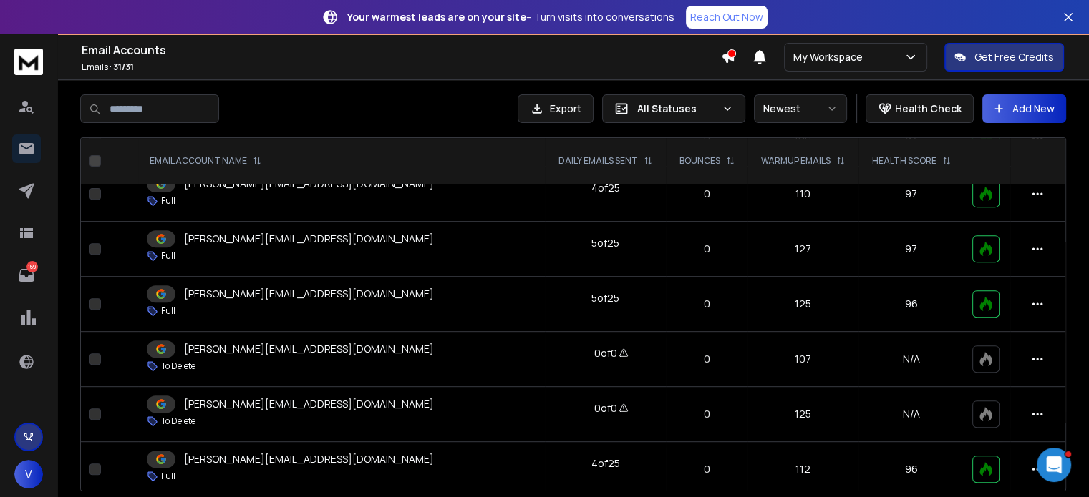
scroll to position [620, 0]
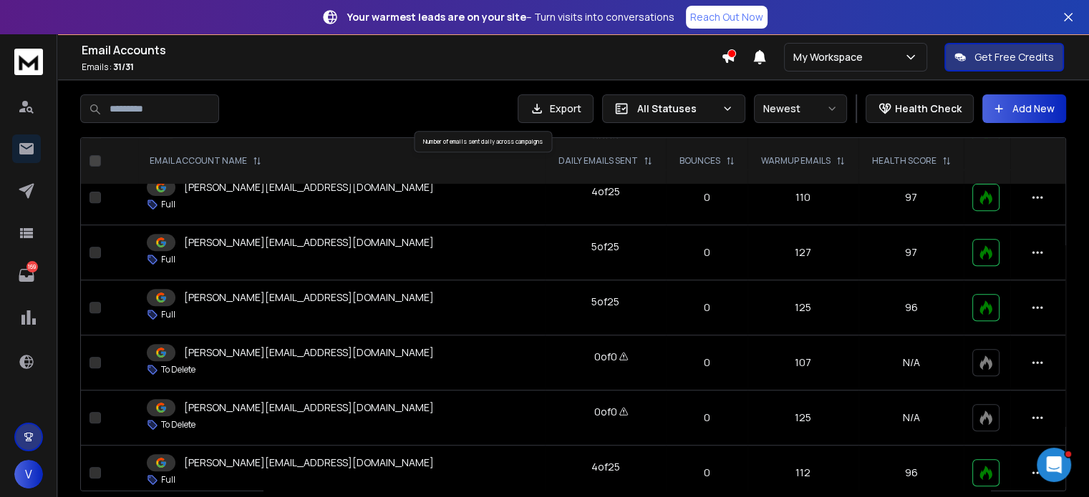
click at [558, 157] on p "DAILY EMAILS SENT" at bounding box center [597, 160] width 79 height 11
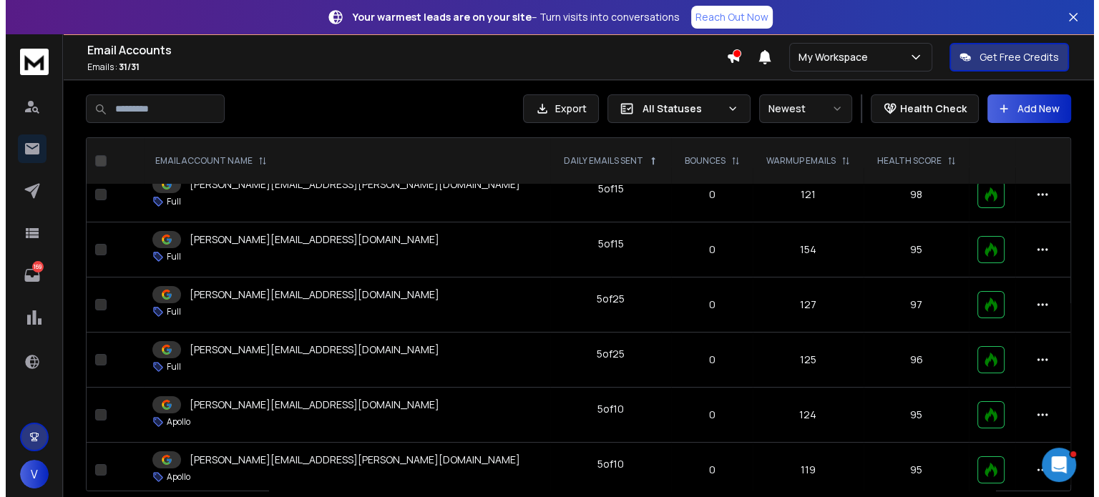
scroll to position [0, 0]
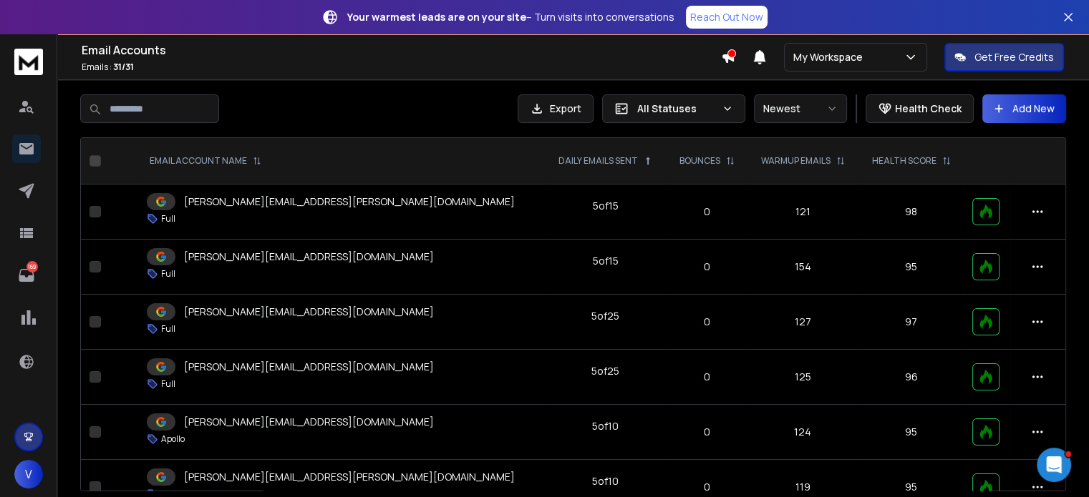
click at [160, 109] on input at bounding box center [149, 108] width 139 height 29
type input "**********"
